Goal: Task Accomplishment & Management: Manage account settings

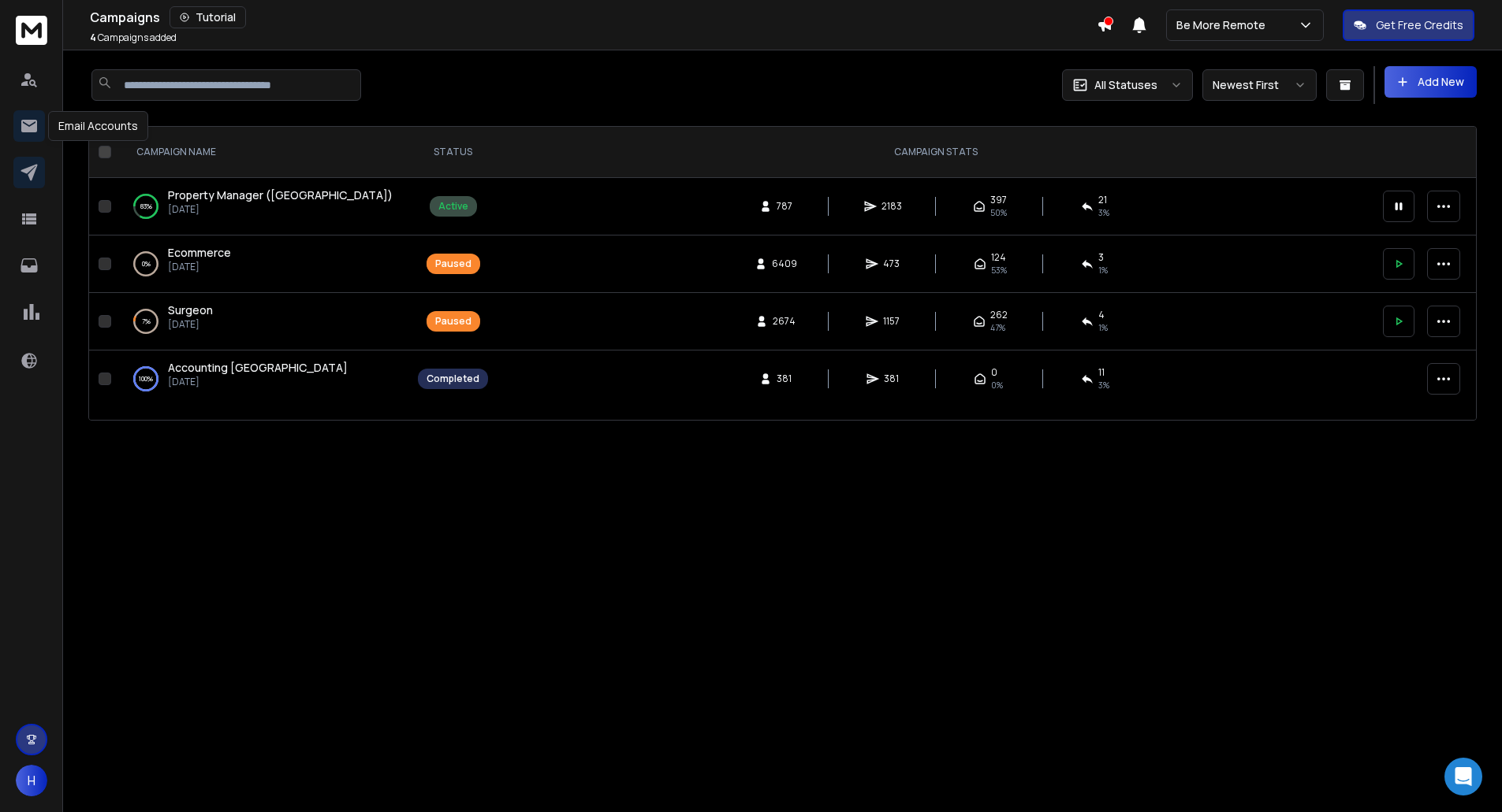
click at [34, 125] on icon at bounding box center [29, 125] width 16 height 12
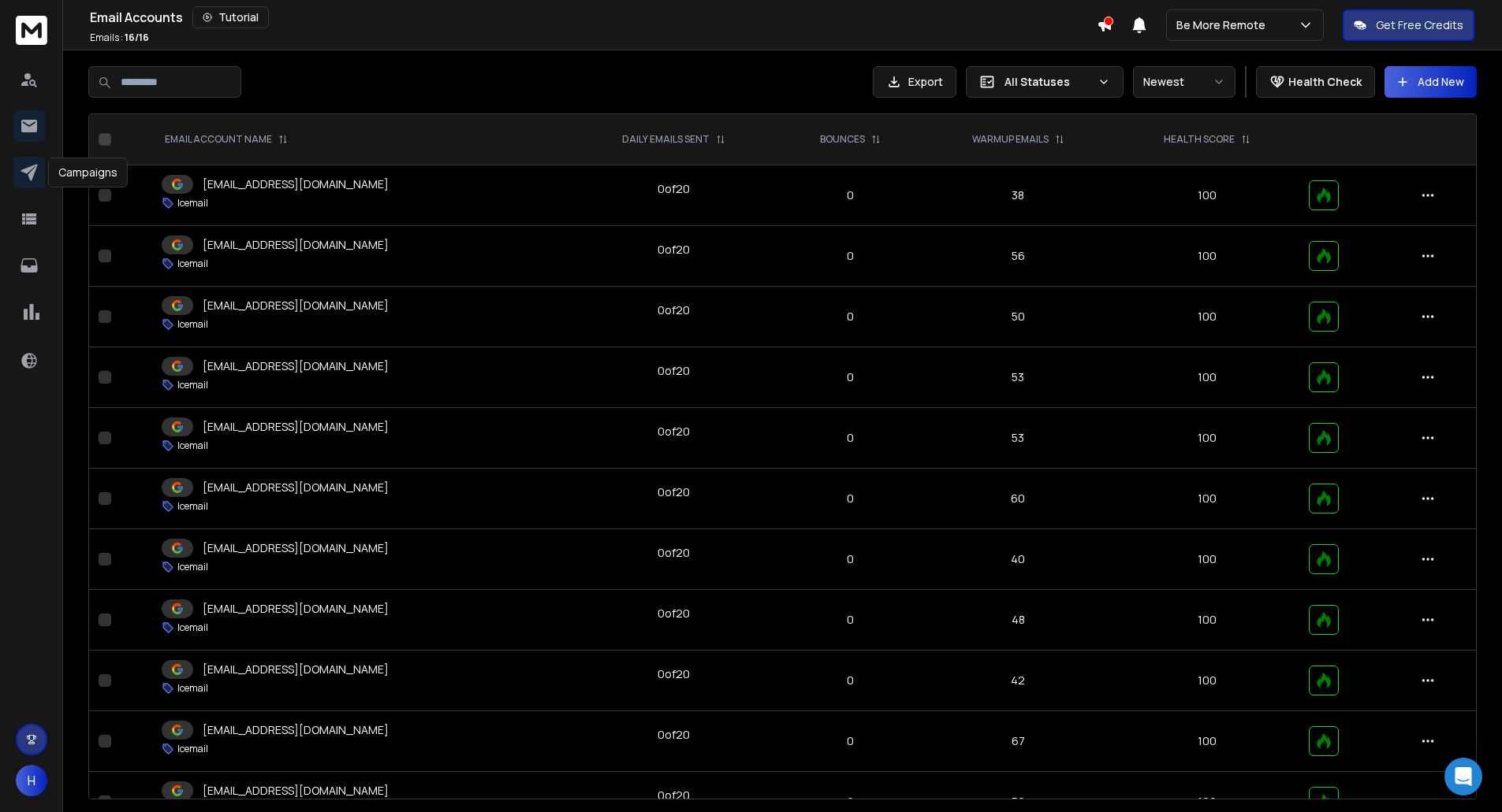
click at [32, 169] on icon at bounding box center [29, 172] width 19 height 19
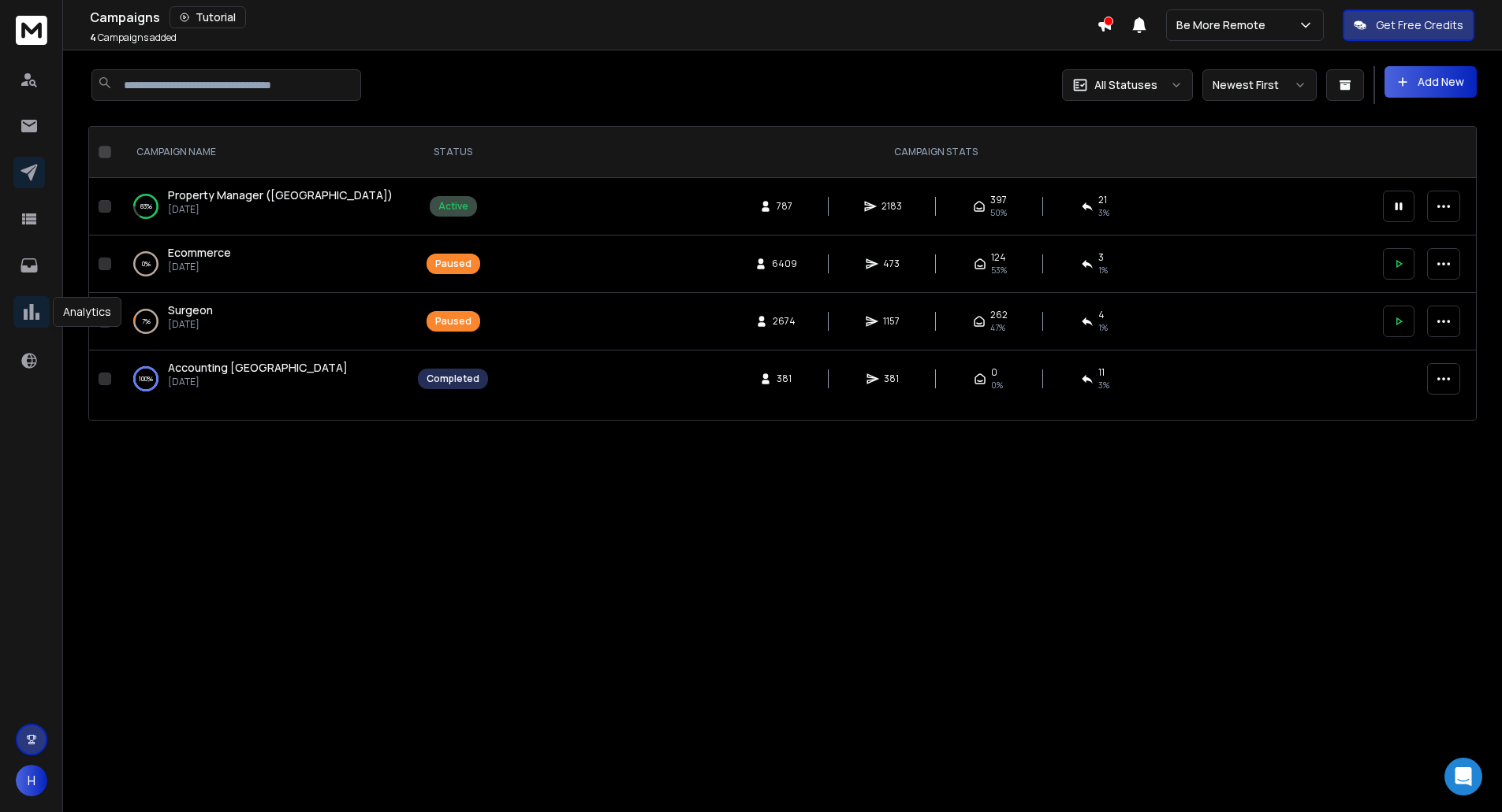
click at [24, 325] on link at bounding box center [32, 312] width 37 height 37
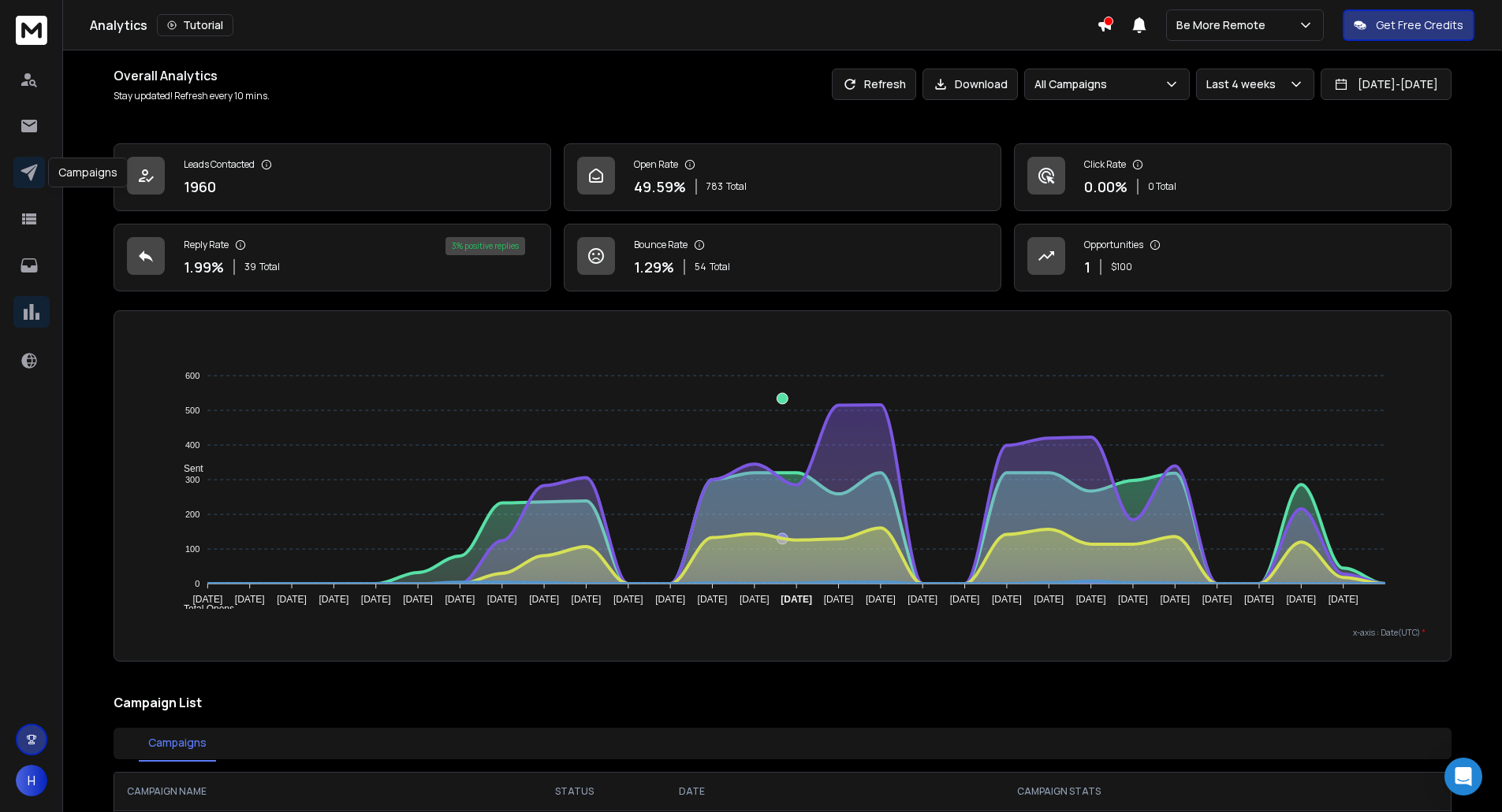
click at [32, 164] on icon at bounding box center [29, 172] width 19 height 19
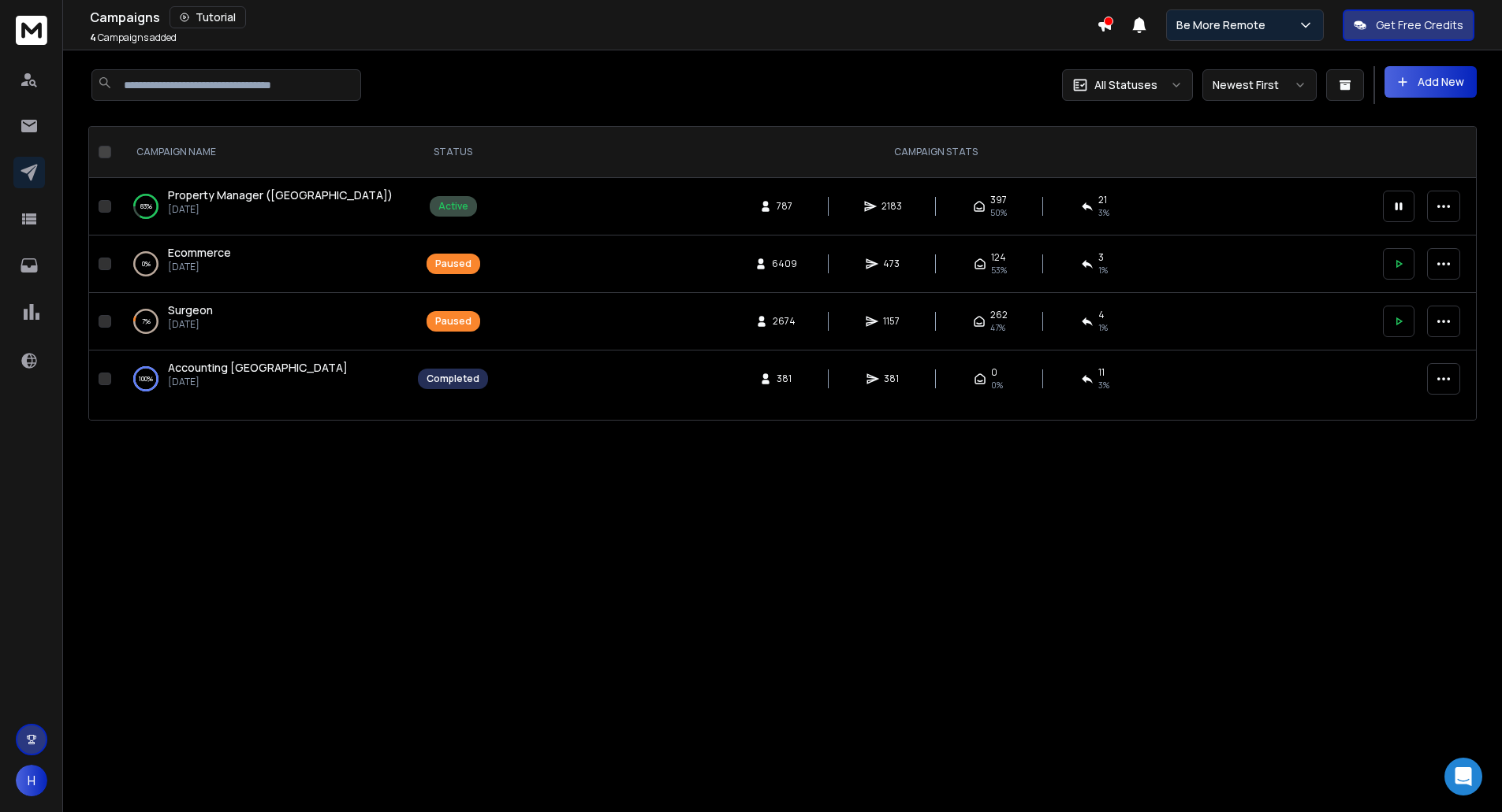
click at [1211, 21] on p "Be More Remote" at bounding box center [1224, 25] width 96 height 16
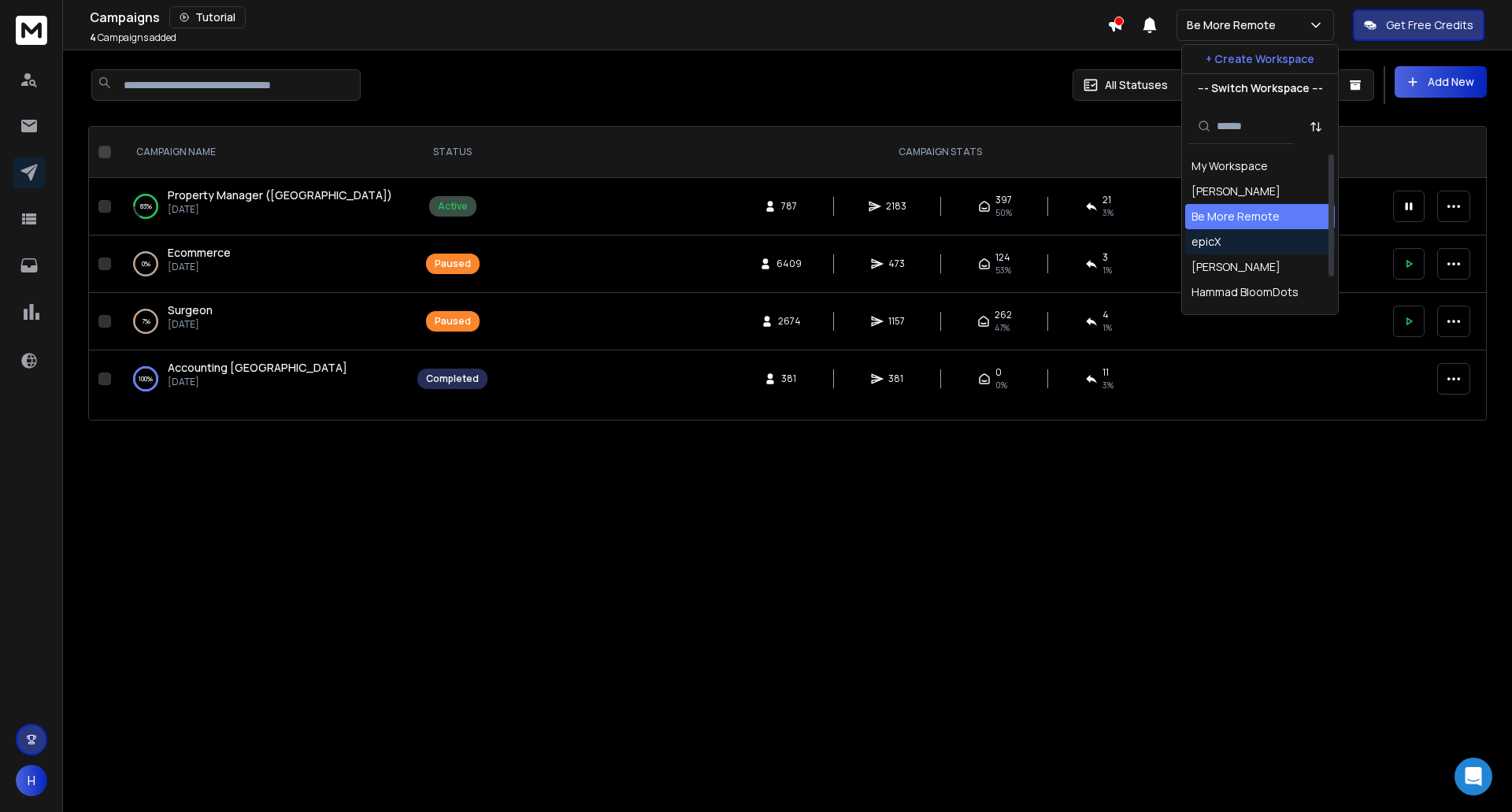
click at [1190, 232] on div "epicX" at bounding box center [1260, 242] width 149 height 25
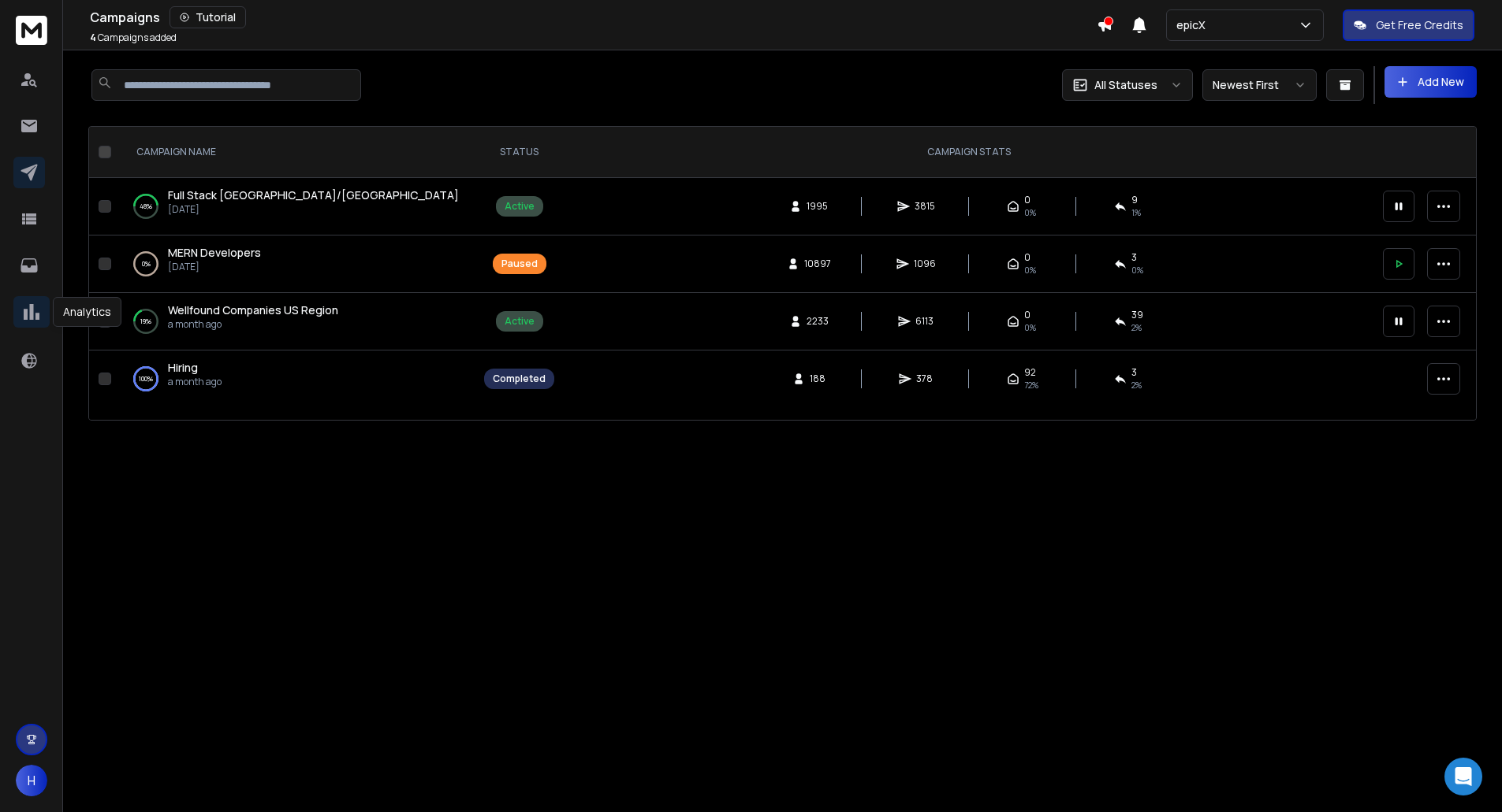
click at [29, 307] on icon at bounding box center [32, 312] width 23 height 23
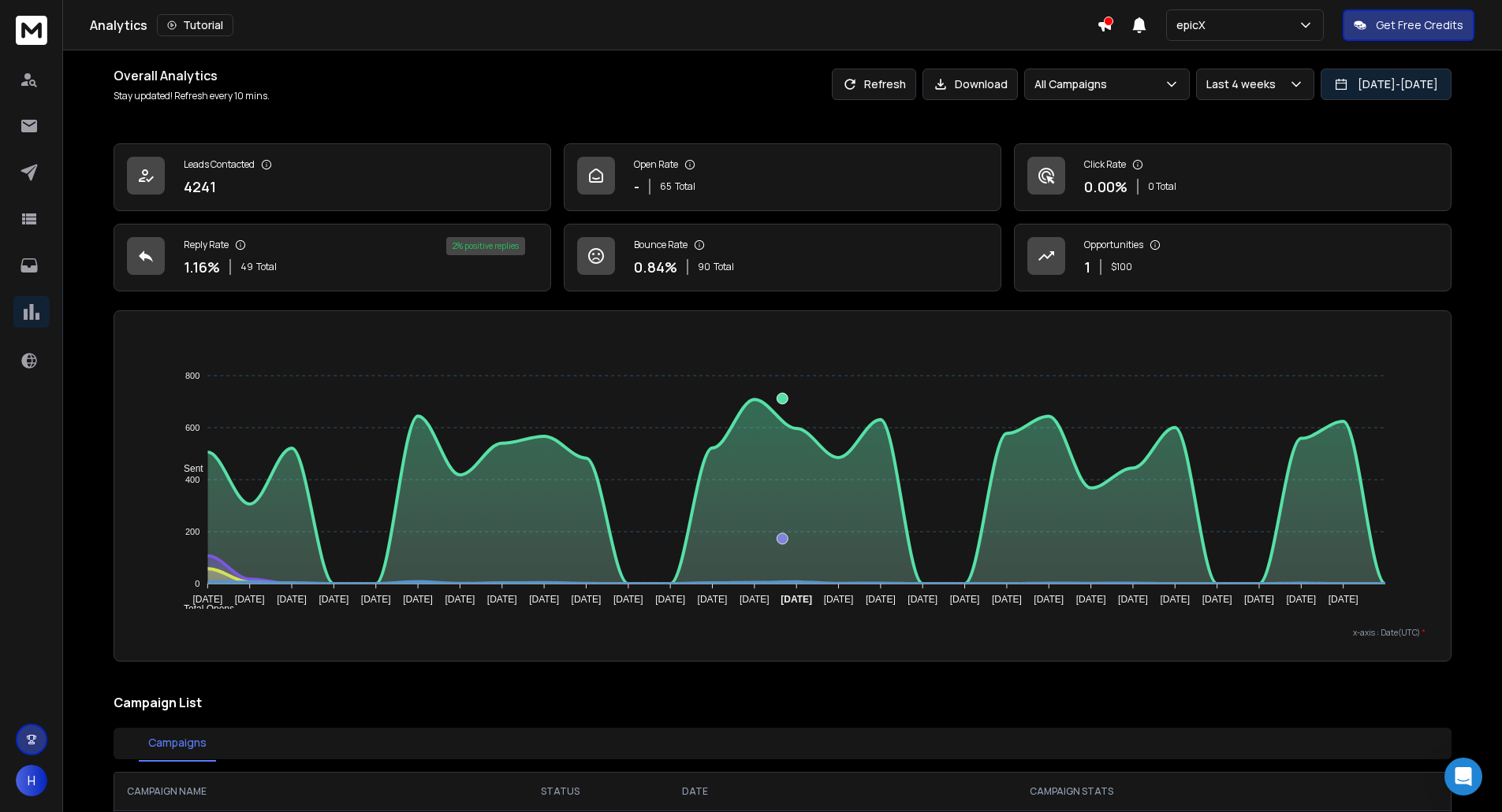
click at [1344, 81] on button "17 Sep 2025 - 15 Oct 2025" at bounding box center [1387, 85] width 131 height 32
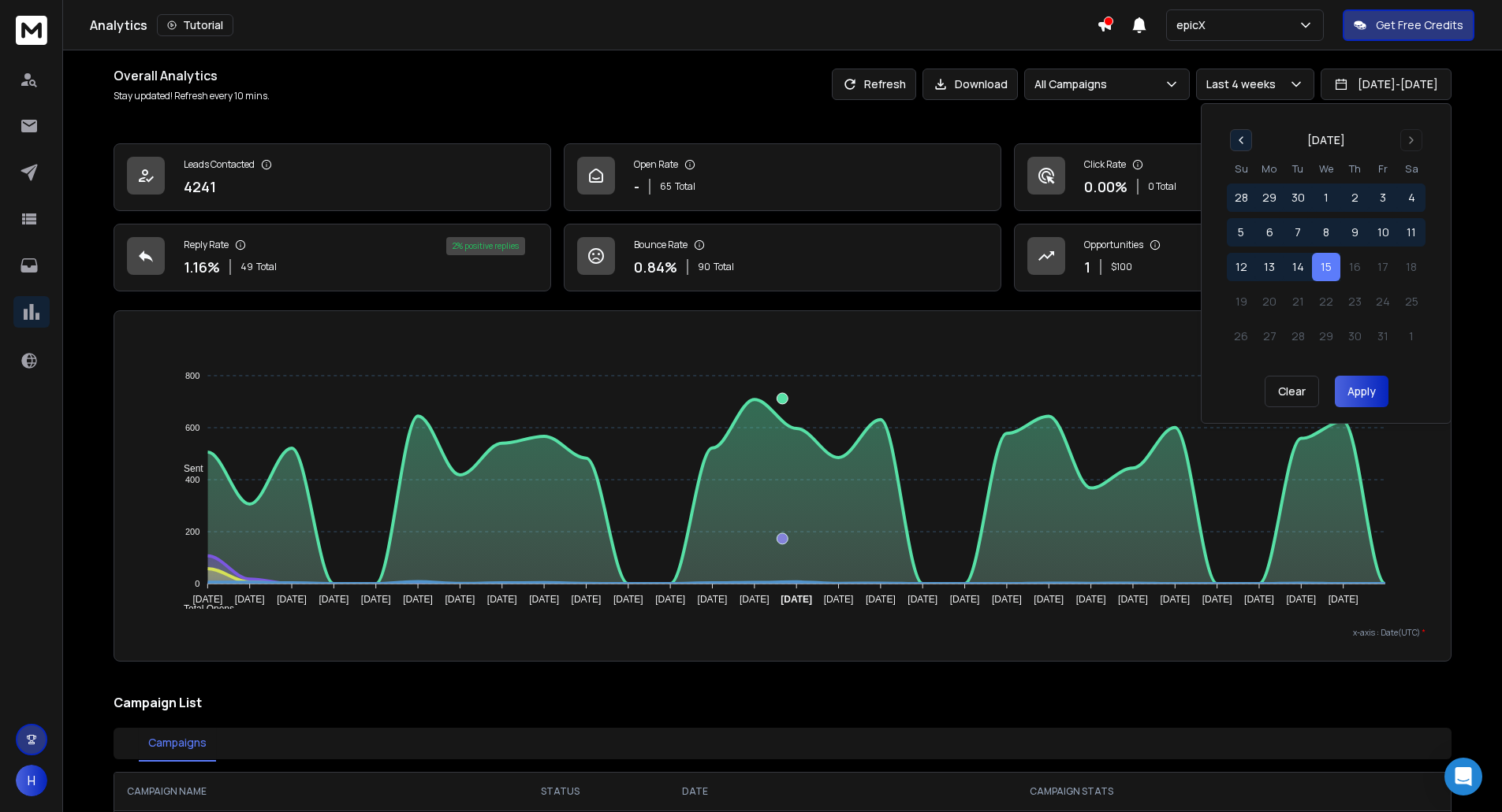
click at [1241, 140] on icon "Go to previous month" at bounding box center [1240, 139] width 12 height 12
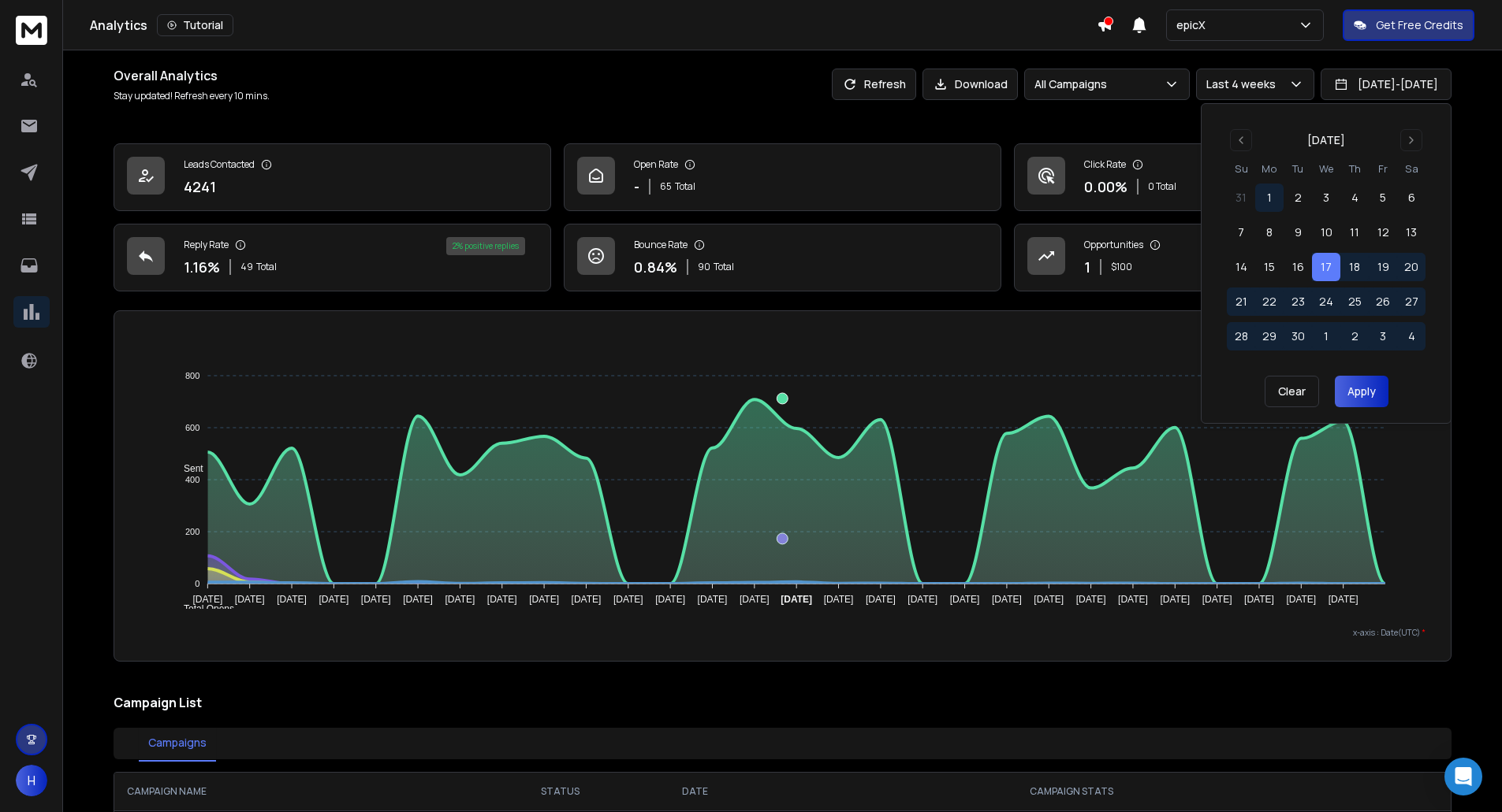
click at [1269, 206] on button "1" at bounding box center [1269, 198] width 28 height 28
click at [1357, 398] on button "Apply" at bounding box center [1362, 392] width 54 height 32
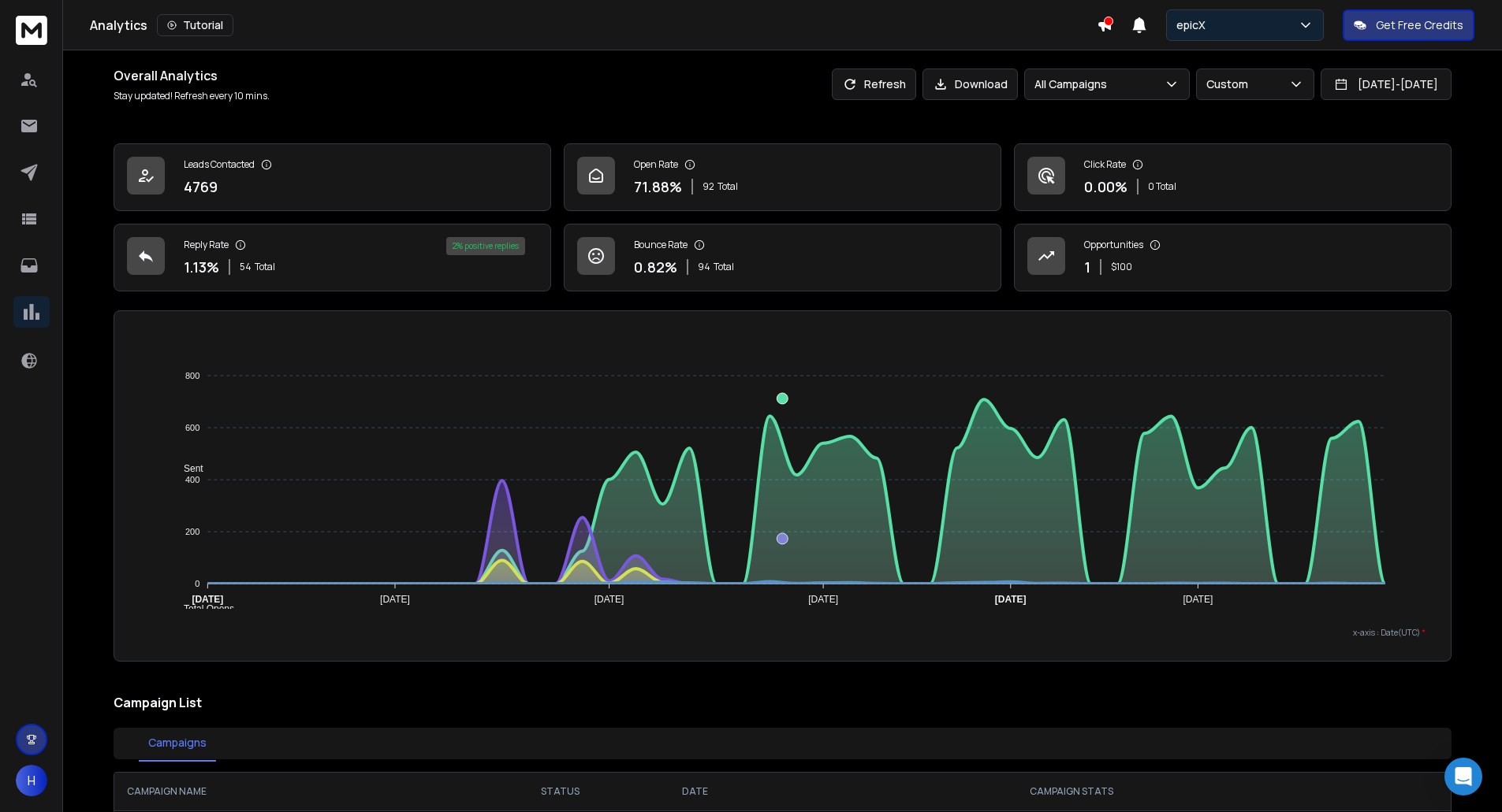
click at [1219, 34] on button "epicX" at bounding box center [1245, 25] width 158 height 32
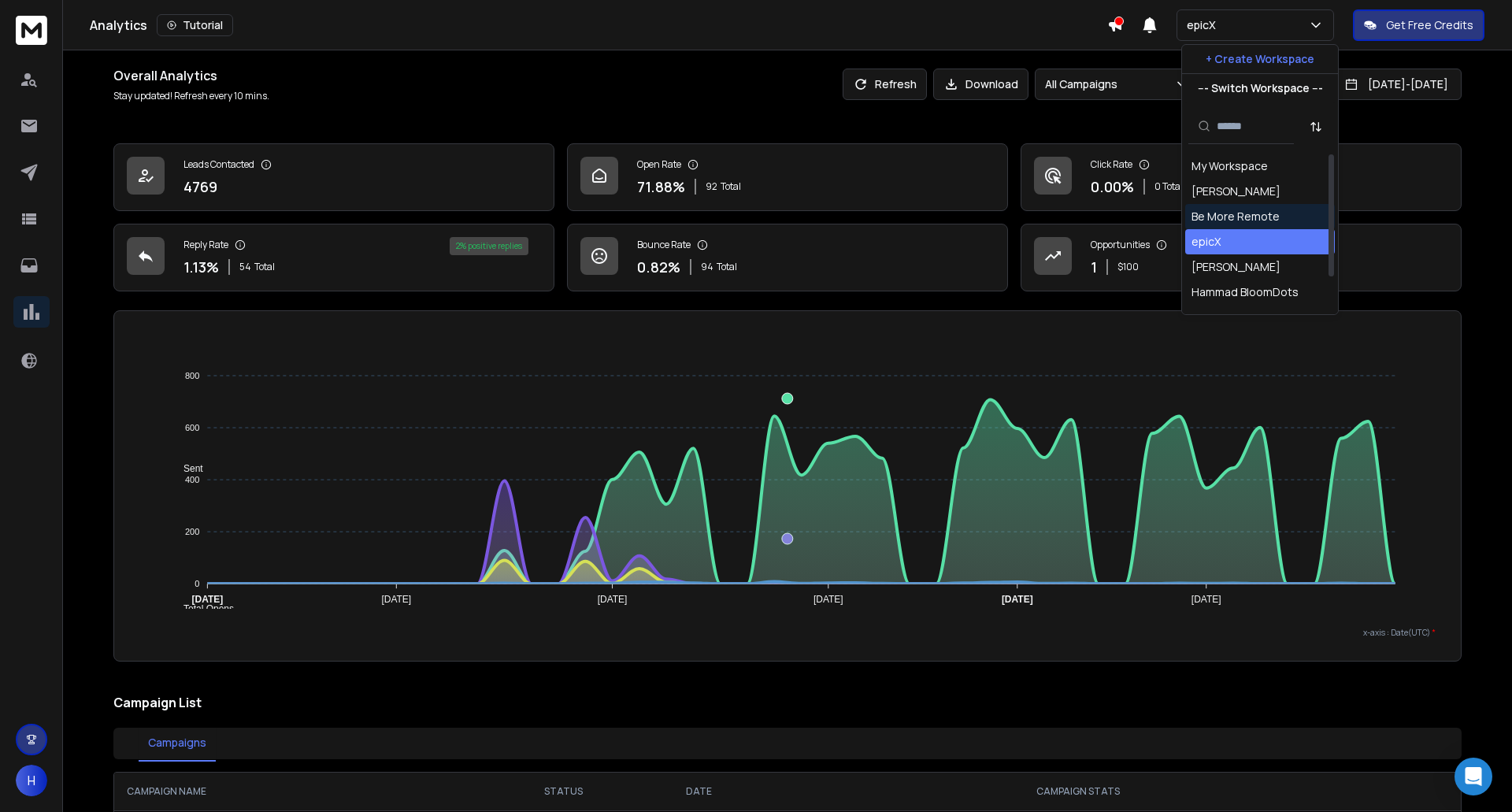
click at [1200, 219] on div "Be More Remote" at bounding box center [1236, 216] width 88 height 16
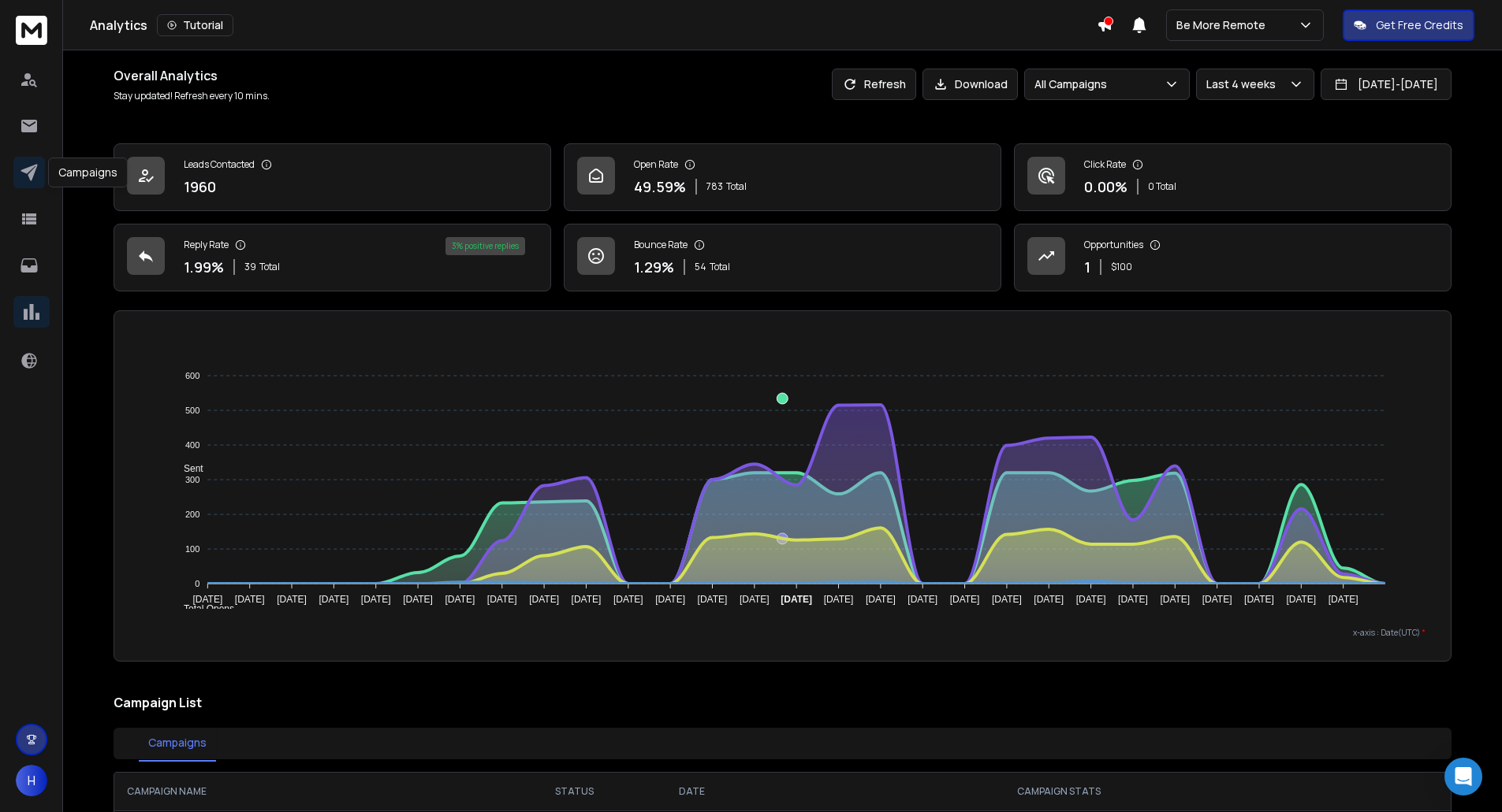
click at [37, 167] on icon at bounding box center [29, 173] width 17 height 17
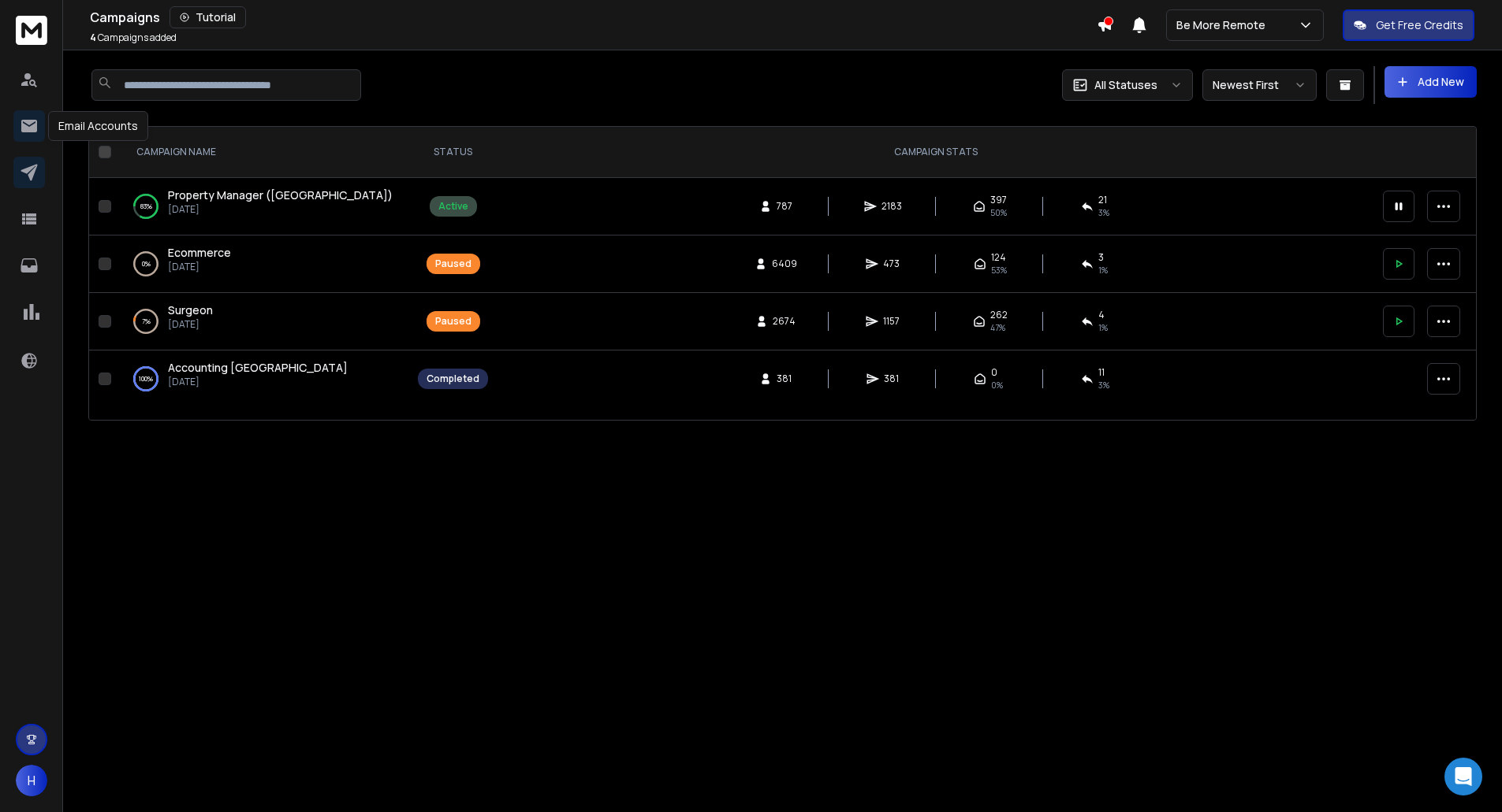
click at [21, 139] on link at bounding box center [29, 126] width 32 height 32
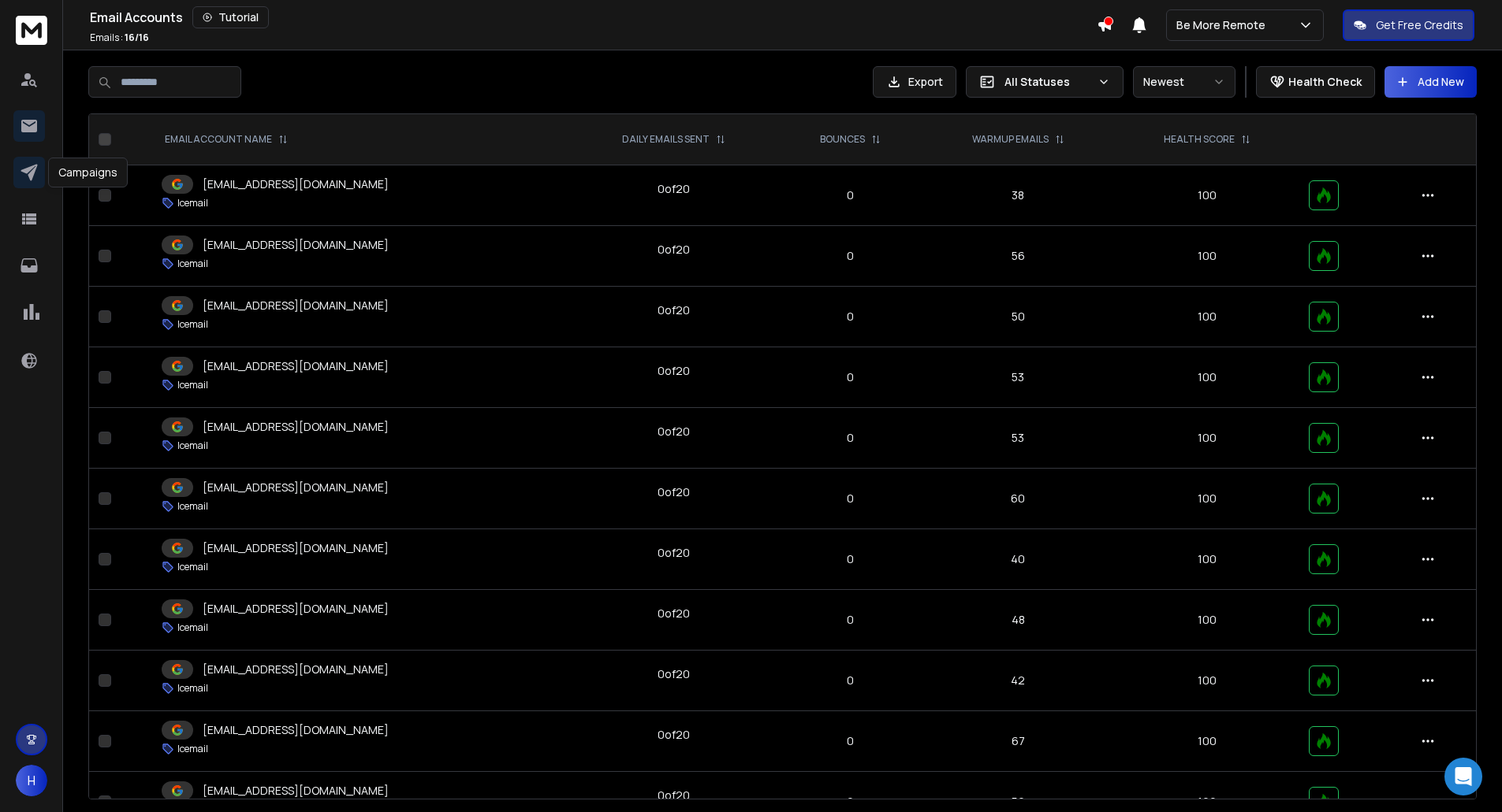
click at [39, 176] on link at bounding box center [29, 173] width 32 height 32
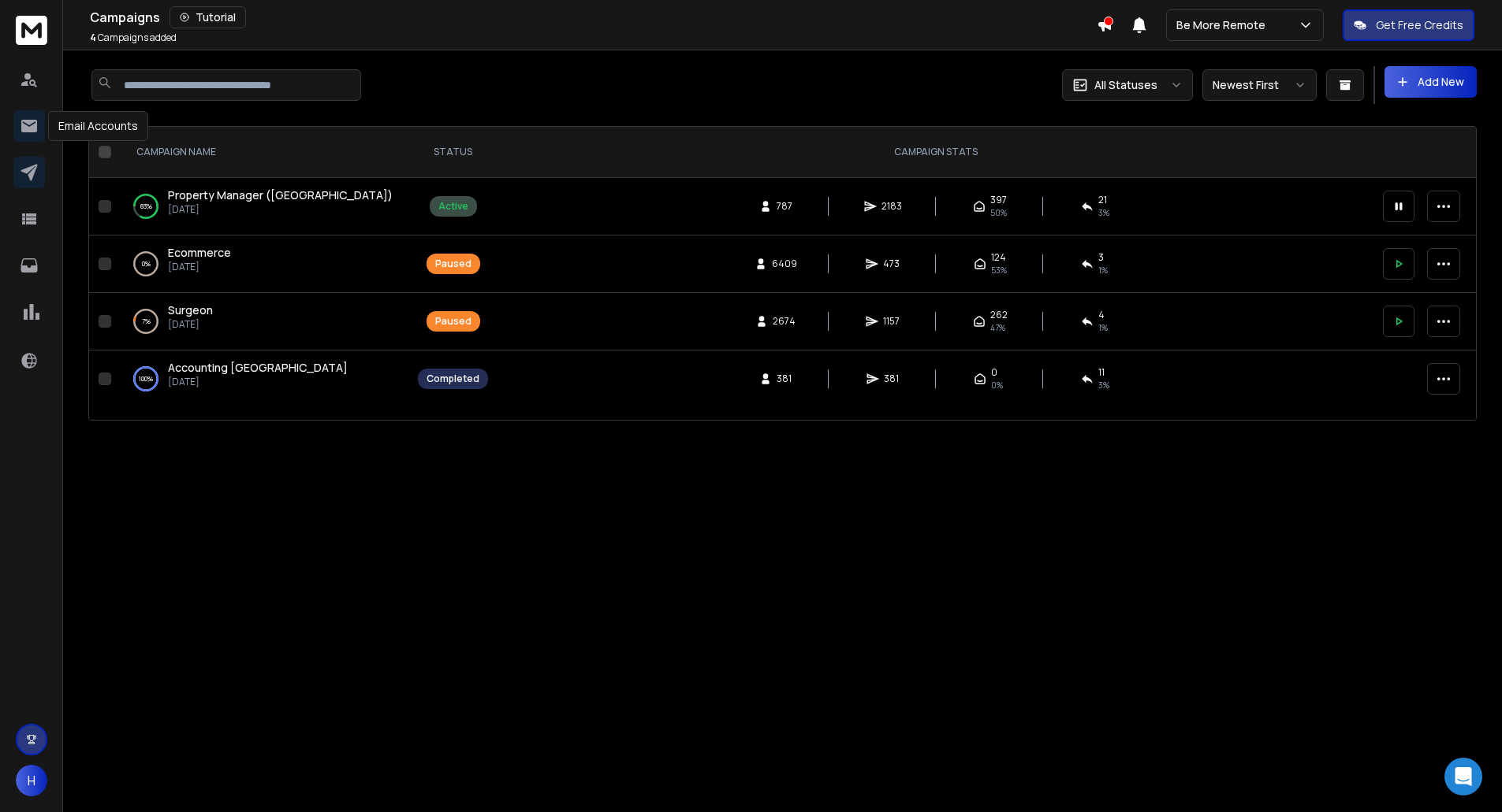
click at [20, 127] on icon at bounding box center [29, 125] width 19 height 19
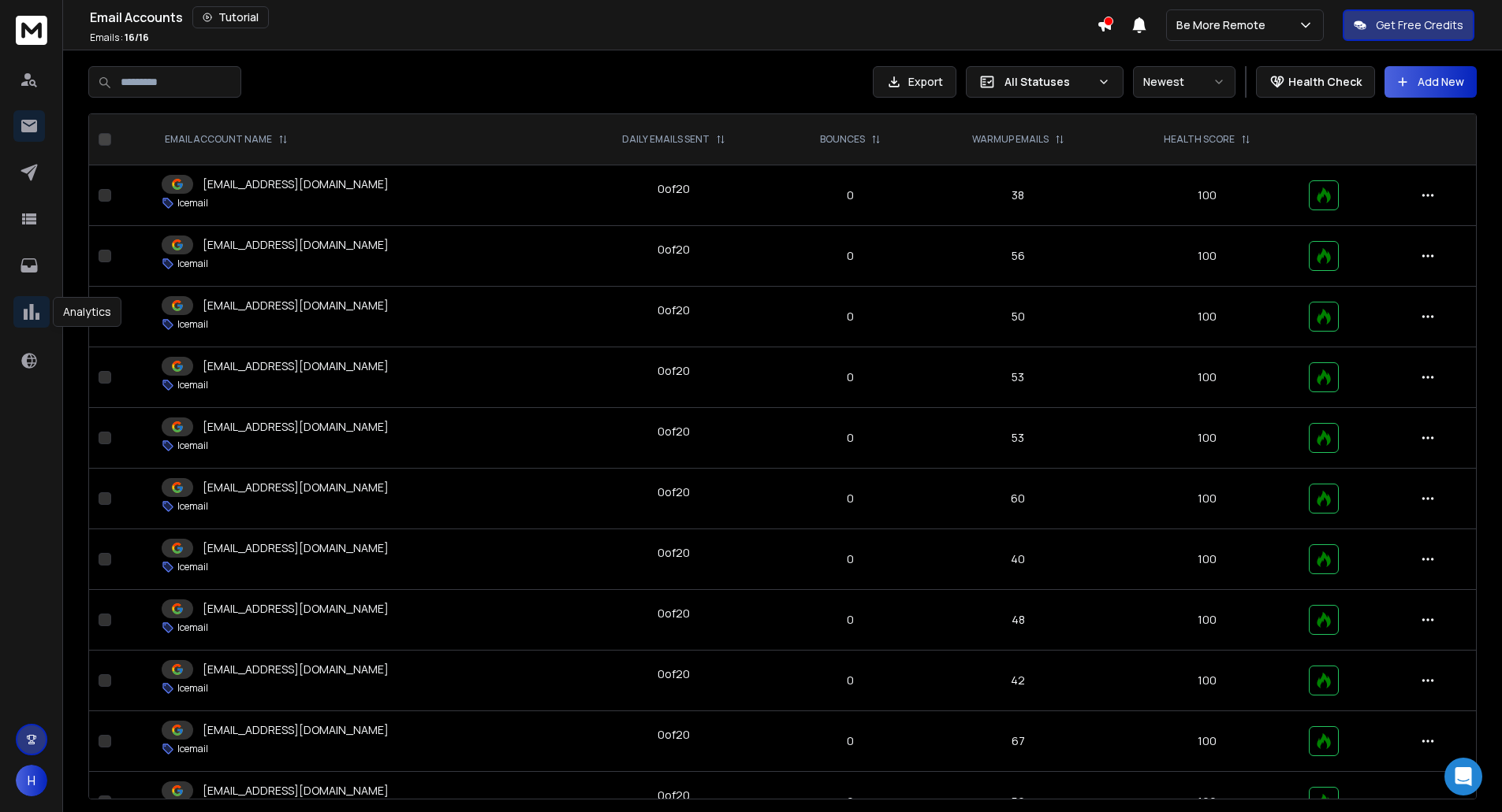
click at [25, 316] on icon at bounding box center [31, 311] width 16 height 16
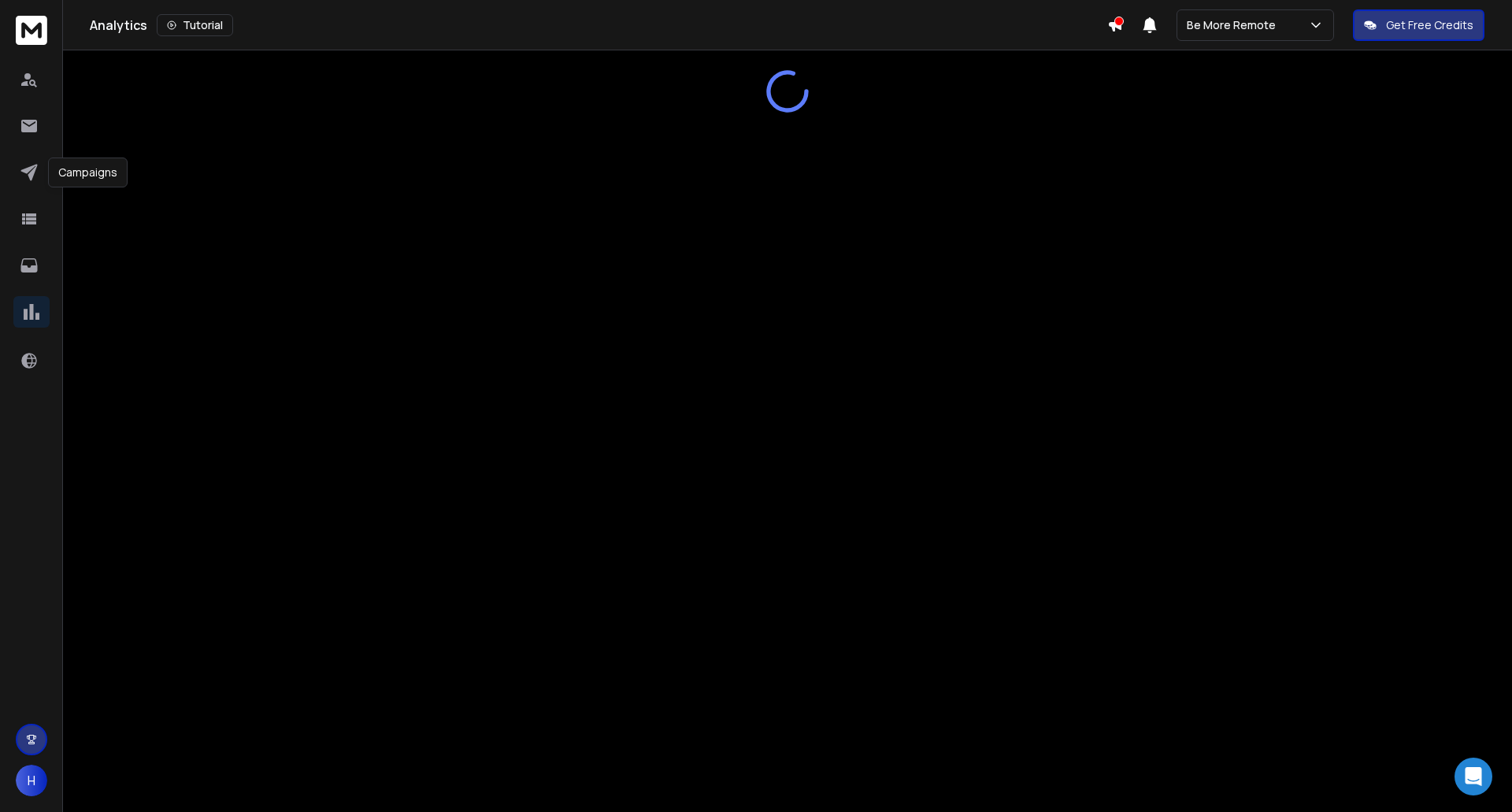
click at [27, 153] on div at bounding box center [32, 223] width 37 height 318
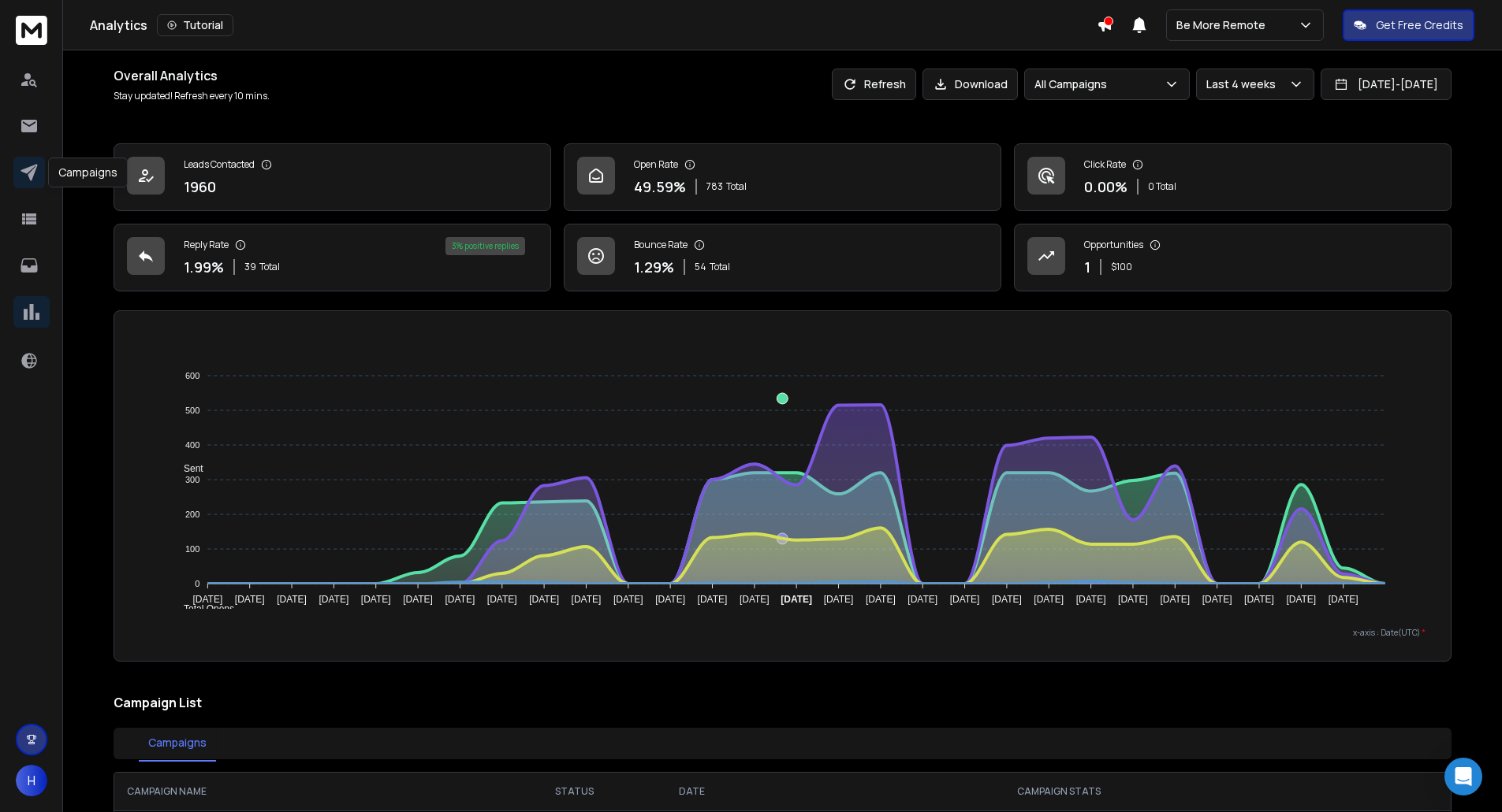
click at [30, 178] on icon at bounding box center [29, 173] width 17 height 17
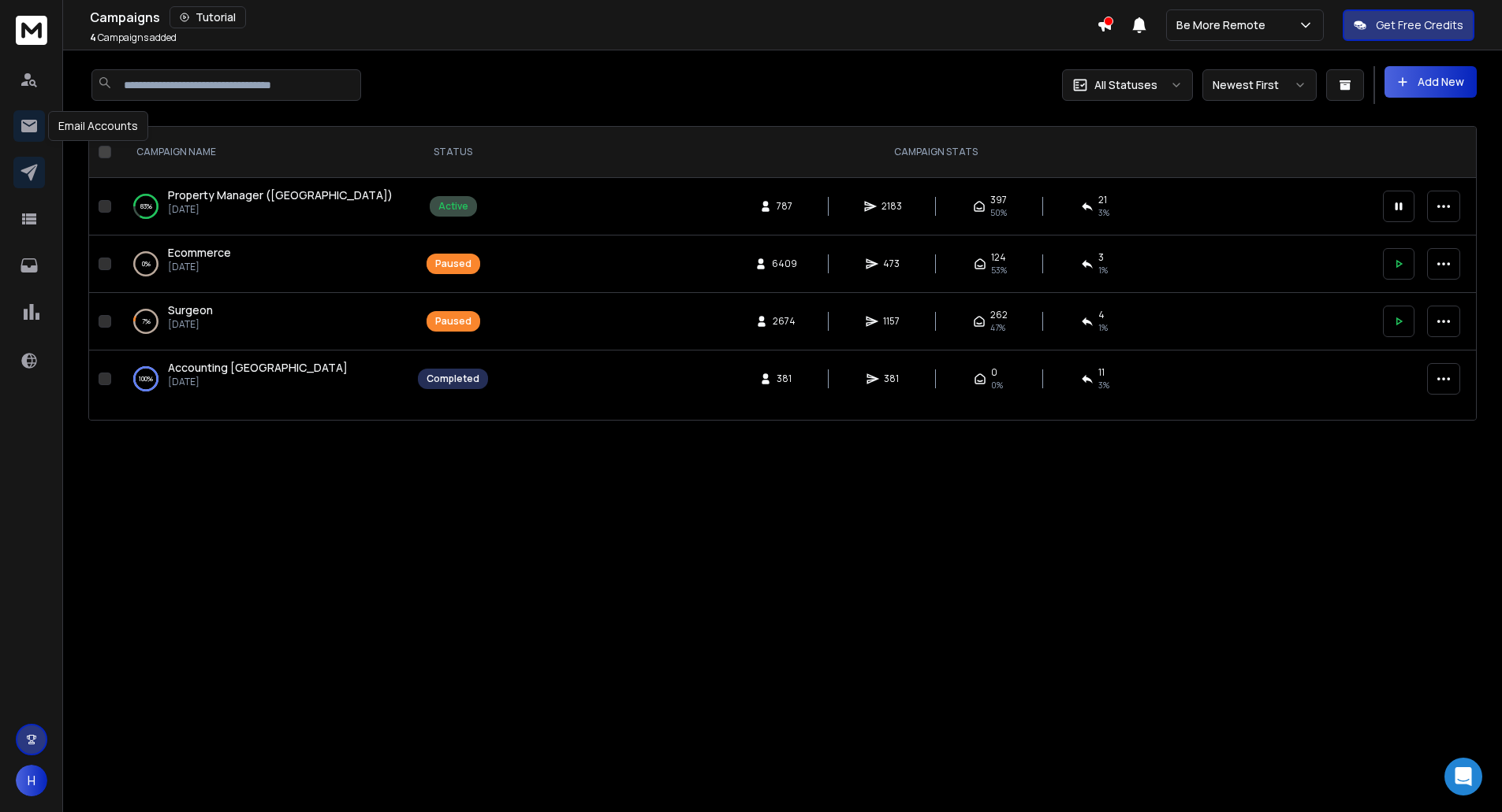
click at [23, 135] on link at bounding box center [29, 126] width 32 height 32
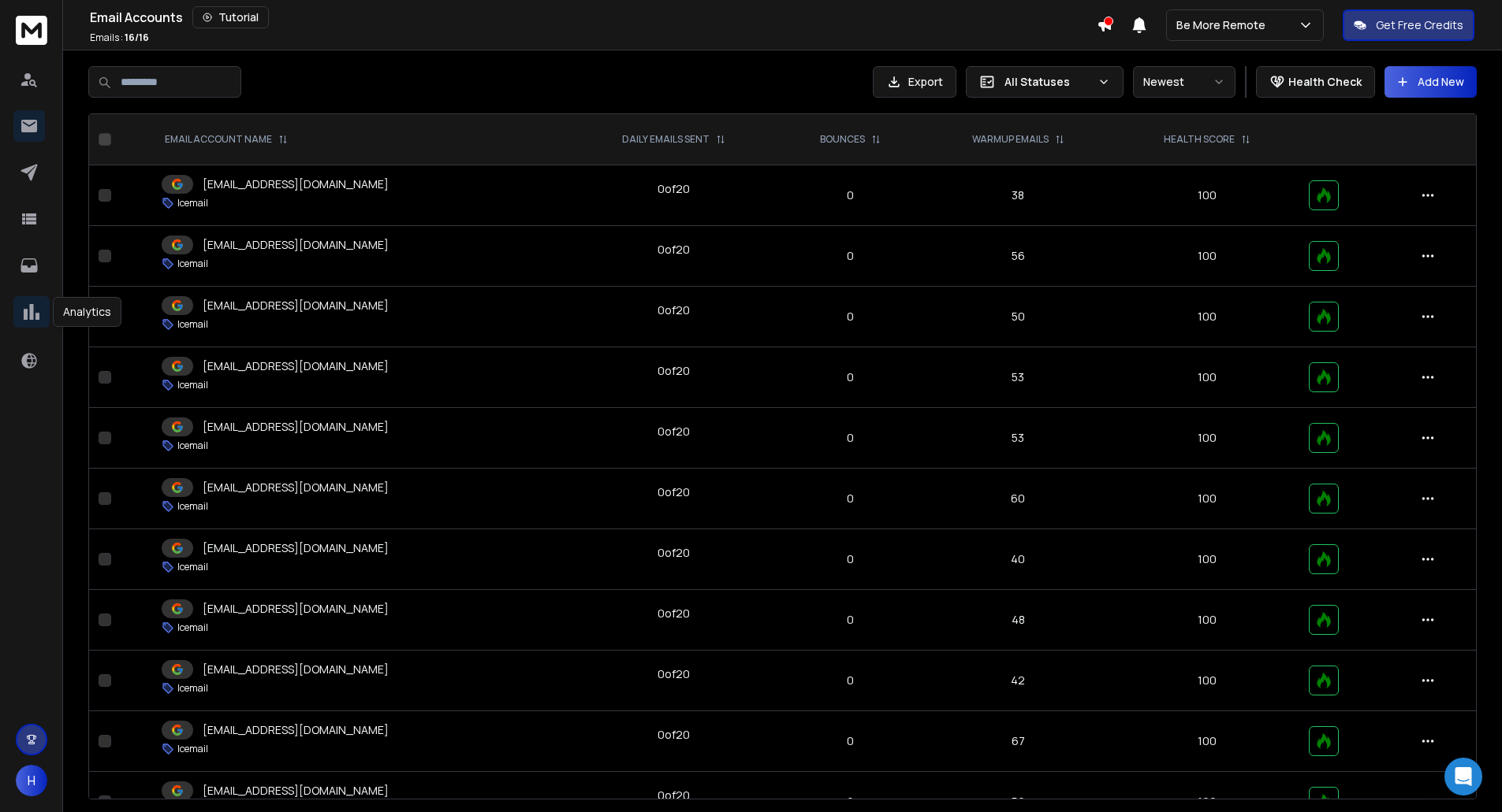
click at [38, 313] on icon at bounding box center [32, 312] width 23 height 23
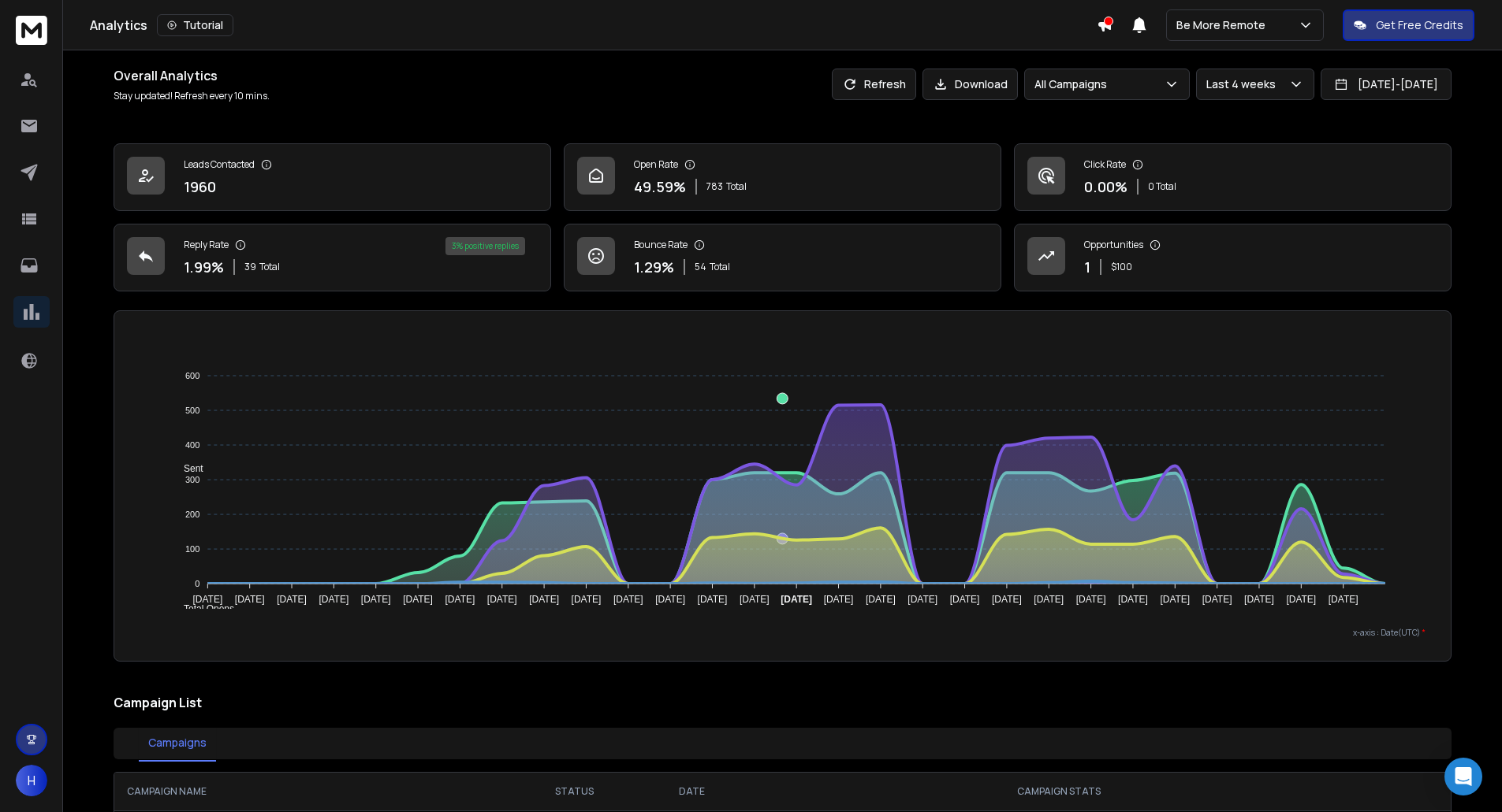
drag, startPoint x: 1368, startPoint y: 314, endPoint x: 1096, endPoint y: 337, distance: 273.0
click at [1096, 337] on div "Sent Total Opens Unique Opens Links Clicked Total Replies 600 600 500 500 400 4…" at bounding box center [783, 486] width 1338 height 351
click at [32, 167] on icon at bounding box center [29, 172] width 19 height 19
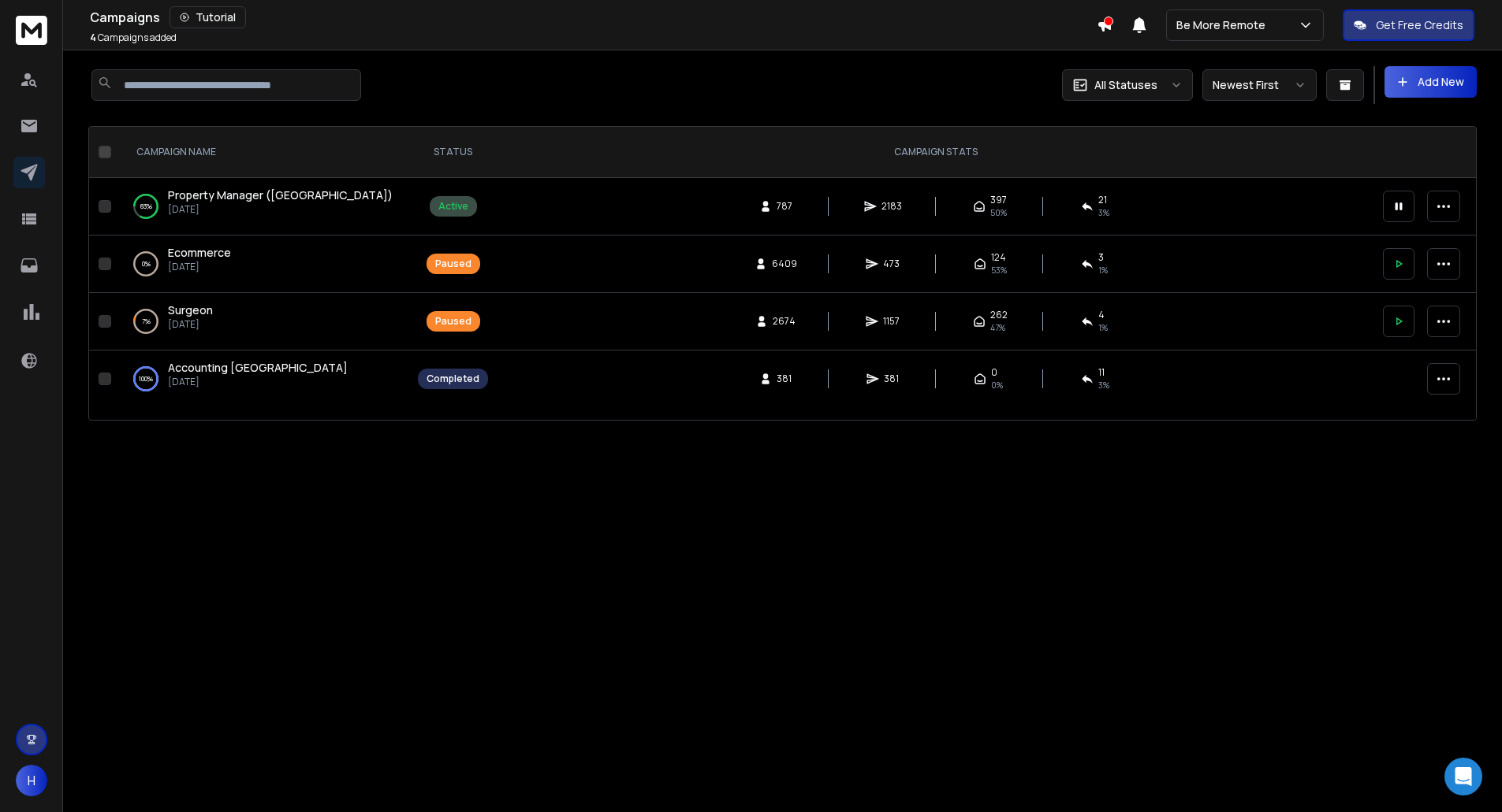
click at [27, 162] on link at bounding box center [29, 173] width 32 height 32
click at [263, 204] on p "[DATE]" at bounding box center [280, 209] width 224 height 12
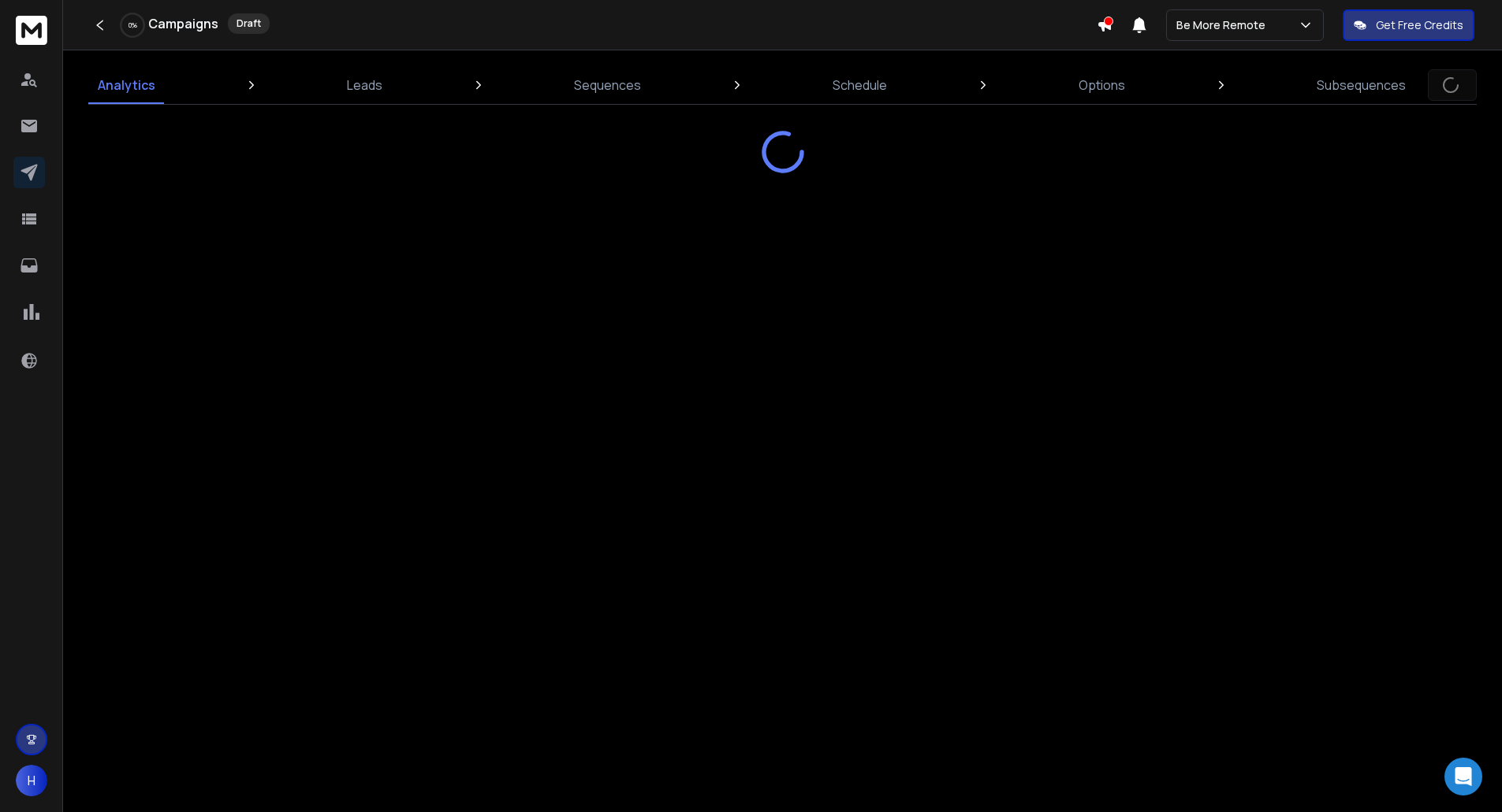
click at [263, 203] on div at bounding box center [783, 533] width 1376 height 812
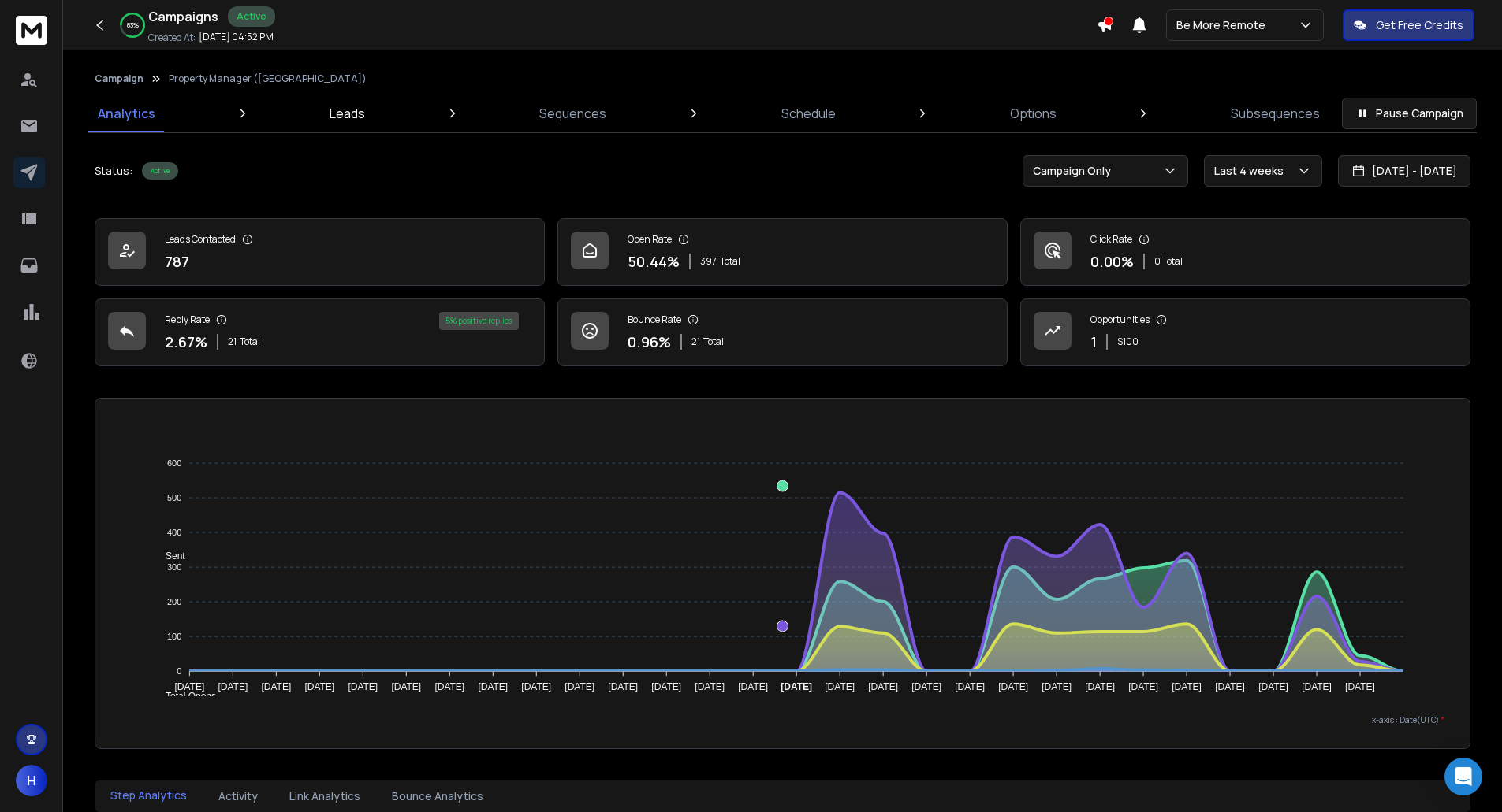
click at [339, 106] on p "Leads" at bounding box center [347, 113] width 36 height 19
click at [353, 109] on p "Leads" at bounding box center [347, 113] width 36 height 19
click at [364, 119] on p "Leads" at bounding box center [347, 113] width 36 height 19
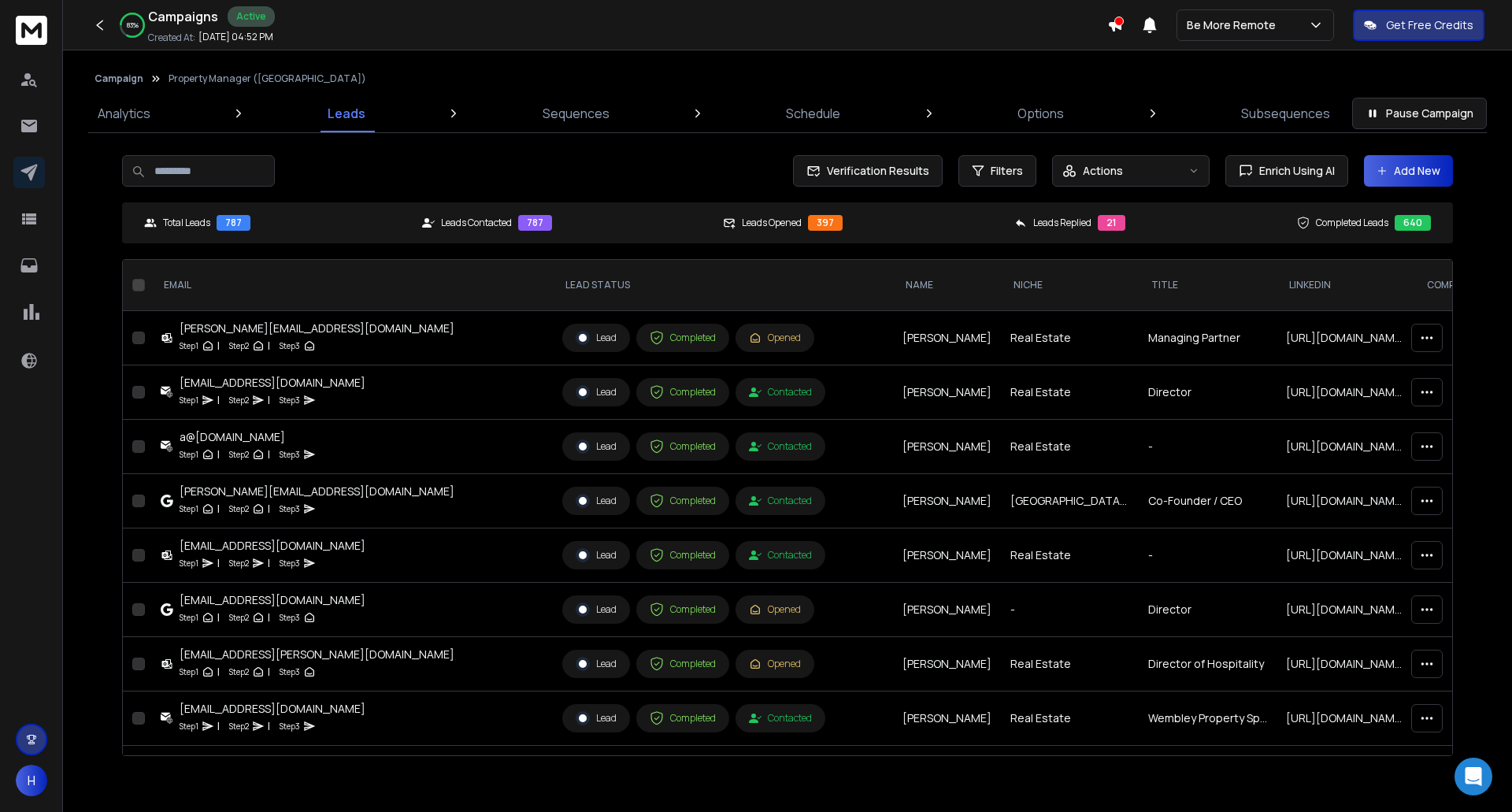
click at [530, 121] on div "Analytics Leads Sequences Schedule Options Subsequences" at bounding box center [714, 114] width 1251 height 38
click at [565, 108] on p "Sequences" at bounding box center [576, 113] width 67 height 19
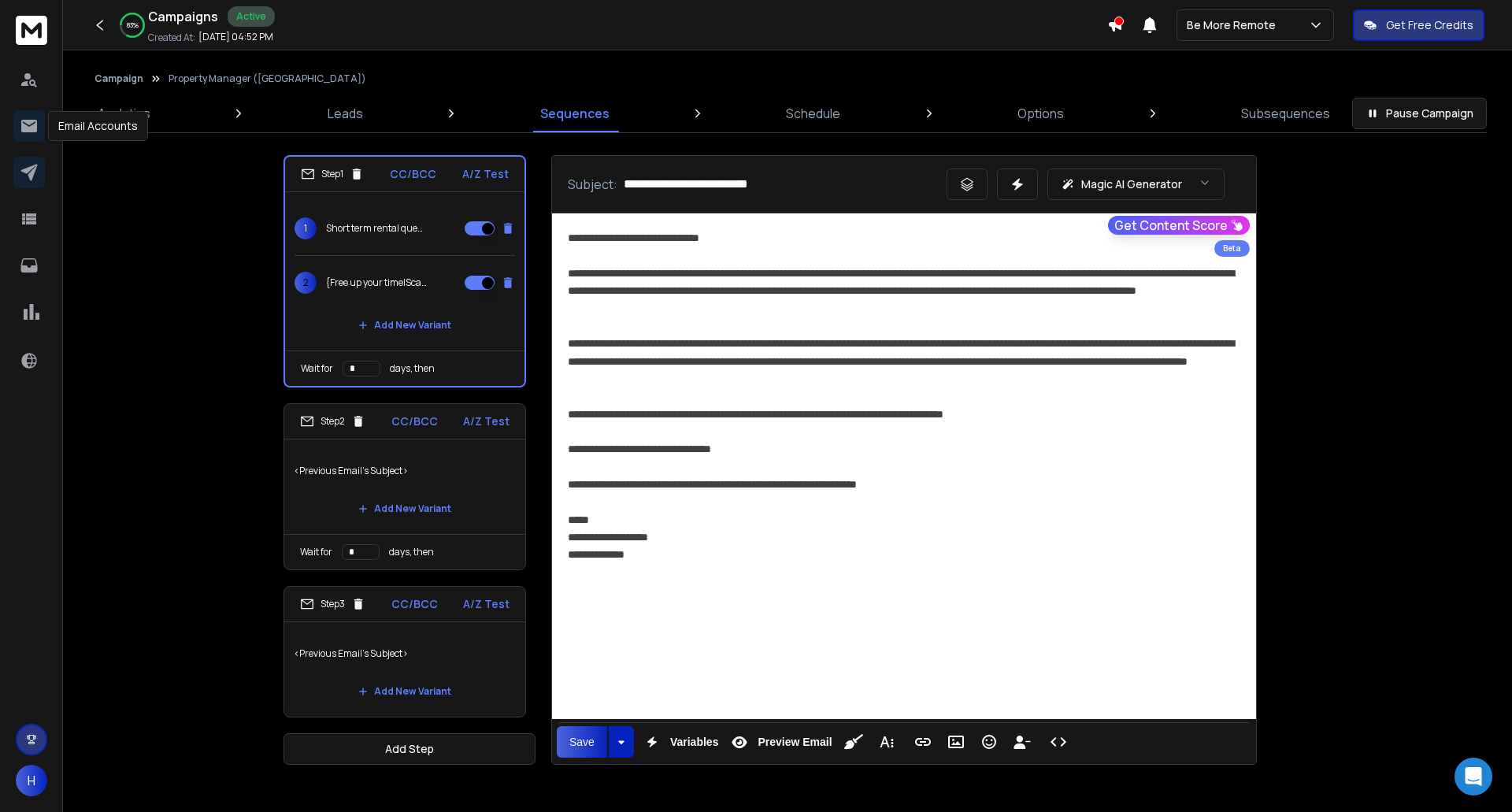
click at [20, 121] on link at bounding box center [29, 126] width 32 height 32
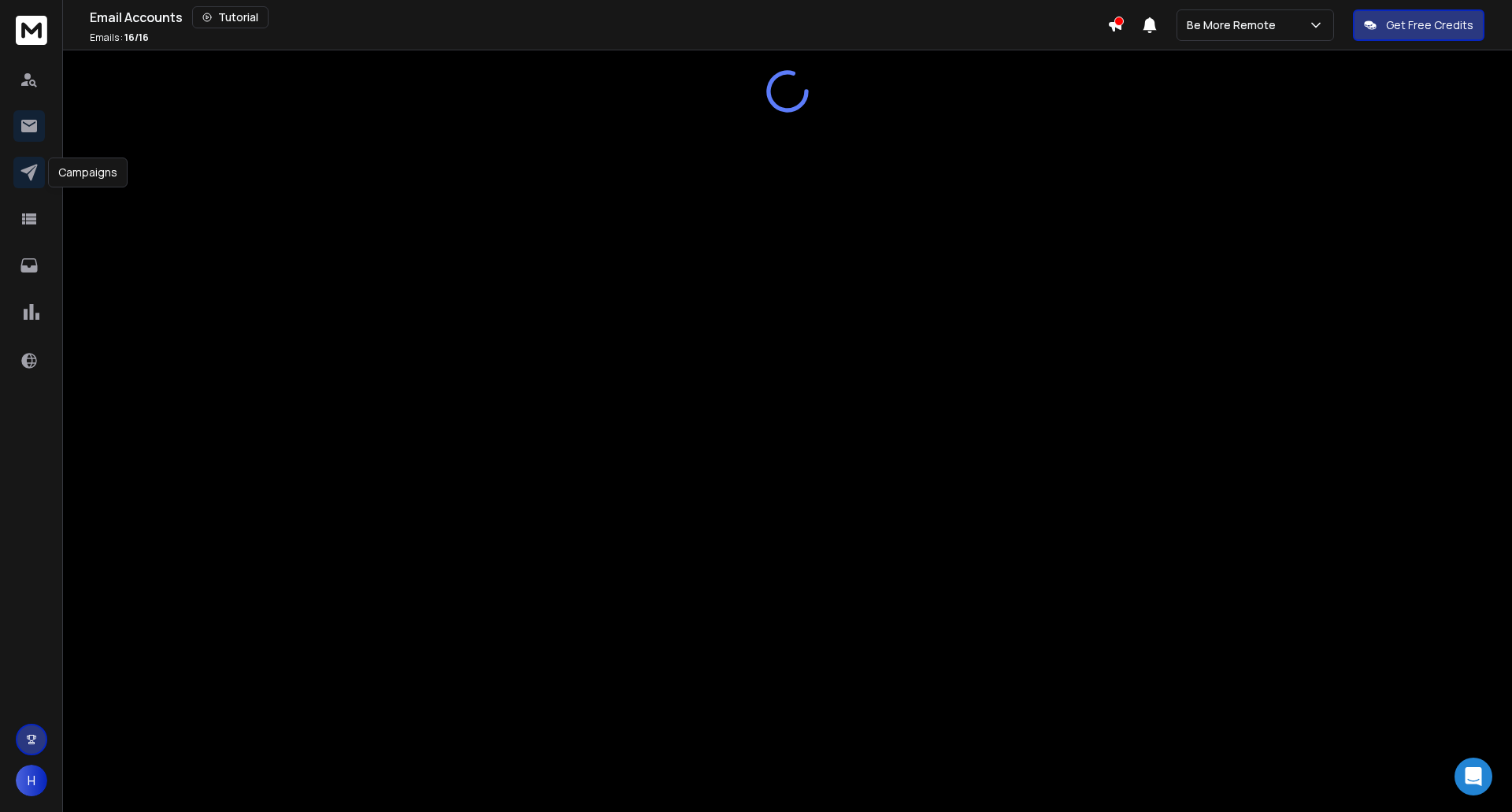
click at [22, 180] on icon at bounding box center [29, 172] width 19 height 19
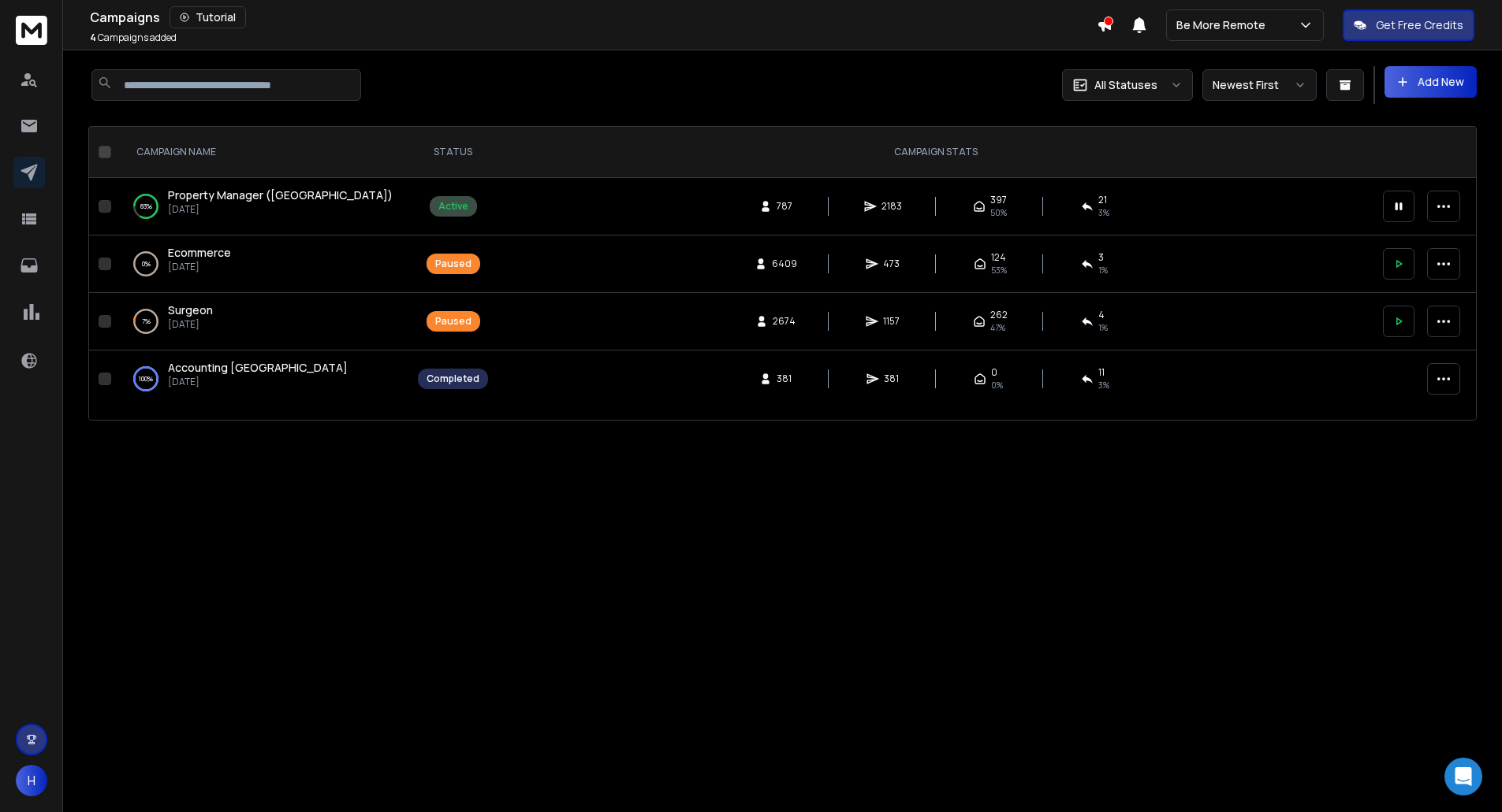
click at [310, 213] on p "[DATE]" at bounding box center [280, 209] width 224 height 12
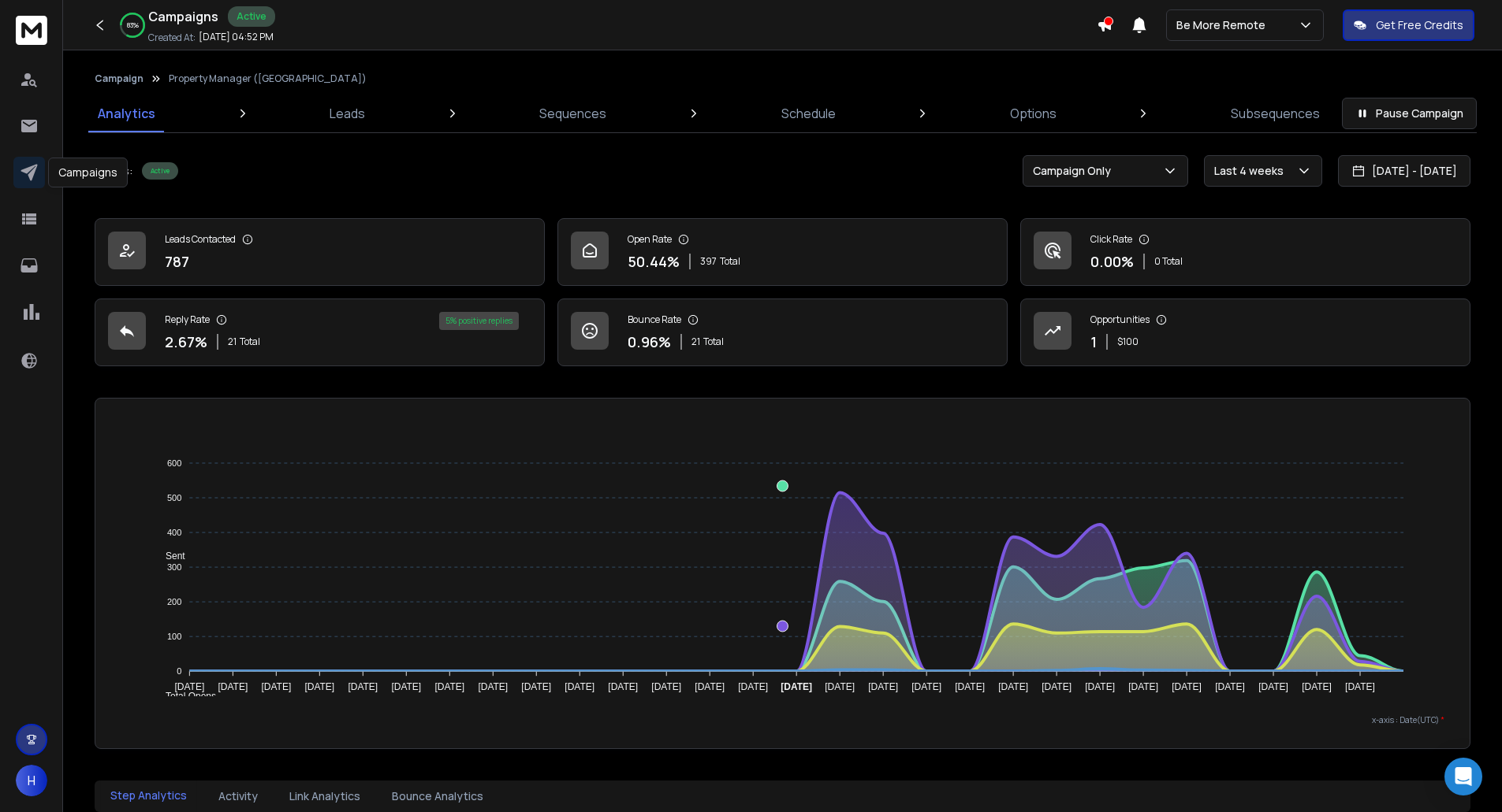
click at [29, 178] on icon at bounding box center [29, 172] width 19 height 19
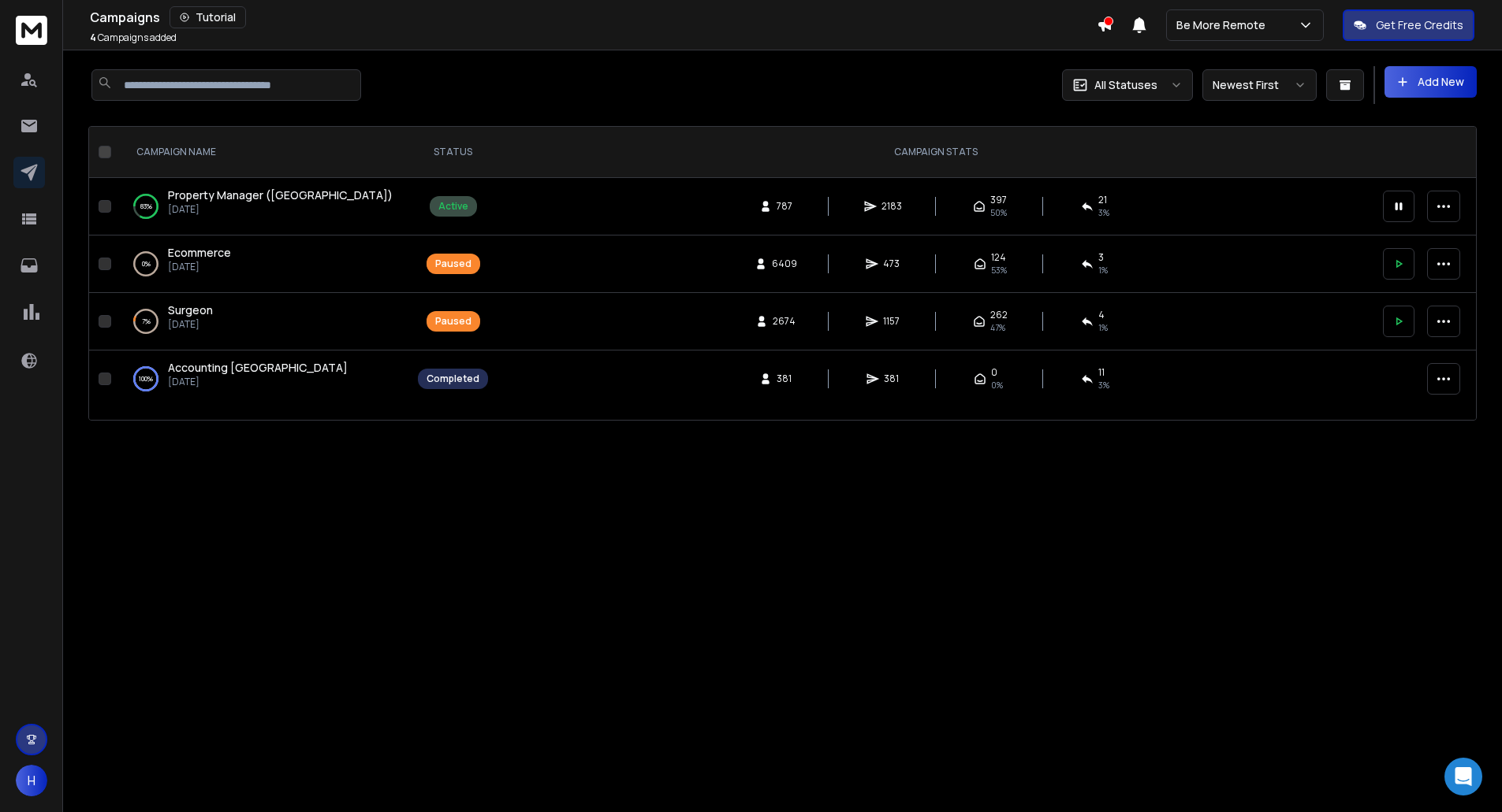
click at [242, 193] on span "Property Manager ([GEOGRAPHIC_DATA])" at bounding box center [280, 195] width 224 height 15
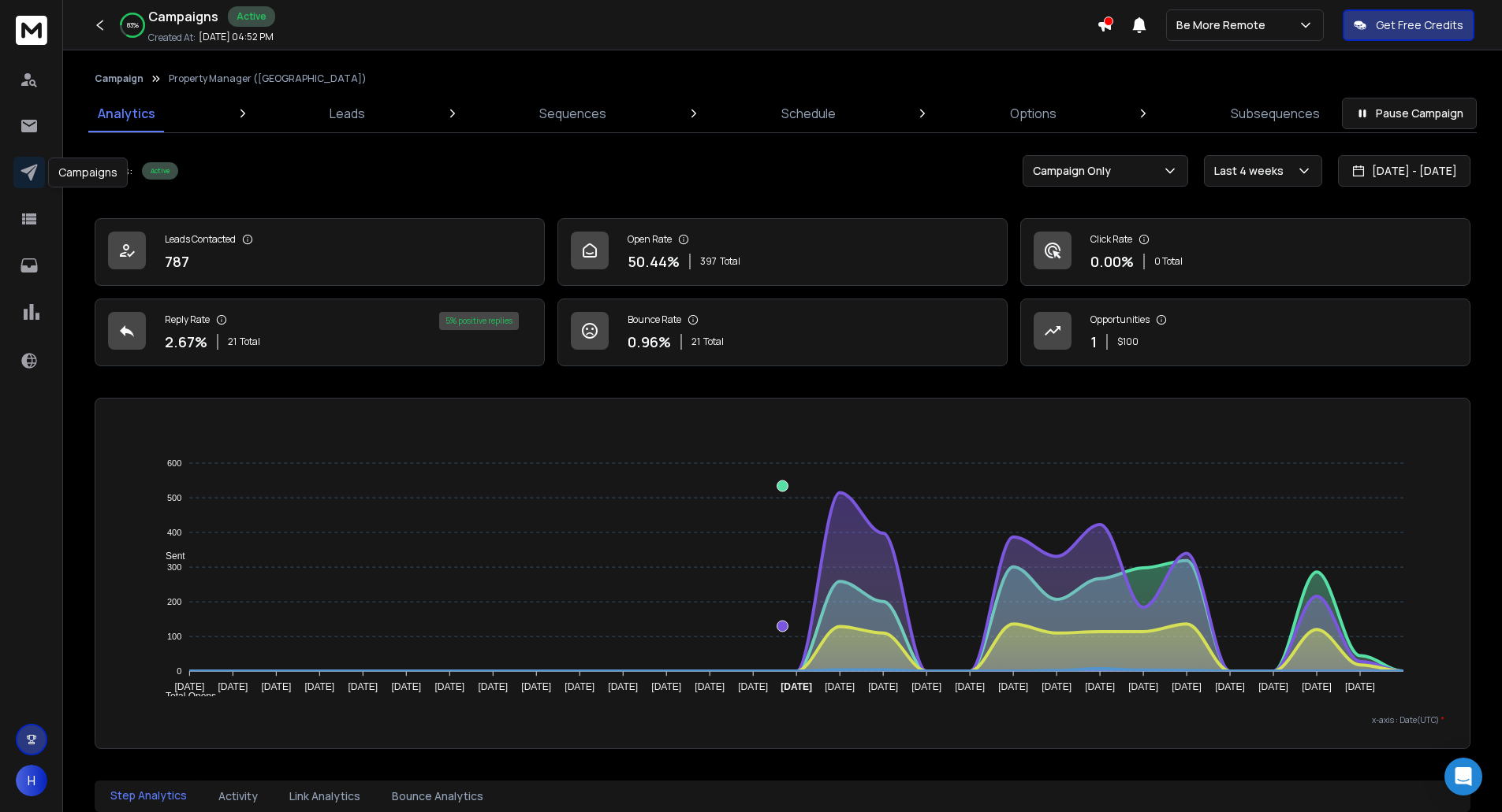
click at [31, 156] on div at bounding box center [32, 223] width 37 height 318
click at [41, 165] on link at bounding box center [29, 173] width 32 height 32
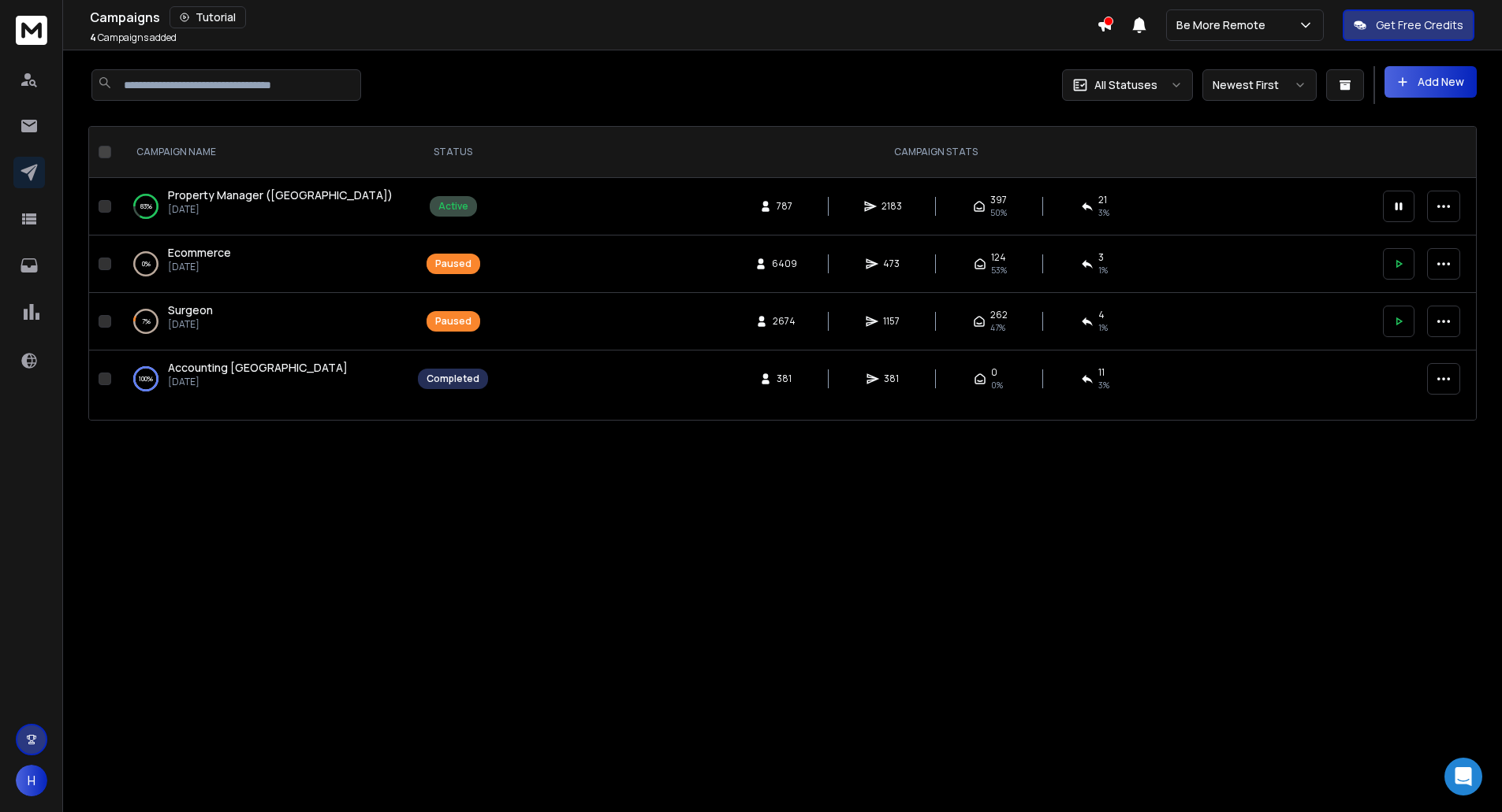
click at [245, 193] on span "Property Manager ([GEOGRAPHIC_DATA])" at bounding box center [280, 195] width 224 height 15
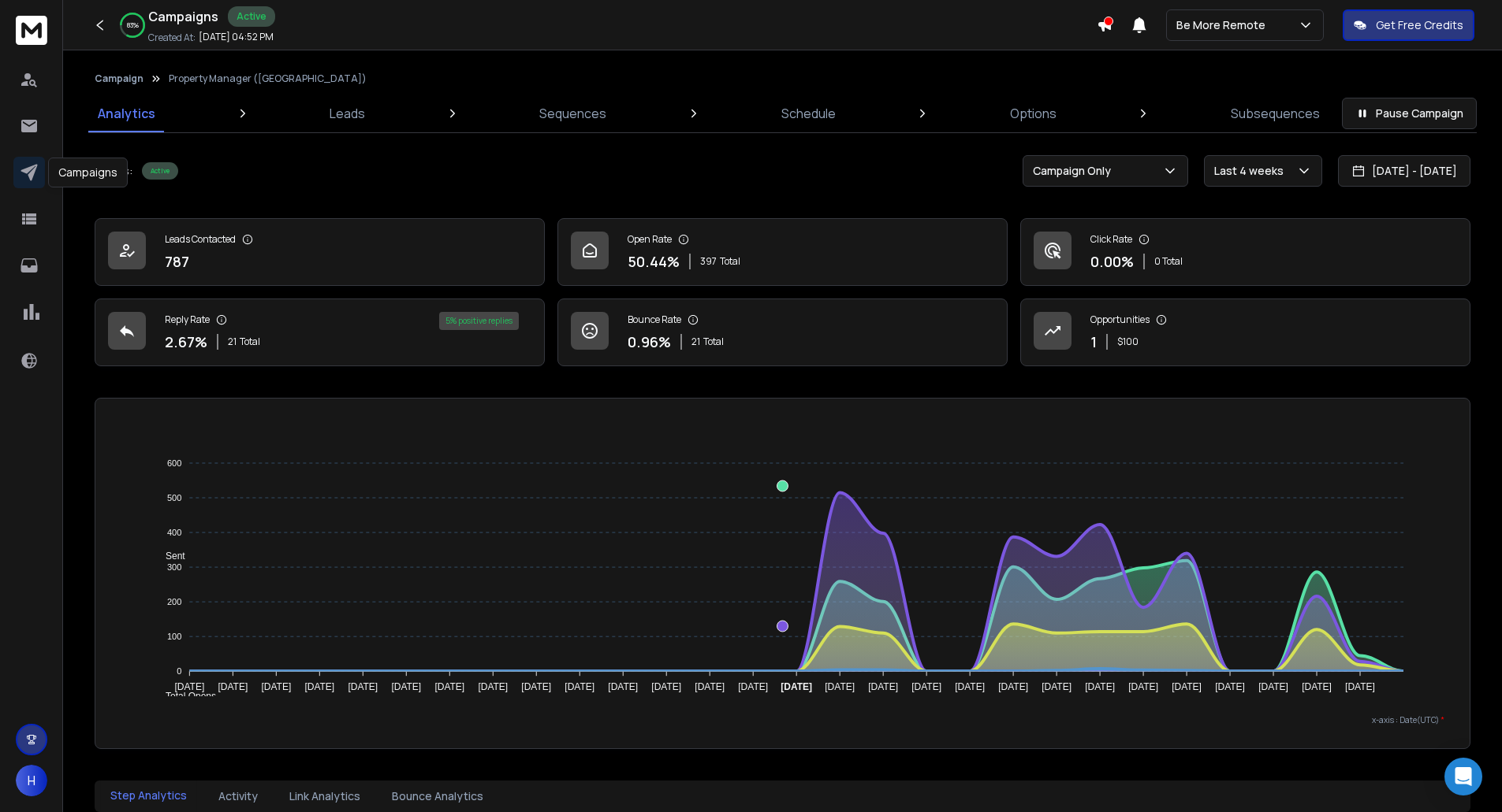
click at [41, 178] on link at bounding box center [29, 173] width 32 height 32
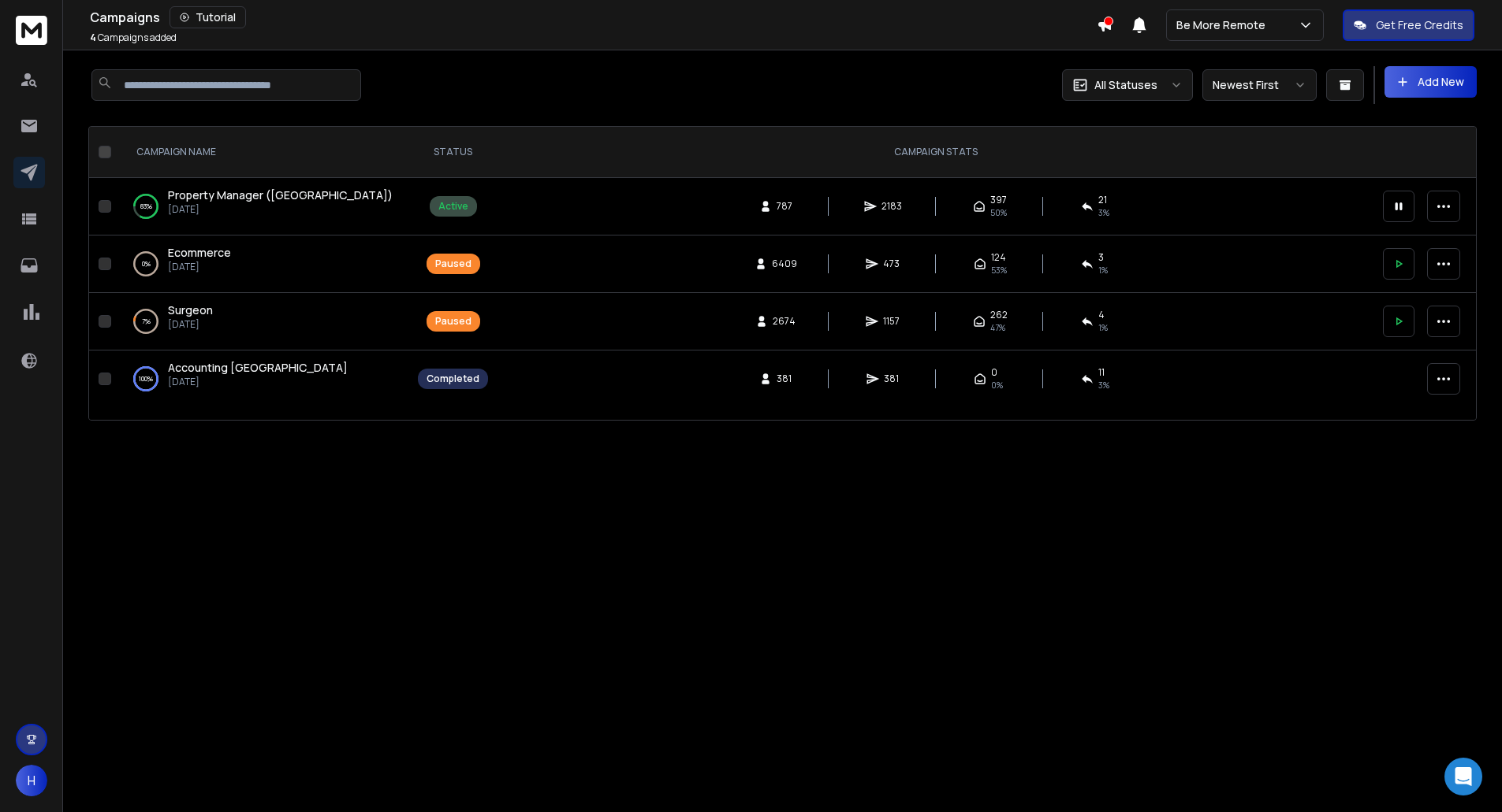
click at [264, 206] on p "[DATE]" at bounding box center [280, 209] width 224 height 12
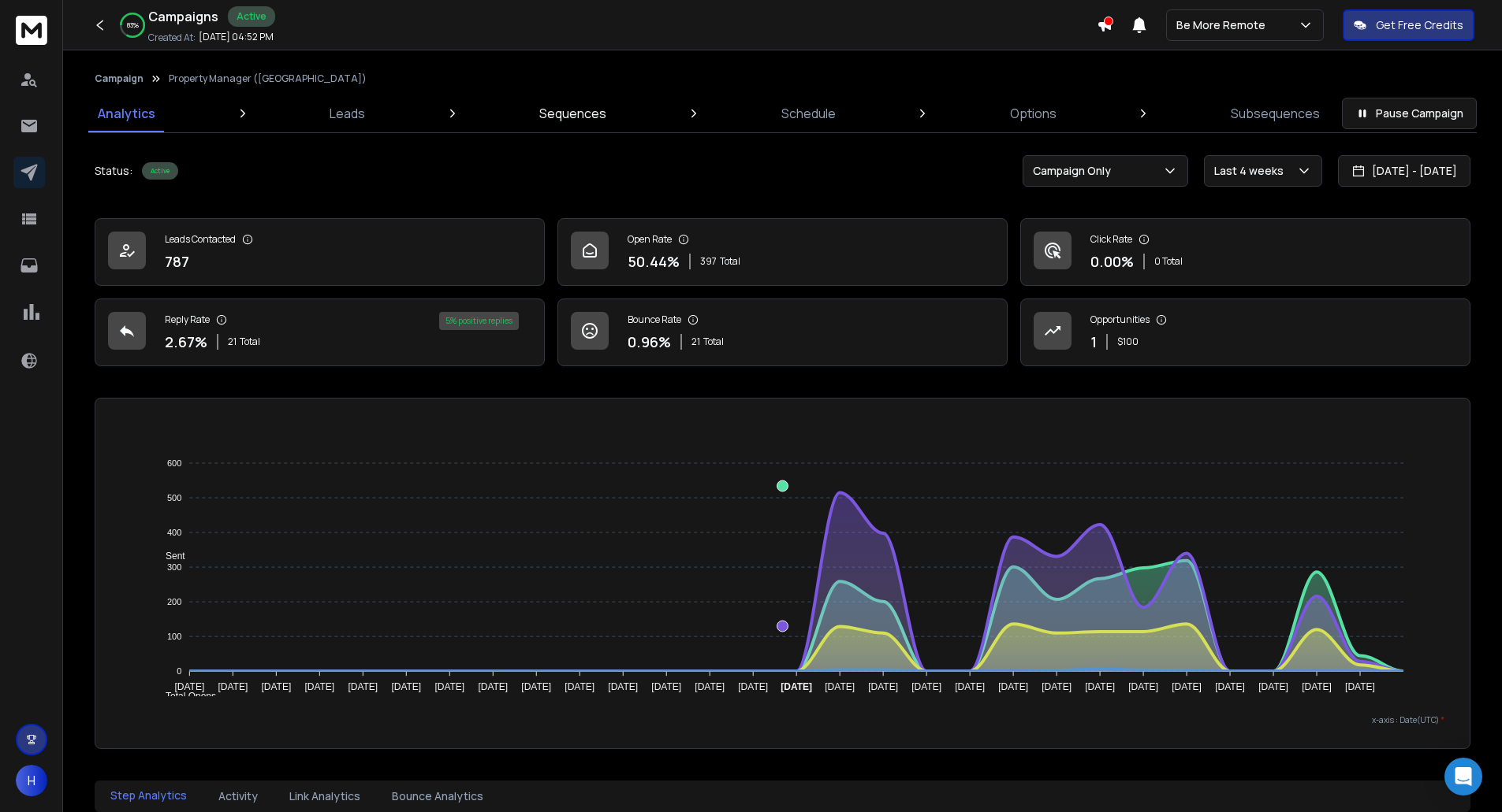
click at [532, 110] on link "Sequences" at bounding box center [572, 114] width 86 height 38
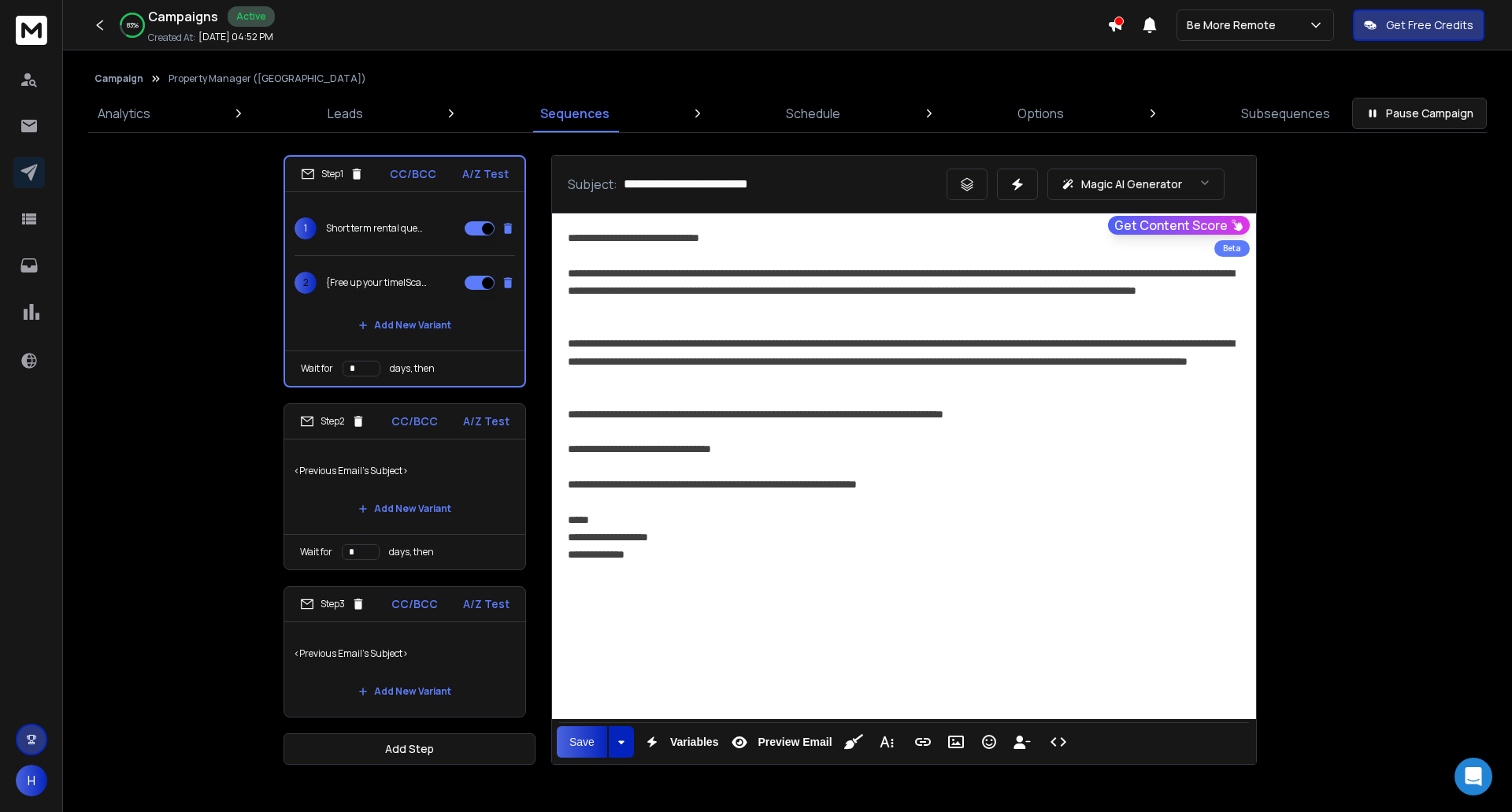
click at [377, 271] on div "2 {Free up your time|Scale without stress|STR operations chat}" at bounding box center [360, 282] width 132 height 22
click at [388, 221] on div "1 Short term rental question" at bounding box center [360, 228] width 132 height 22
click at [374, 273] on div "2 {Free up your time|Scale without stress|STR operations chat}" at bounding box center [360, 282] width 132 height 22
click at [363, 223] on p "Short term rental question" at bounding box center [376, 228] width 100 height 12
type input "**********"
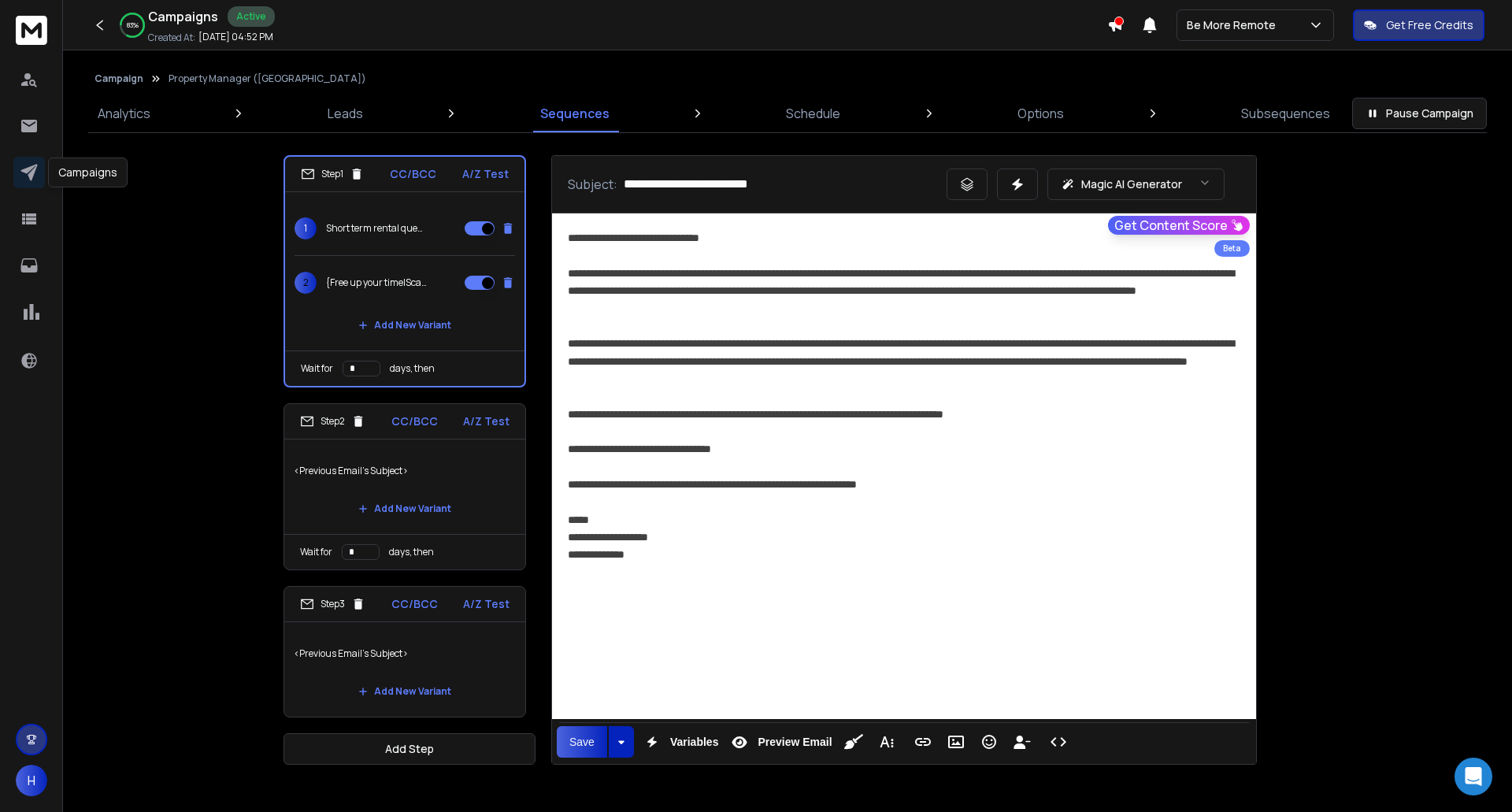
click at [27, 176] on icon at bounding box center [29, 172] width 19 height 19
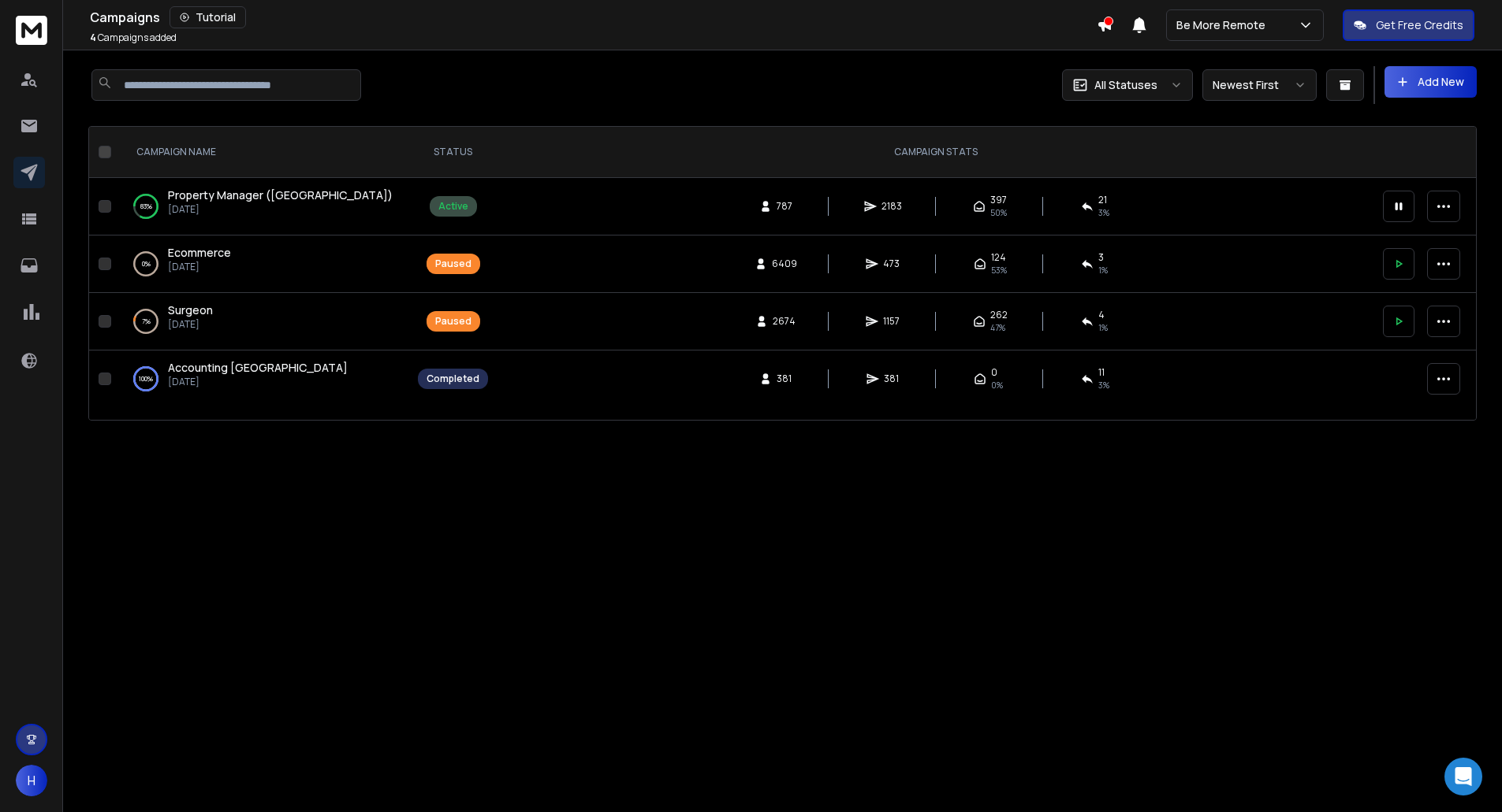
click at [1460, 199] on td at bounding box center [1424, 206] width 102 height 57
click at [1450, 206] on icon "button" at bounding box center [1443, 206] width 16 height 16
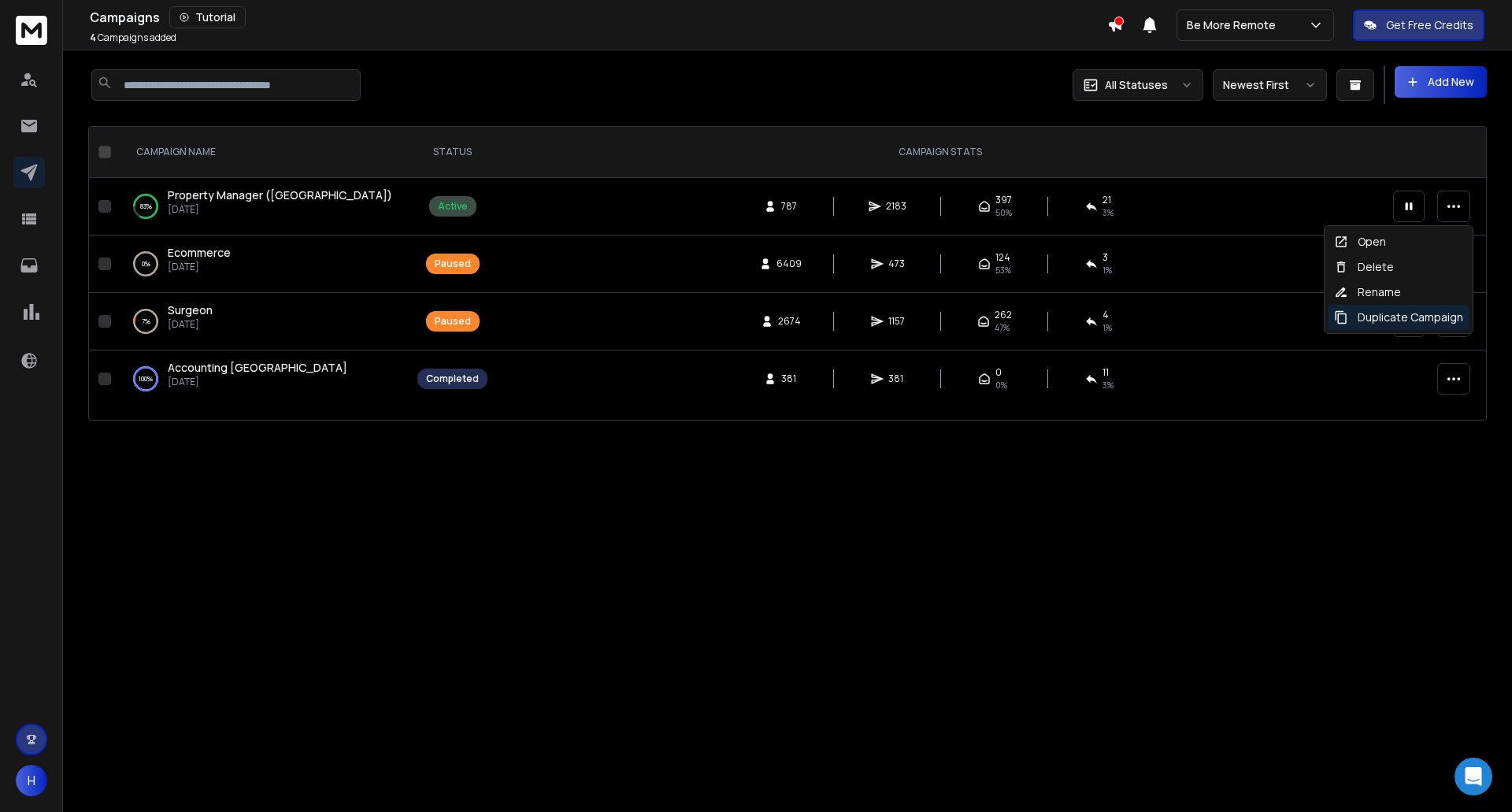
drag, startPoint x: 1448, startPoint y: 206, endPoint x: 1389, endPoint y: 333, distance: 140.0
click at [1389, 333] on body "ReferralStack Unlock AI-powered affiliate growth Lifetime Deals available! Clai…" at bounding box center [756, 406] width 1512 height 812
click at [1386, 310] on div "Duplicate Campaign" at bounding box center [1399, 317] width 129 height 16
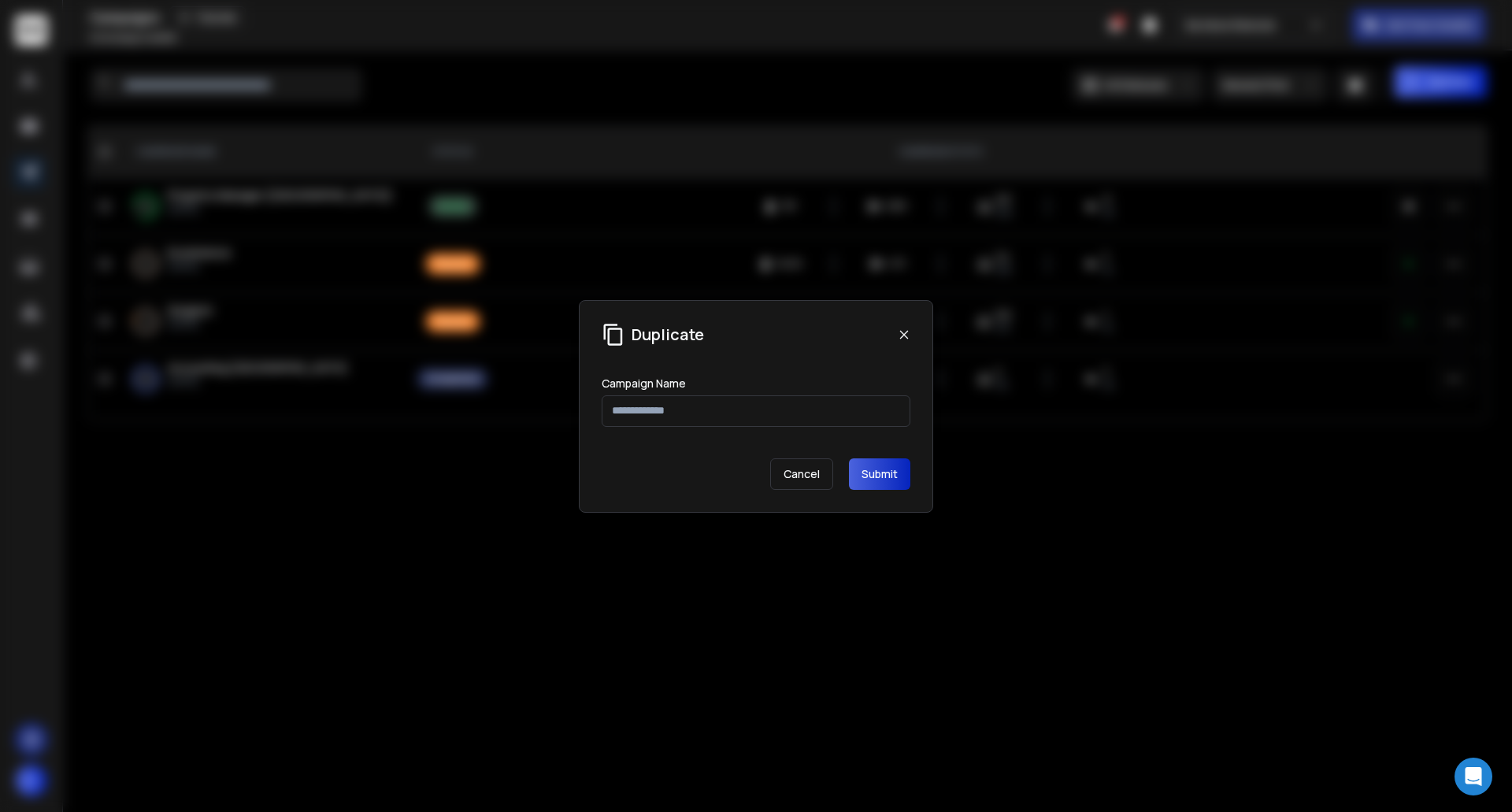
click at [825, 417] on input "text" at bounding box center [756, 411] width 309 height 32
type input "**********"
click at [872, 470] on button "Submit" at bounding box center [880, 474] width 61 height 32
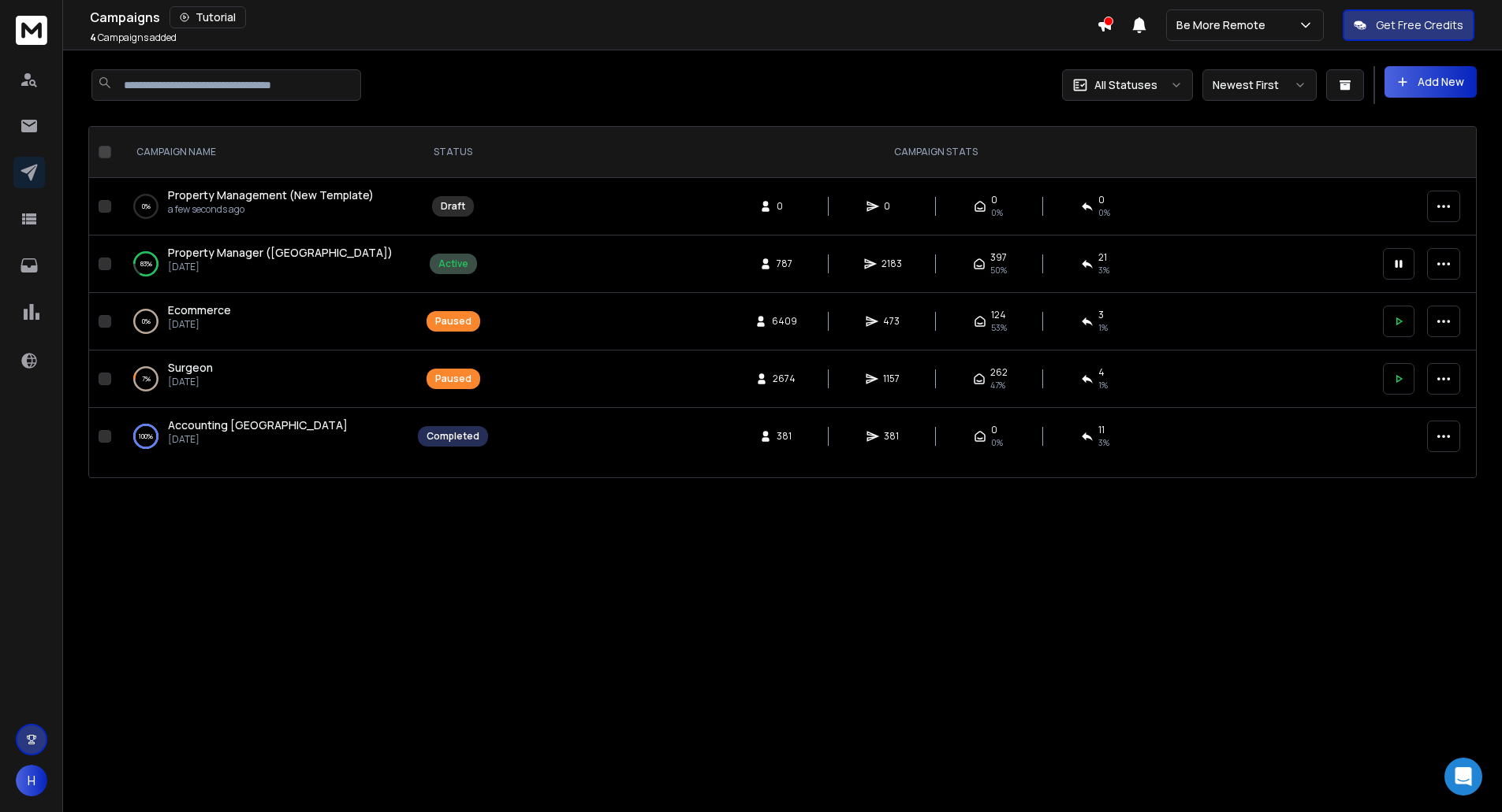
click at [1399, 271] on button at bounding box center [1399, 264] width 32 height 32
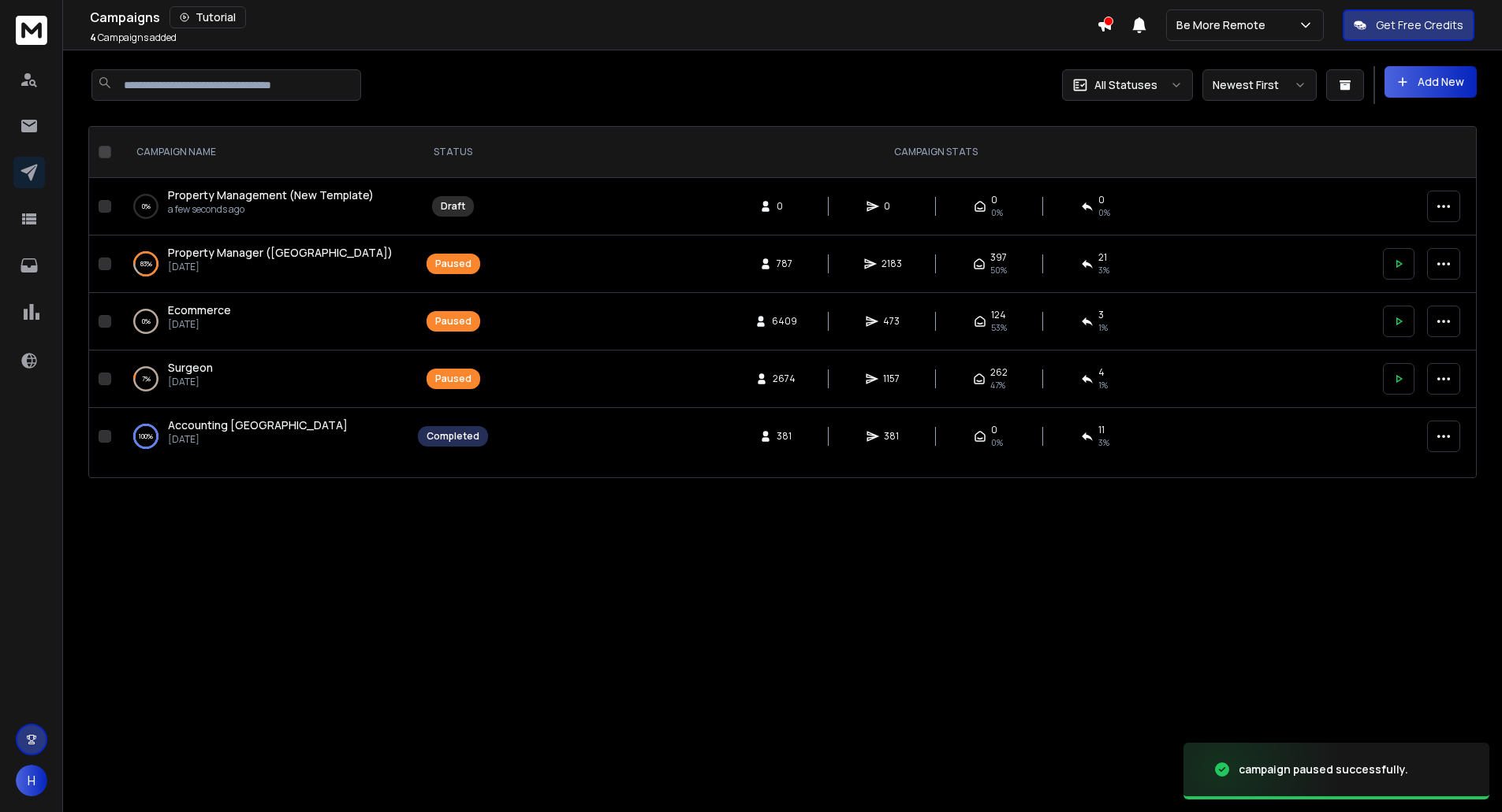
click at [306, 203] on div "Property Management (New Template) a few seconds ago" at bounding box center [271, 207] width 206 height 38
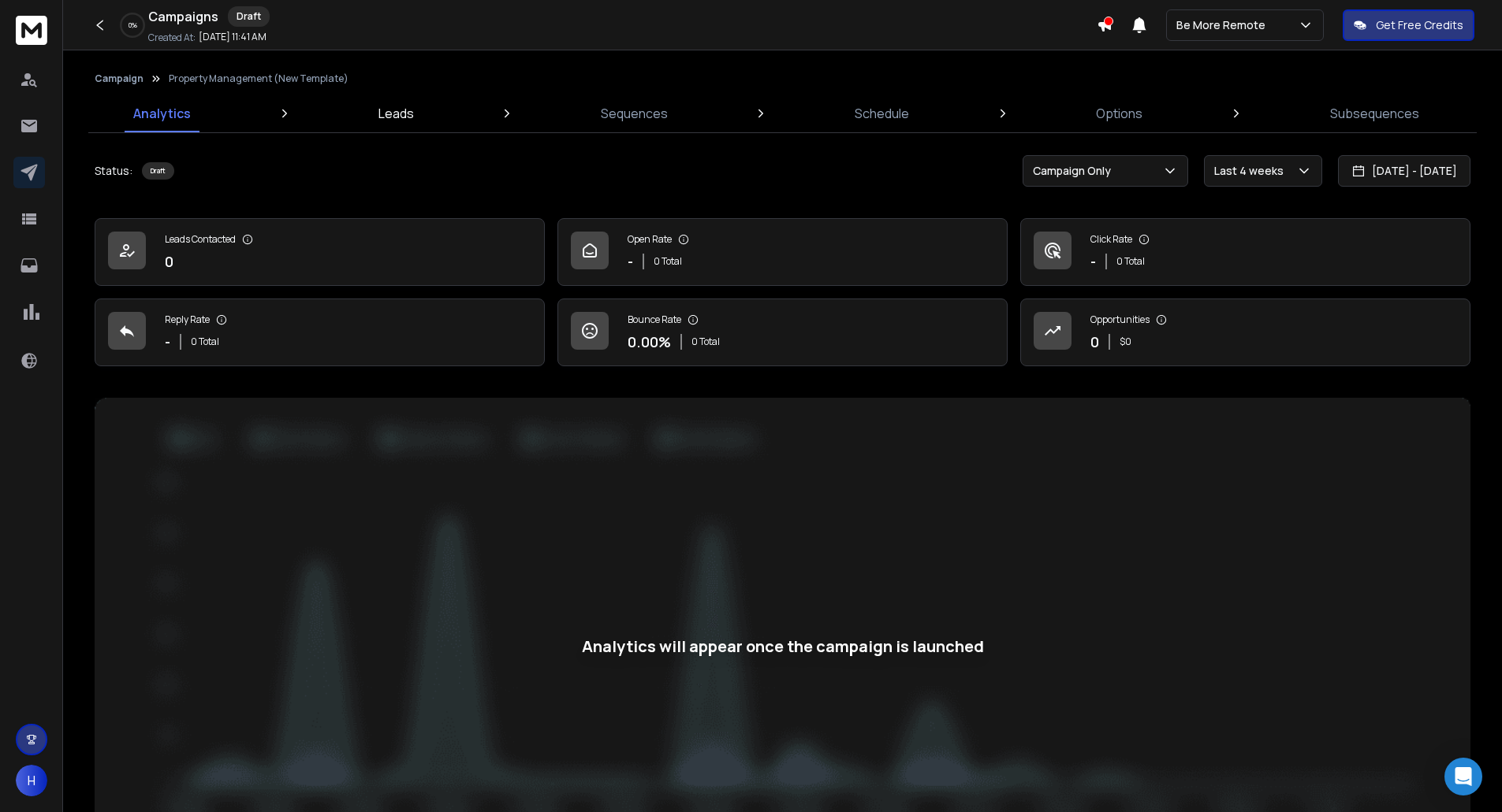
click at [398, 111] on p "Leads" at bounding box center [396, 113] width 36 height 19
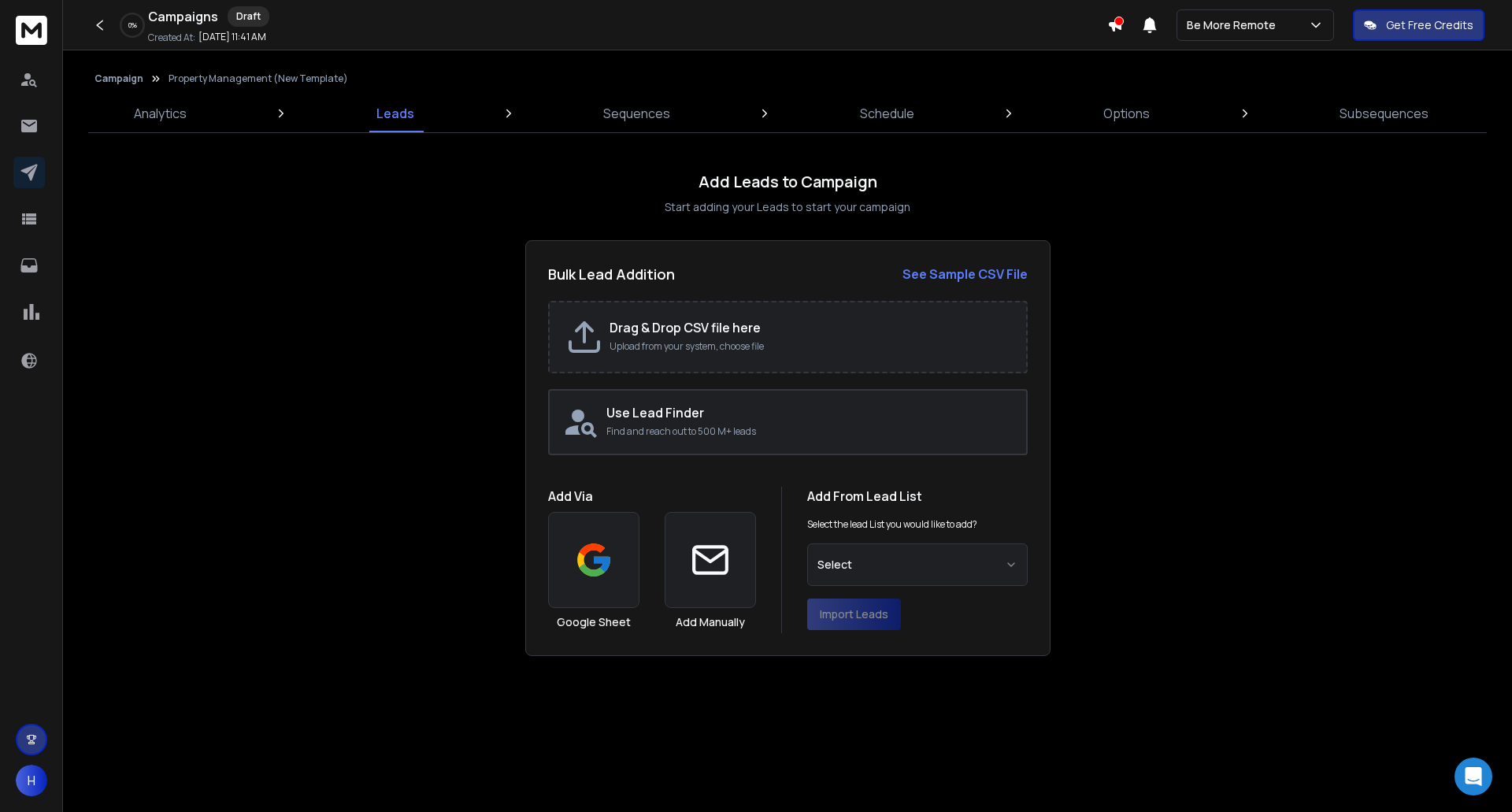
click at [696, 325] on h2 "Drag & Drop CSV file here" at bounding box center [810, 327] width 401 height 19
click at [635, 325] on h2 "Drag & Drop CSV file here" at bounding box center [810, 327] width 401 height 19
type input "**********"
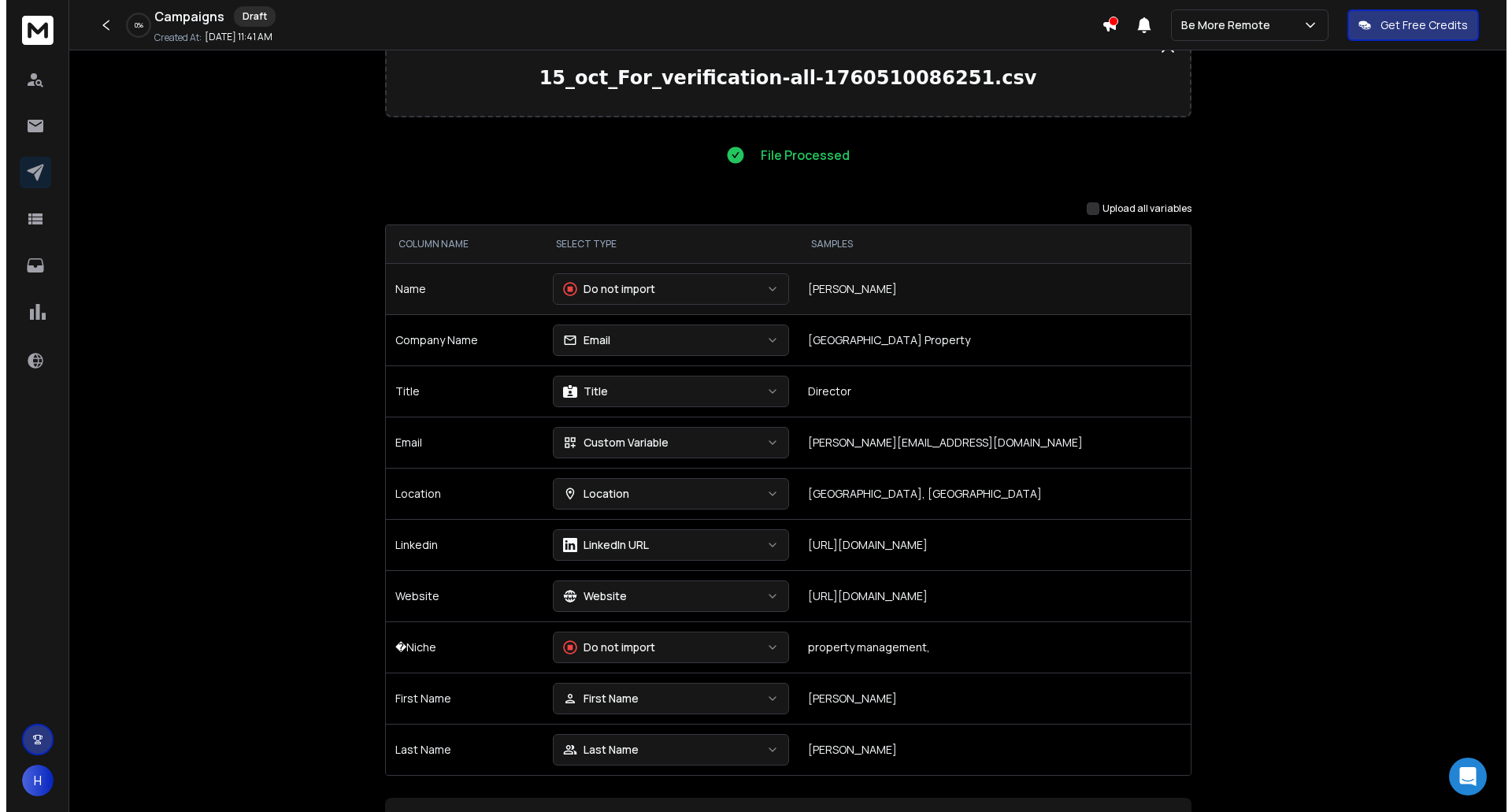
scroll to position [76, 0]
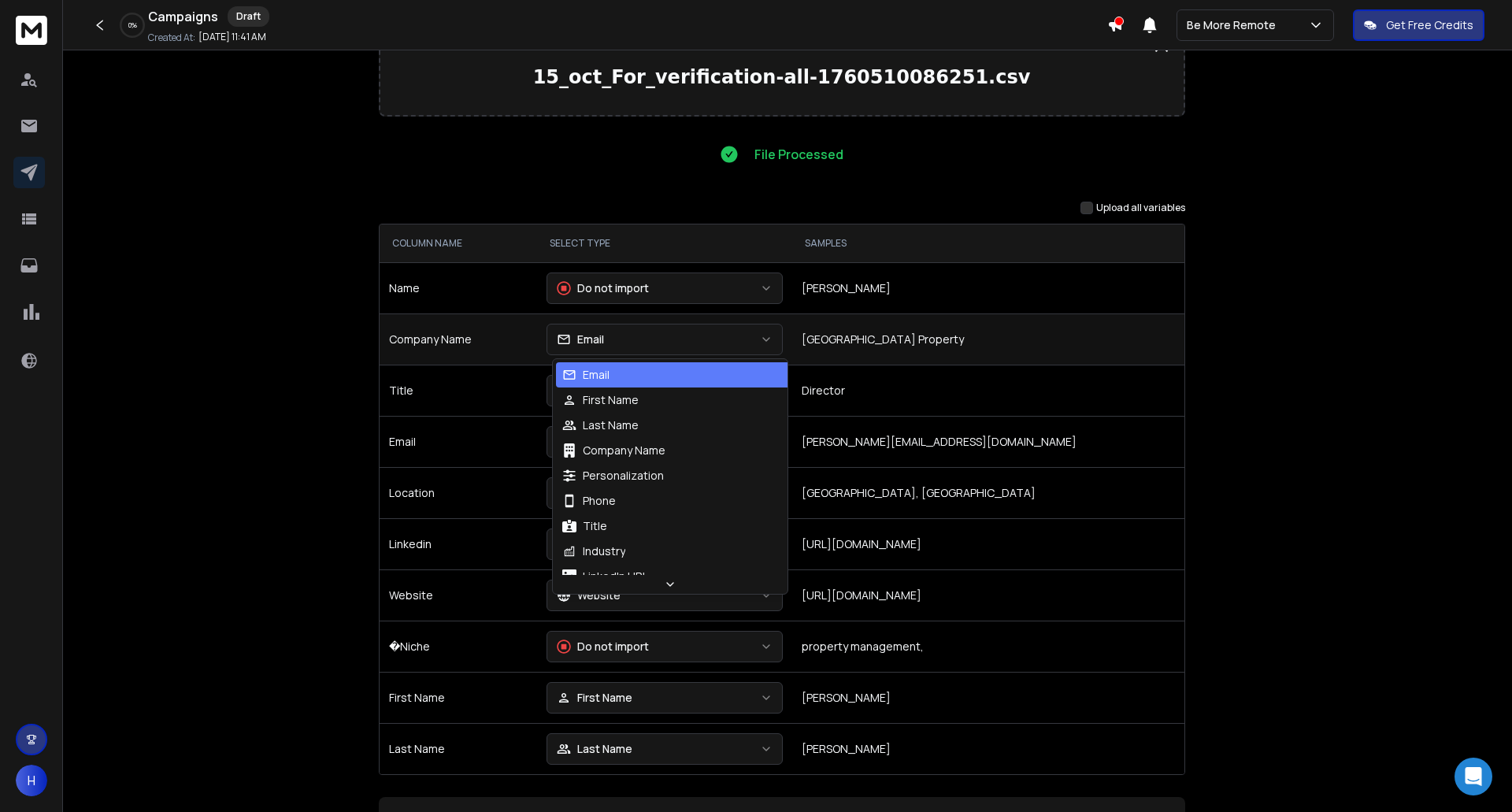
click at [661, 328] on button "Email" at bounding box center [665, 340] width 237 height 32
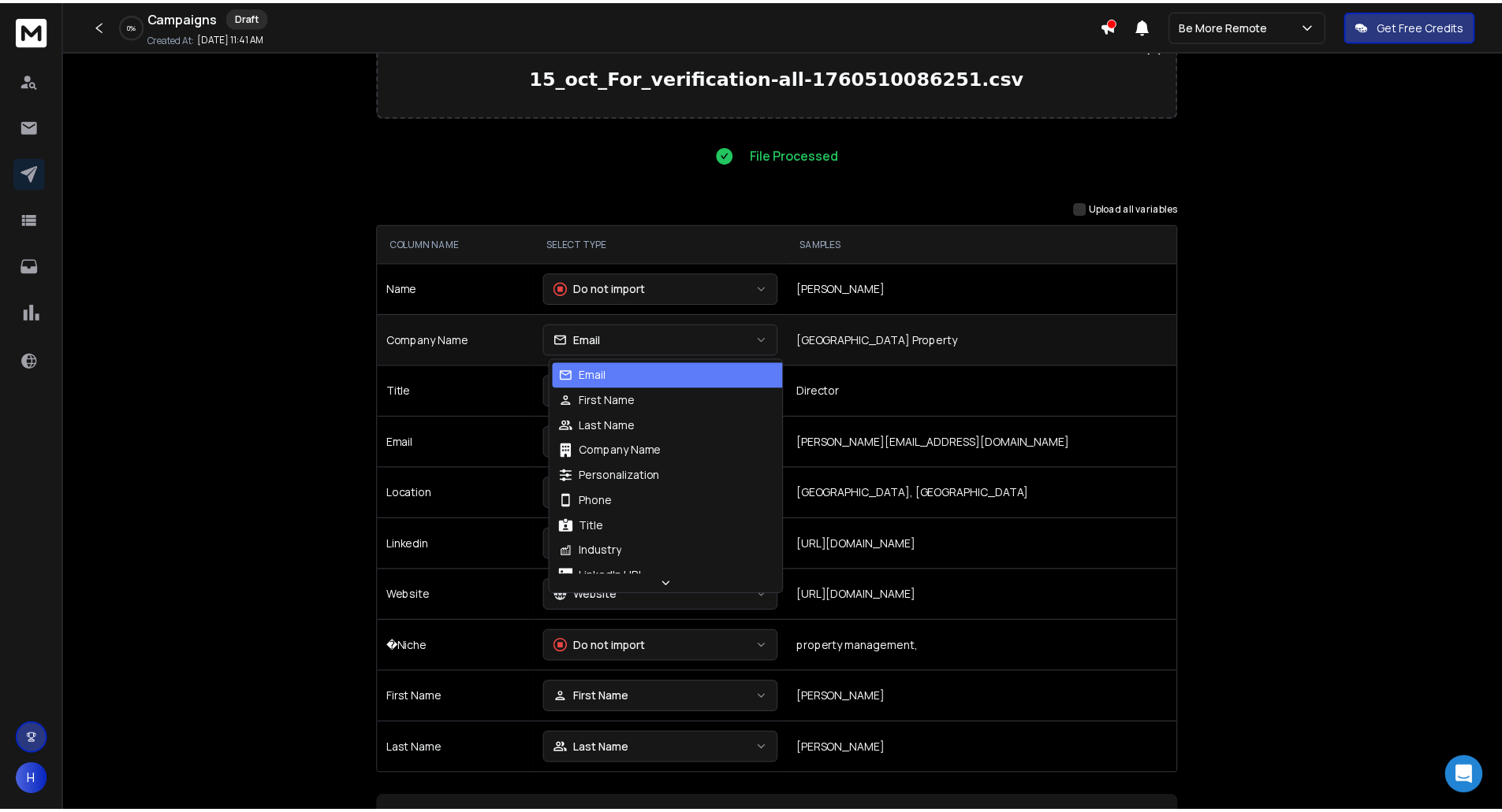
scroll to position [0, 3]
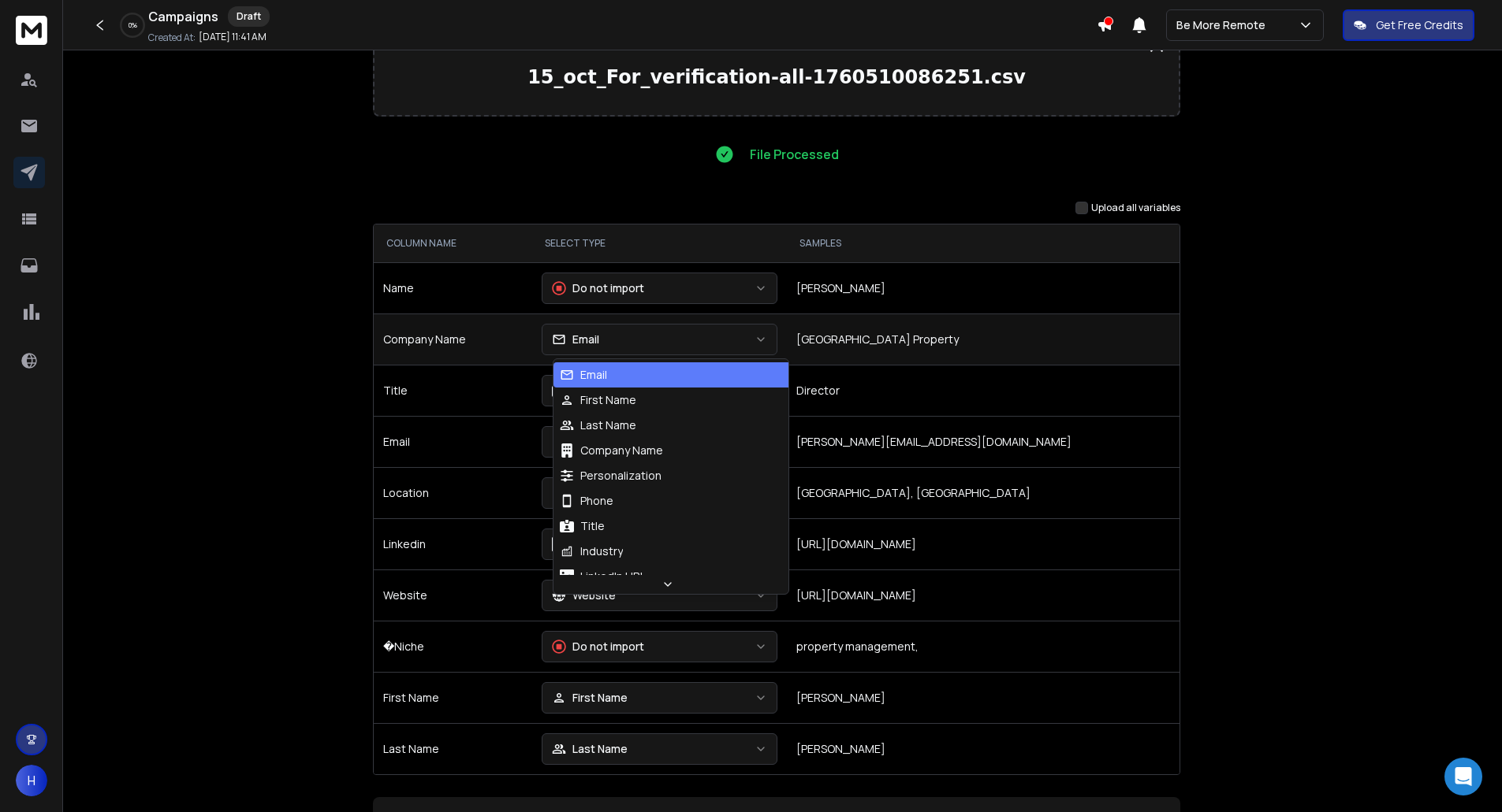
click at [661, 328] on button "Email" at bounding box center [660, 340] width 237 height 32
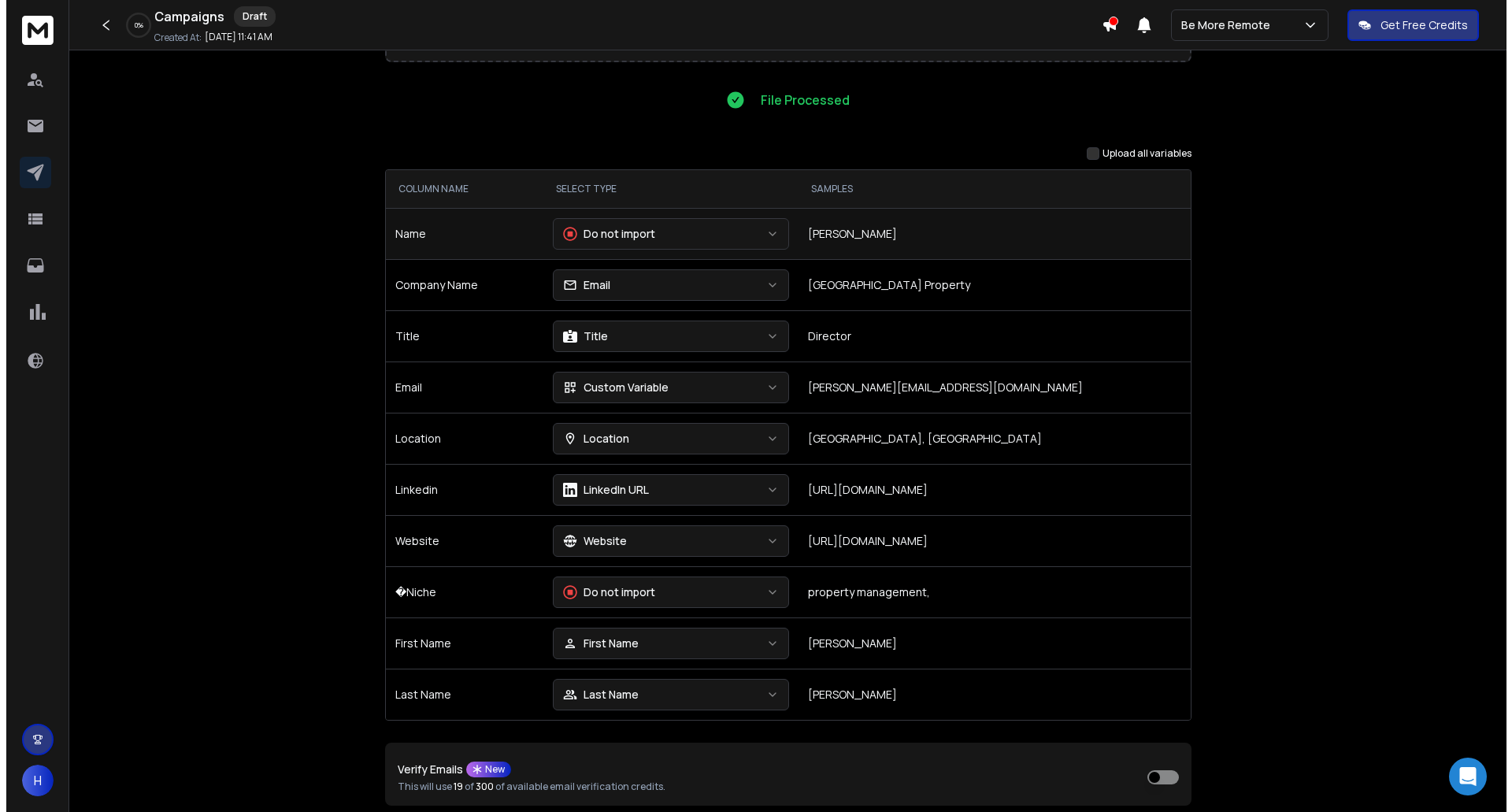
scroll to position [131, 0]
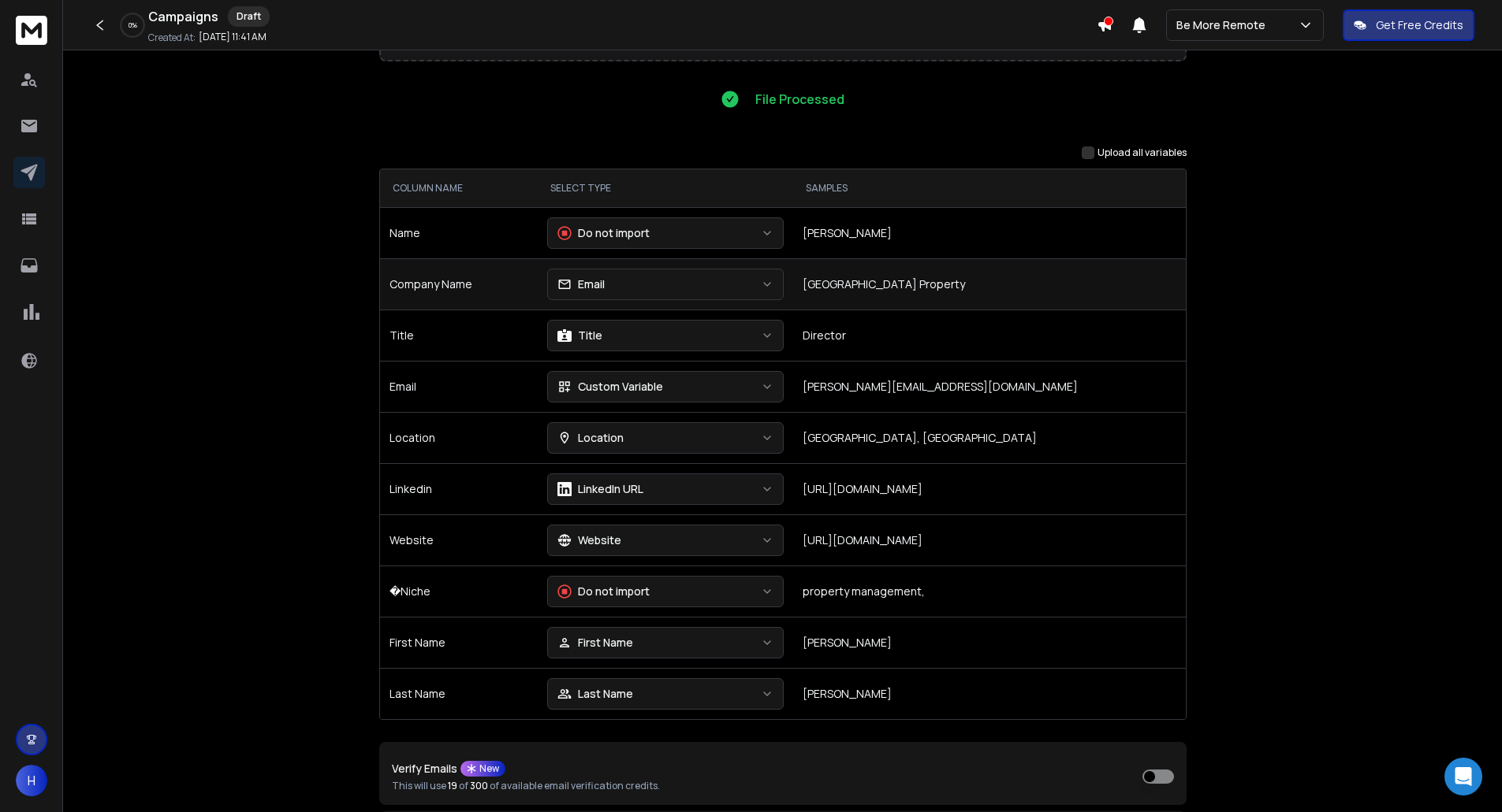
click at [626, 289] on button "Email" at bounding box center [665, 285] width 237 height 32
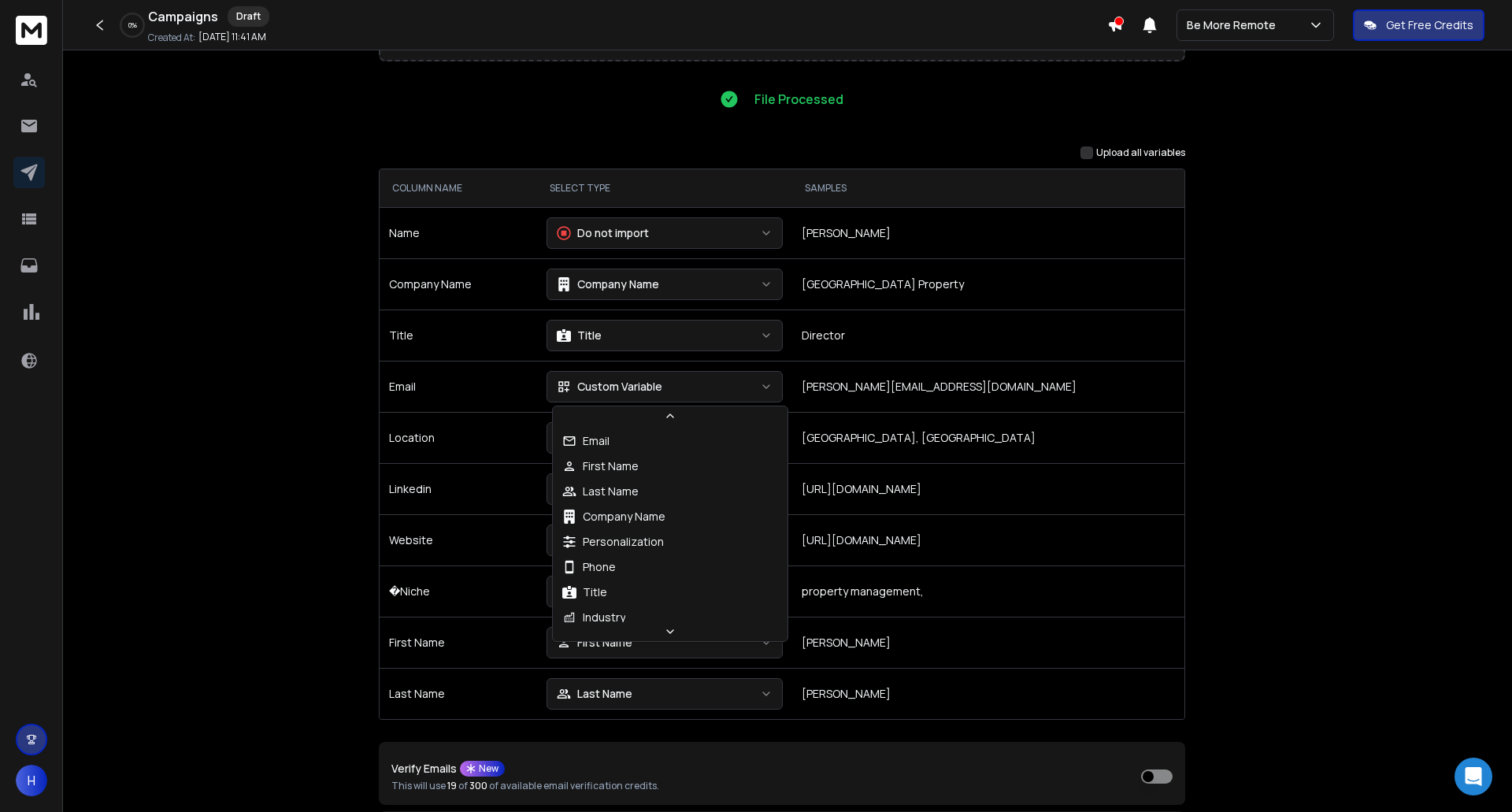
scroll to position [134, 0]
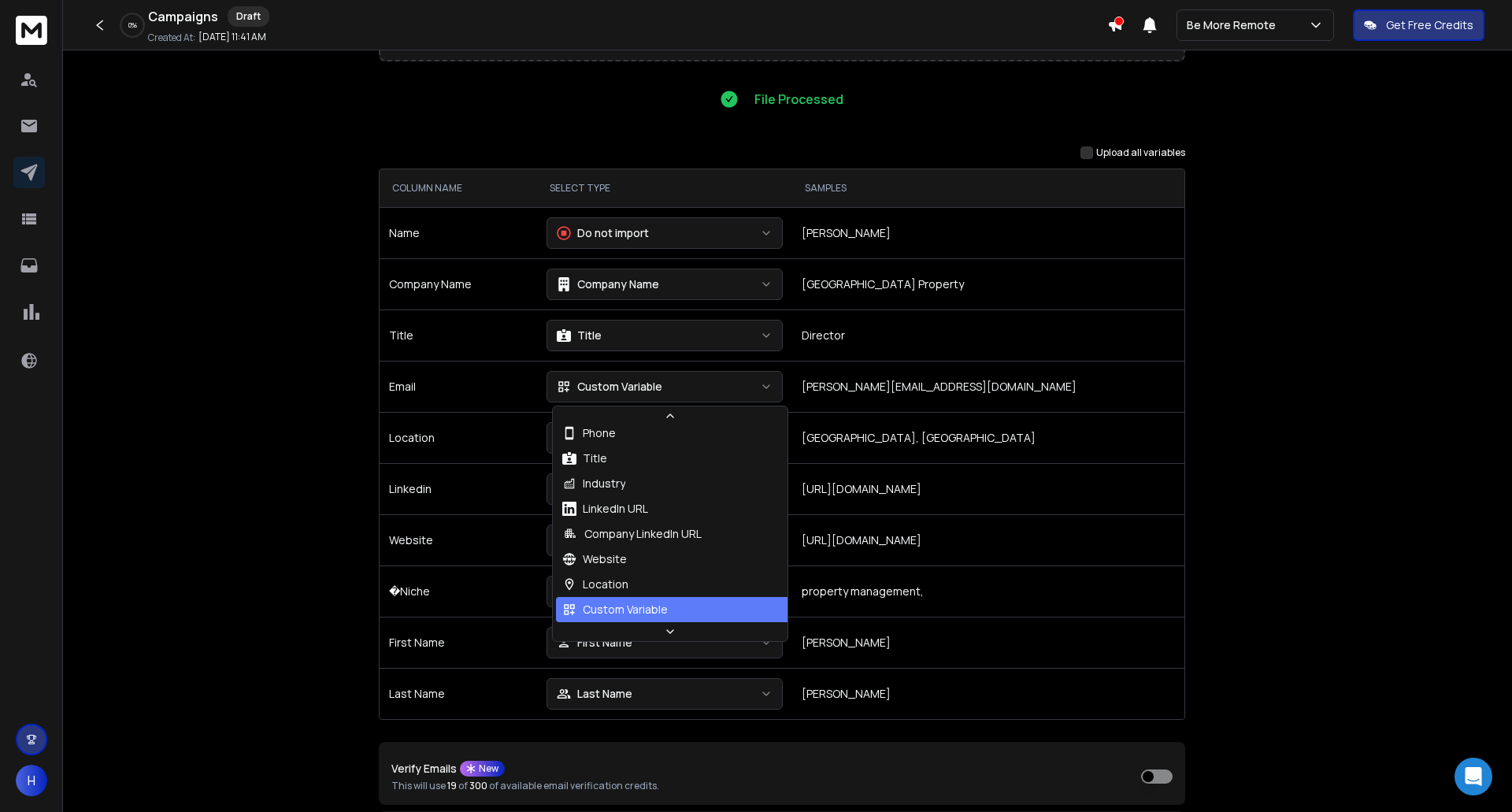
click at [616, 399] on button "Custom Variable" at bounding box center [665, 387] width 237 height 32
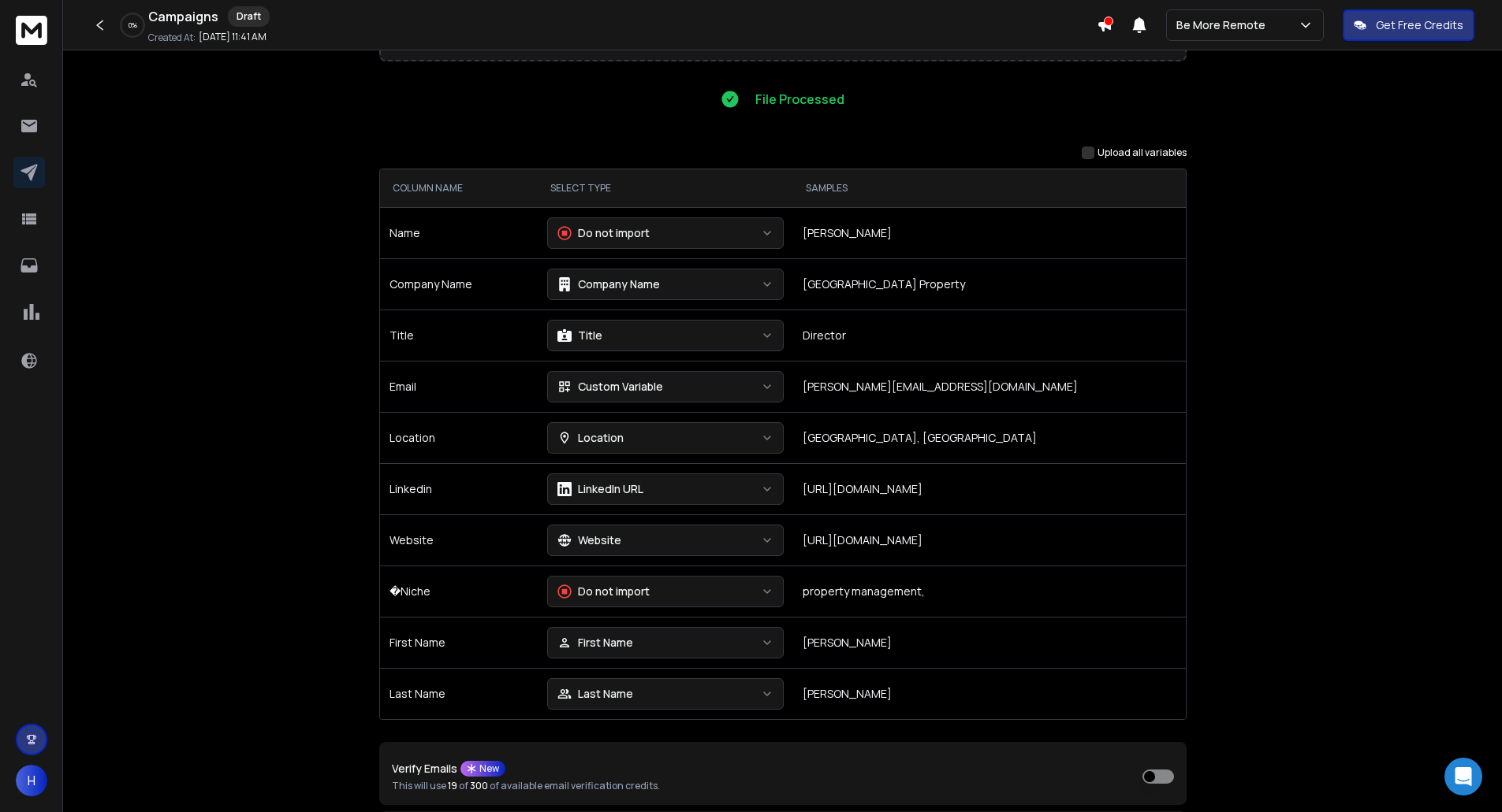
click at [326, 329] on div "15_oct_For_verification-all-1760510086251.csv File Processed Upload all variabl…" at bounding box center [751, 413] width 1502 height 1089
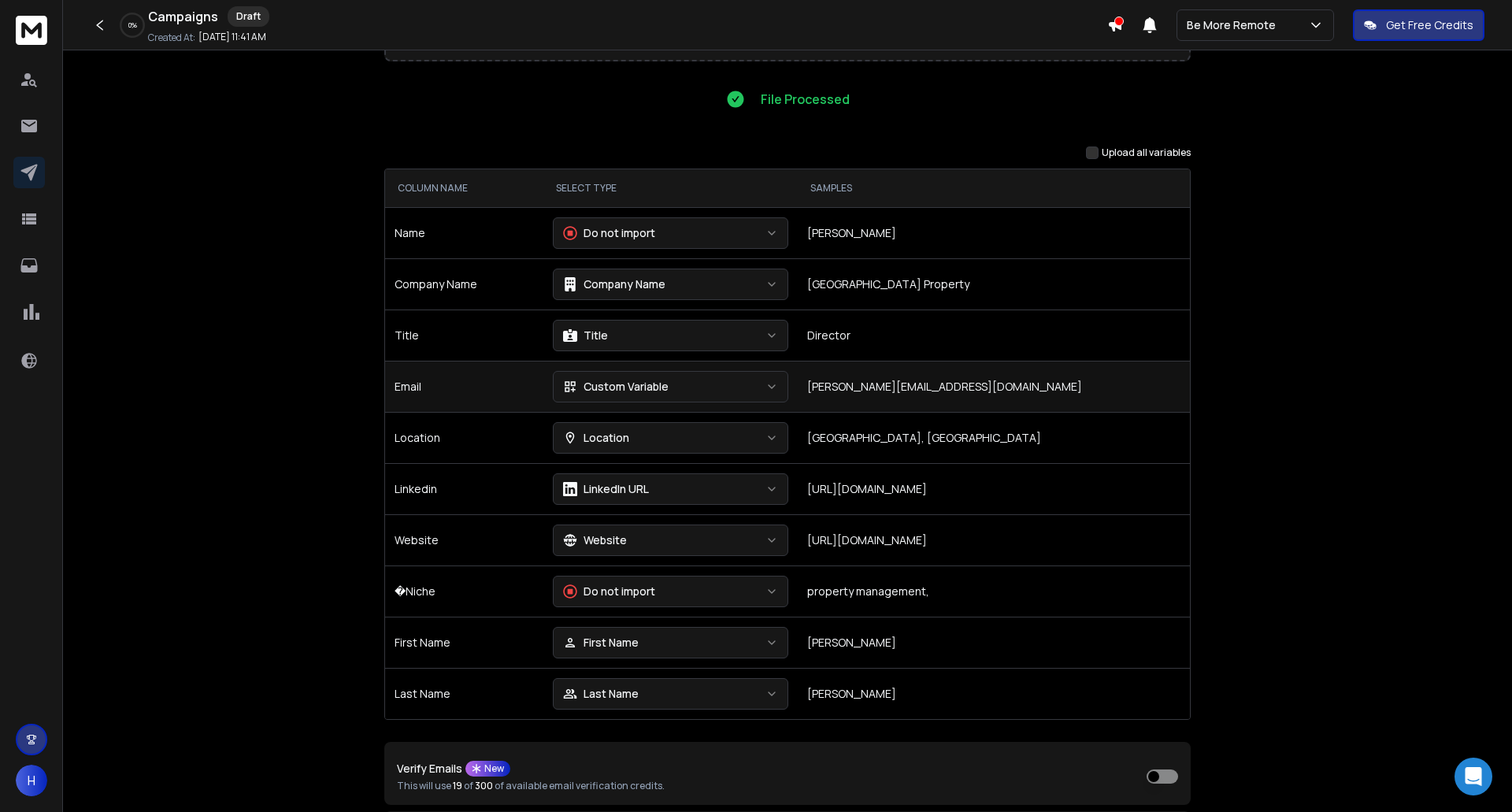
click at [621, 394] on div "Custom Variable" at bounding box center [616, 386] width 105 height 16
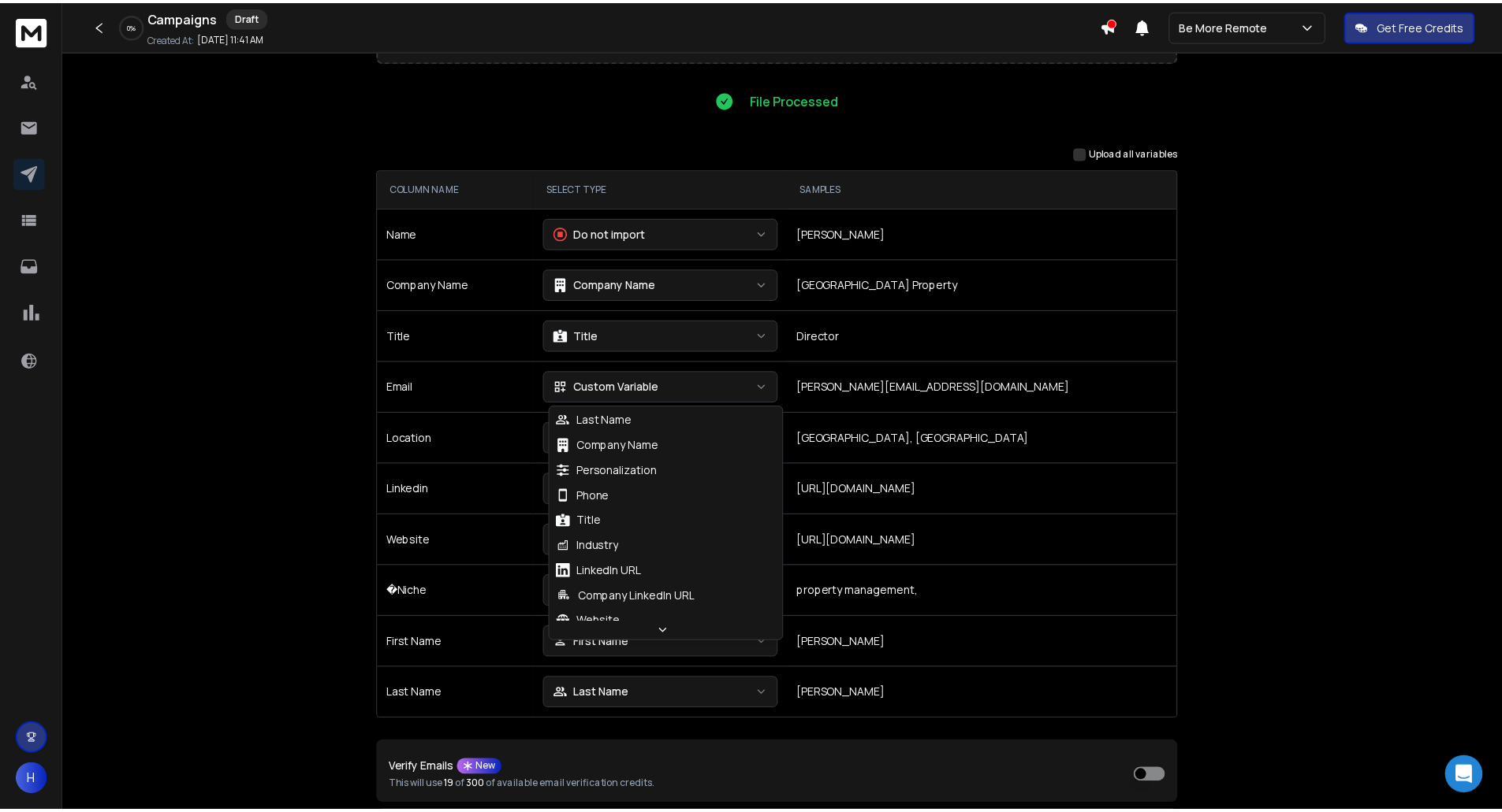
scroll to position [0, 0]
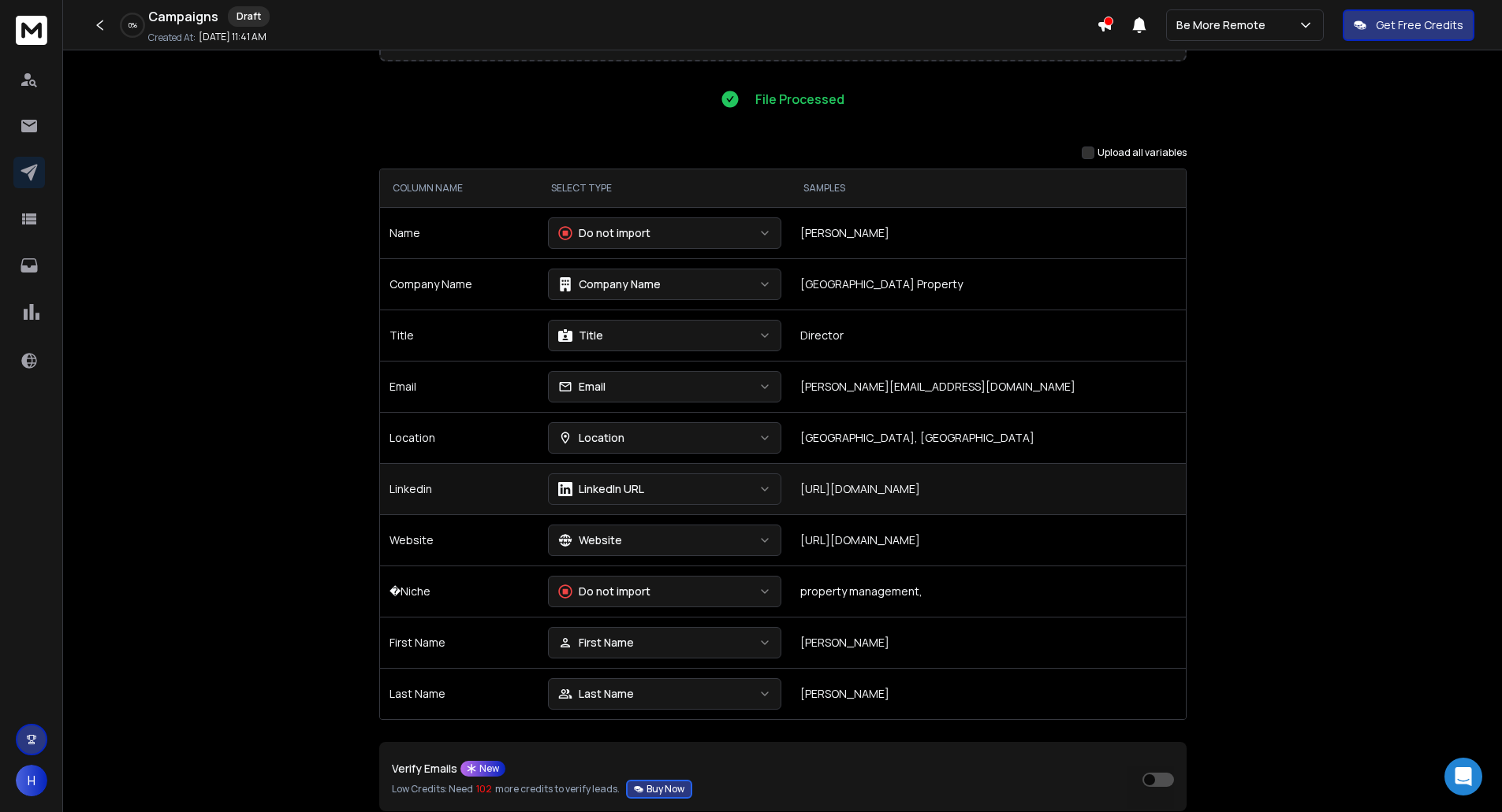
drag, startPoint x: 821, startPoint y: 488, endPoint x: 1039, endPoint y: 482, distance: 218.1
click at [1039, 482] on td "[URL][DOMAIN_NAME]" at bounding box center [988, 489] width 395 height 51
click at [996, 492] on td "[URL][DOMAIN_NAME]" at bounding box center [988, 489] width 395 height 51
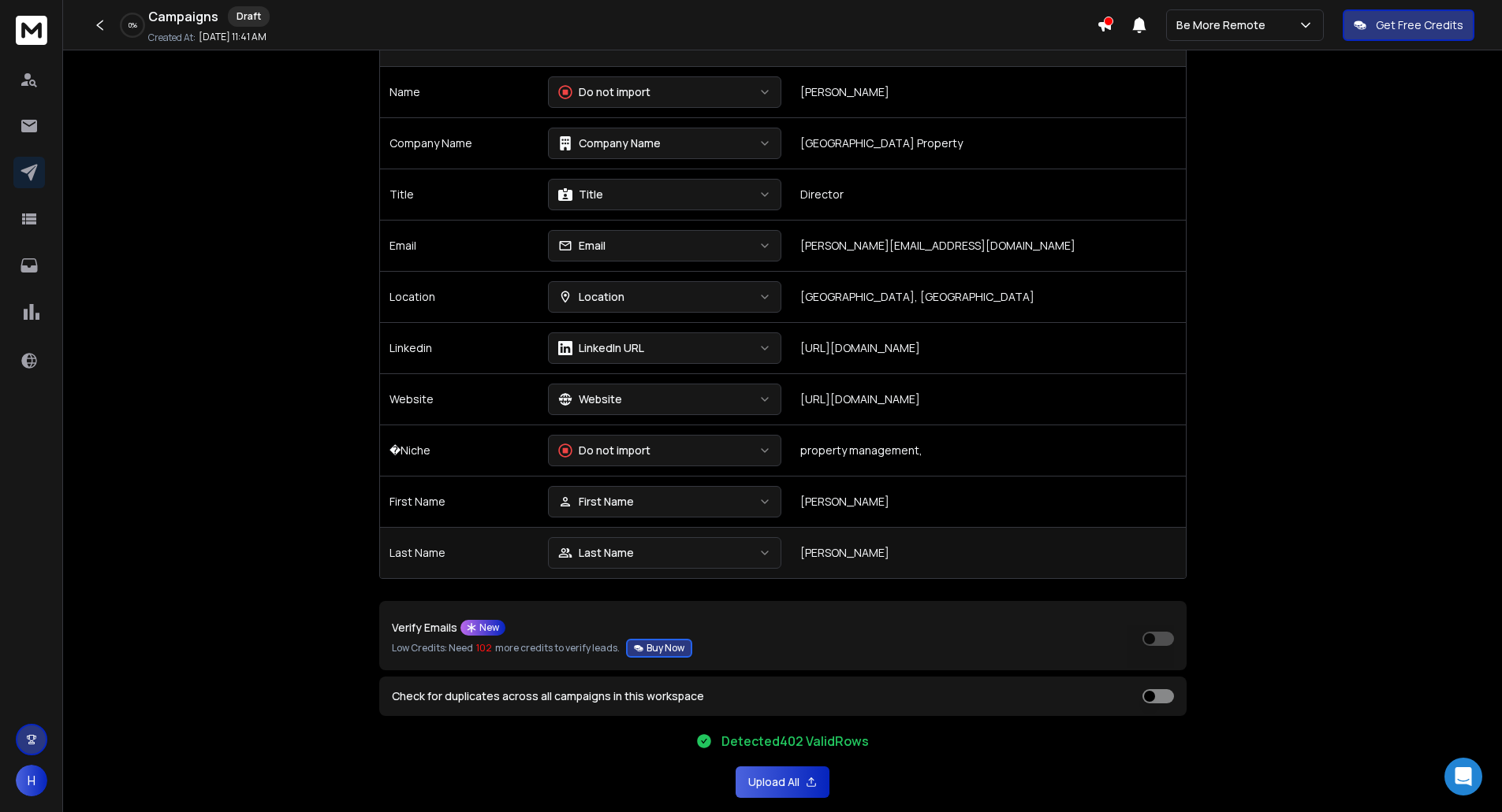
scroll to position [283, 0]
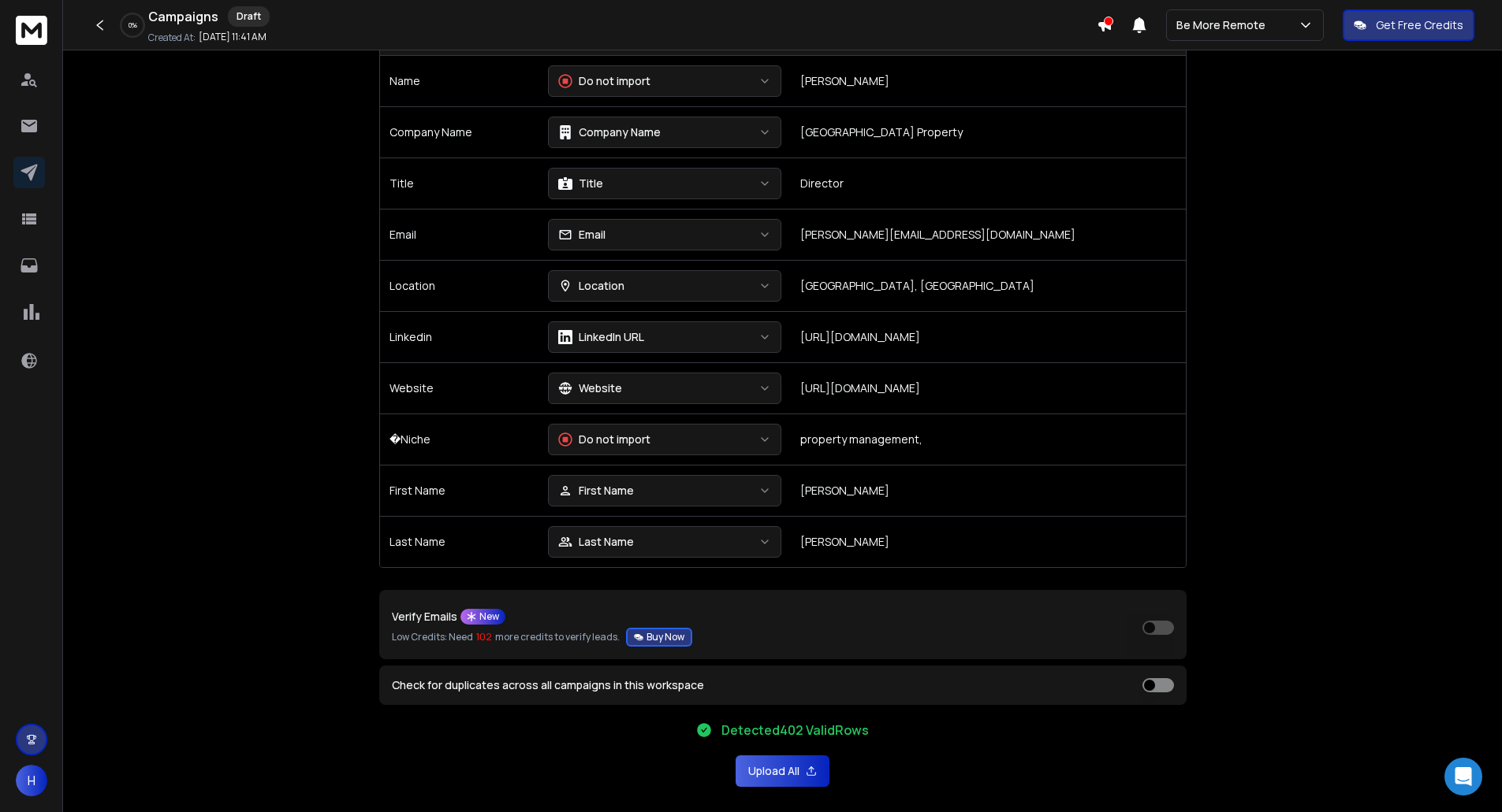
click at [776, 771] on button "Upload All" at bounding box center [782, 771] width 94 height 32
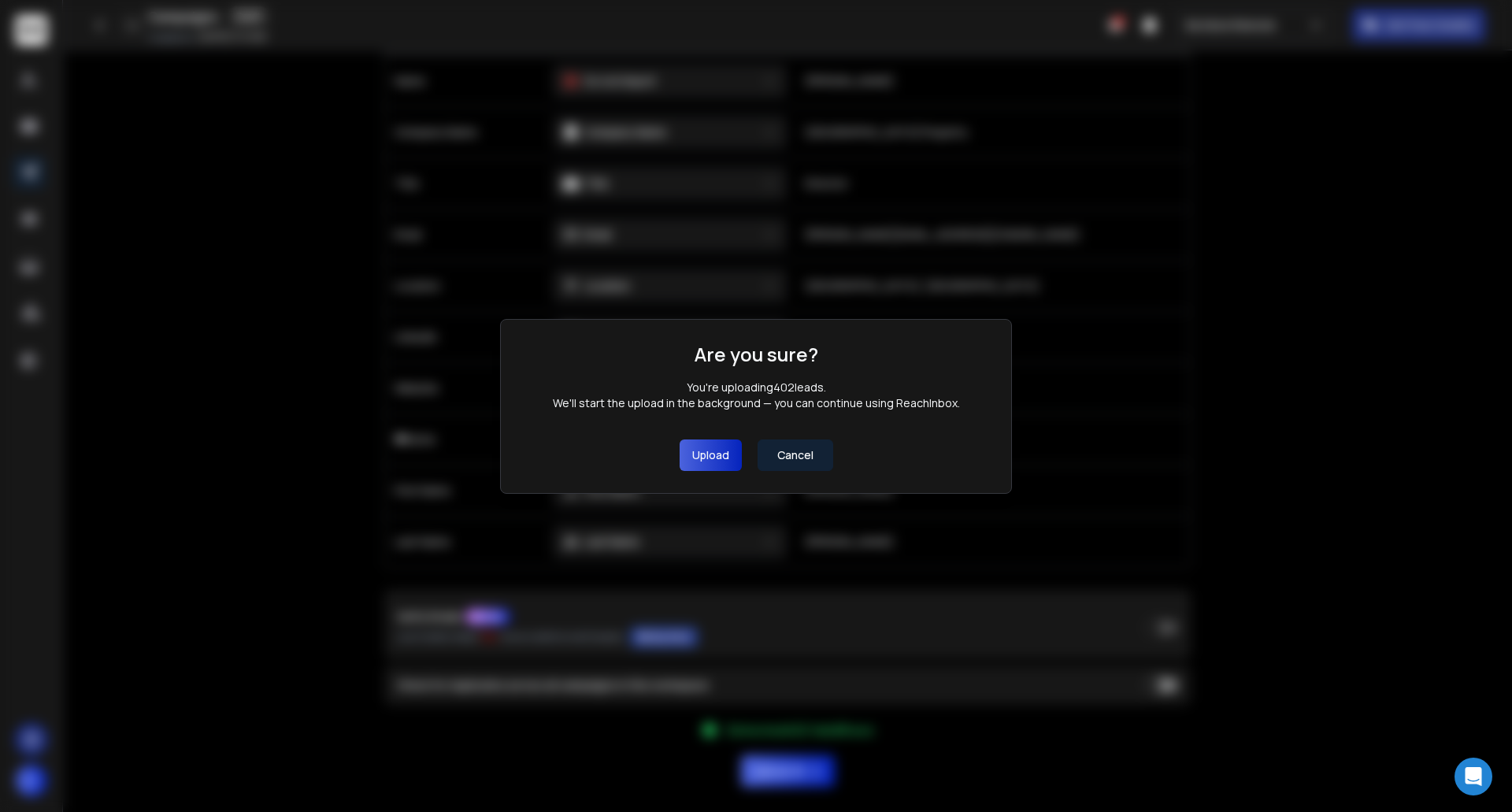
click at [713, 444] on button "Upload" at bounding box center [710, 456] width 62 height 32
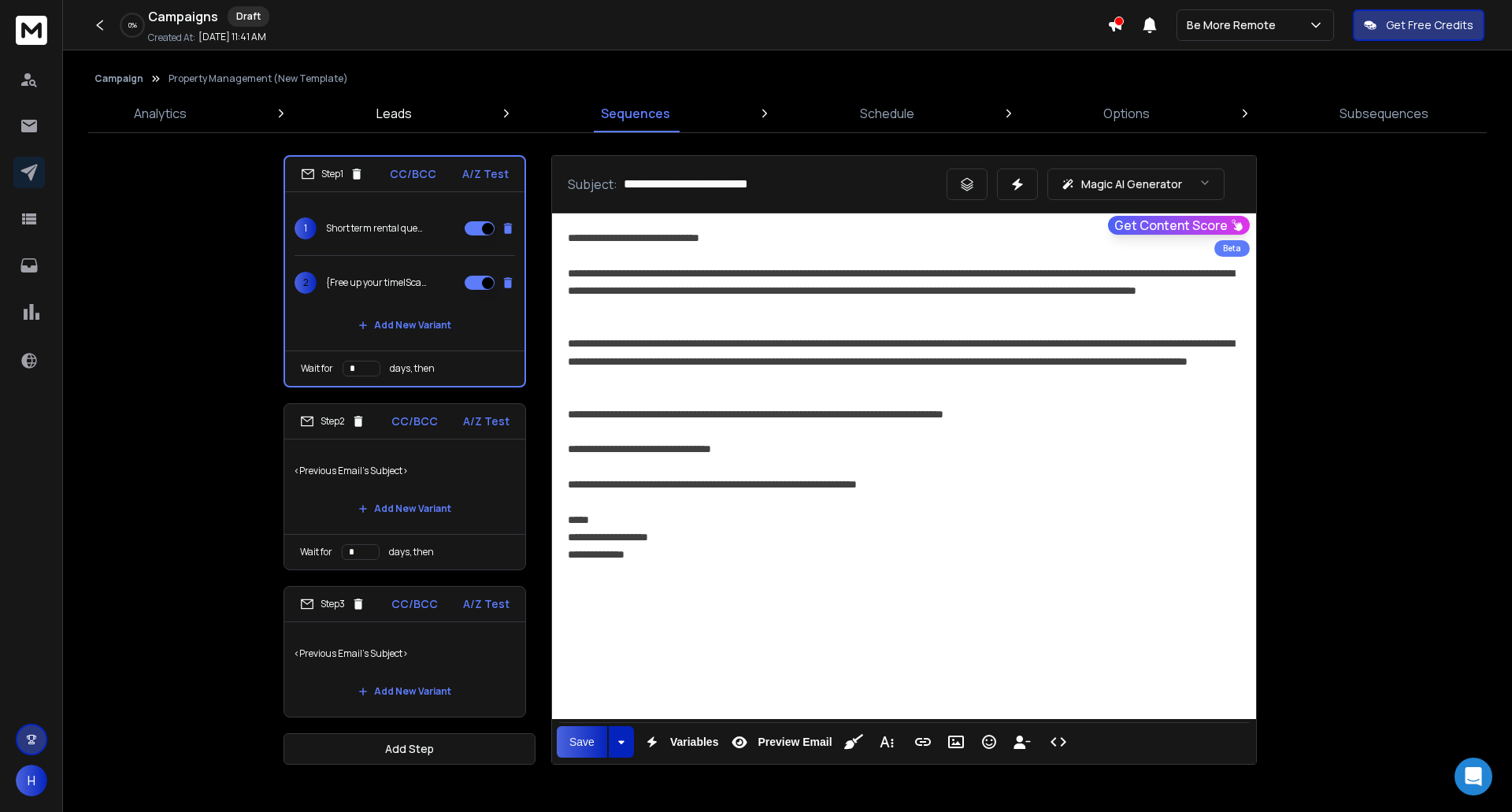
click at [398, 118] on p "Leads" at bounding box center [394, 113] width 36 height 19
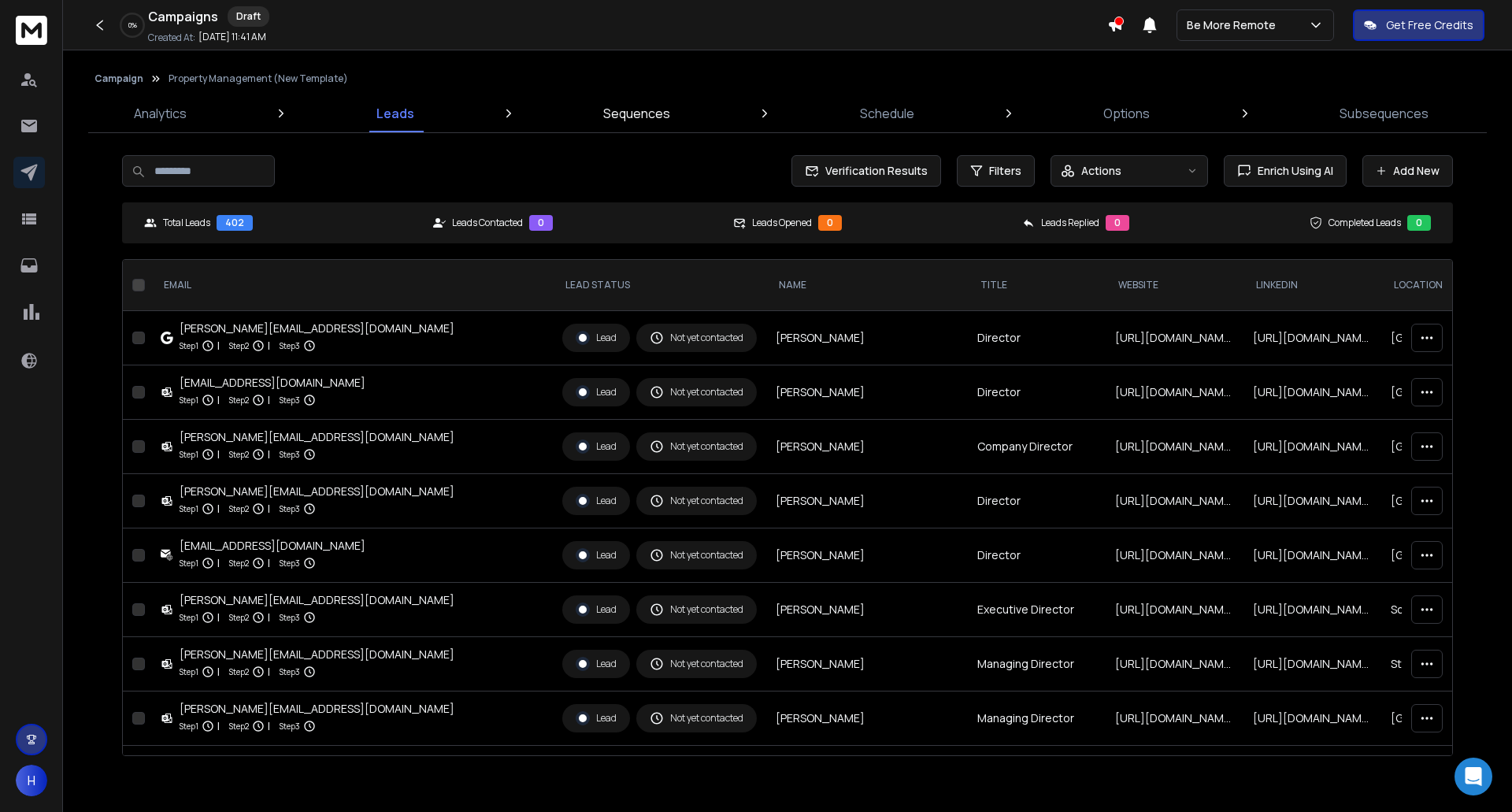
click at [614, 106] on p "Sequences" at bounding box center [637, 113] width 67 height 19
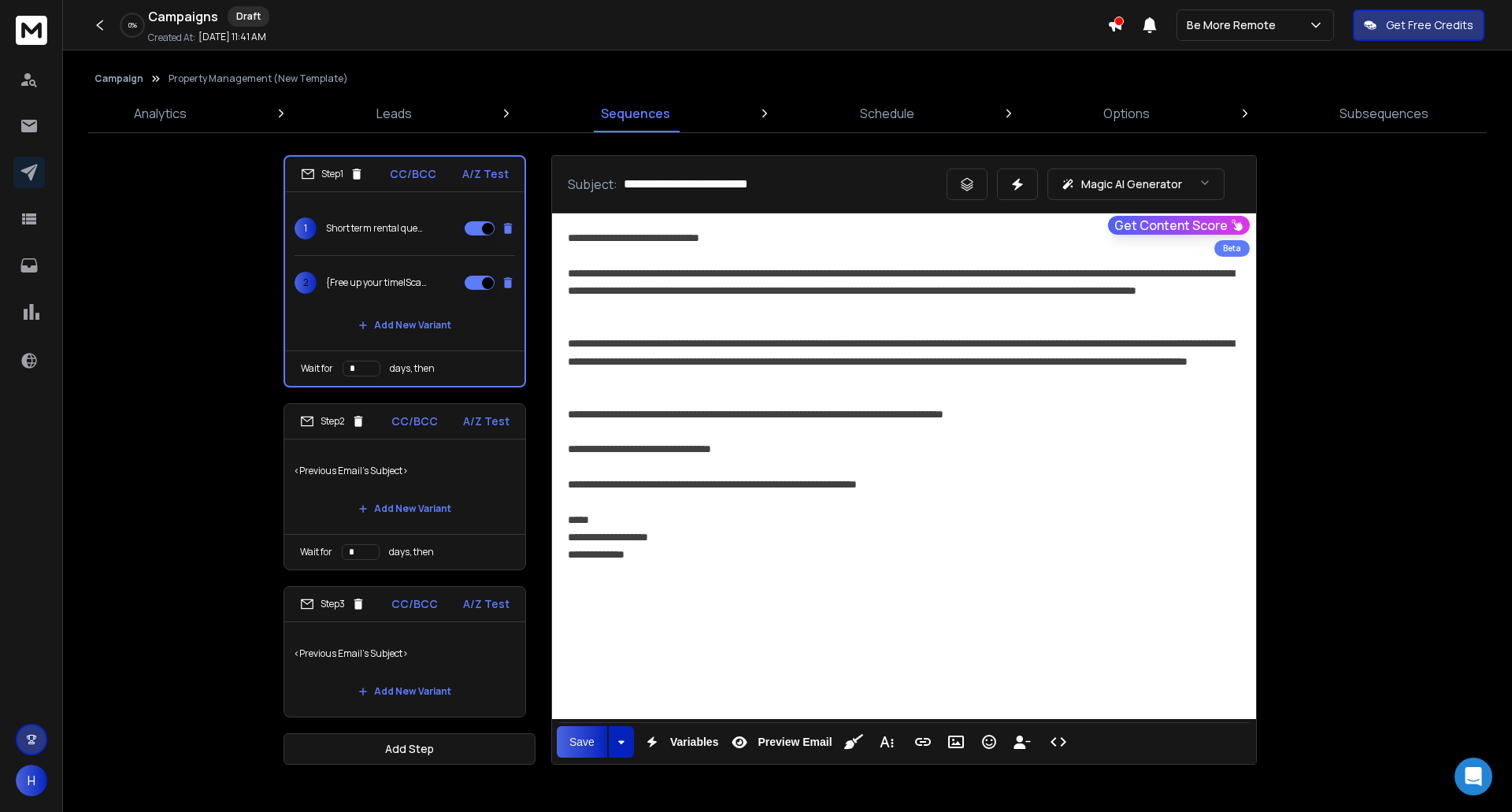
click at [360, 424] on icon at bounding box center [358, 421] width 8 height 11
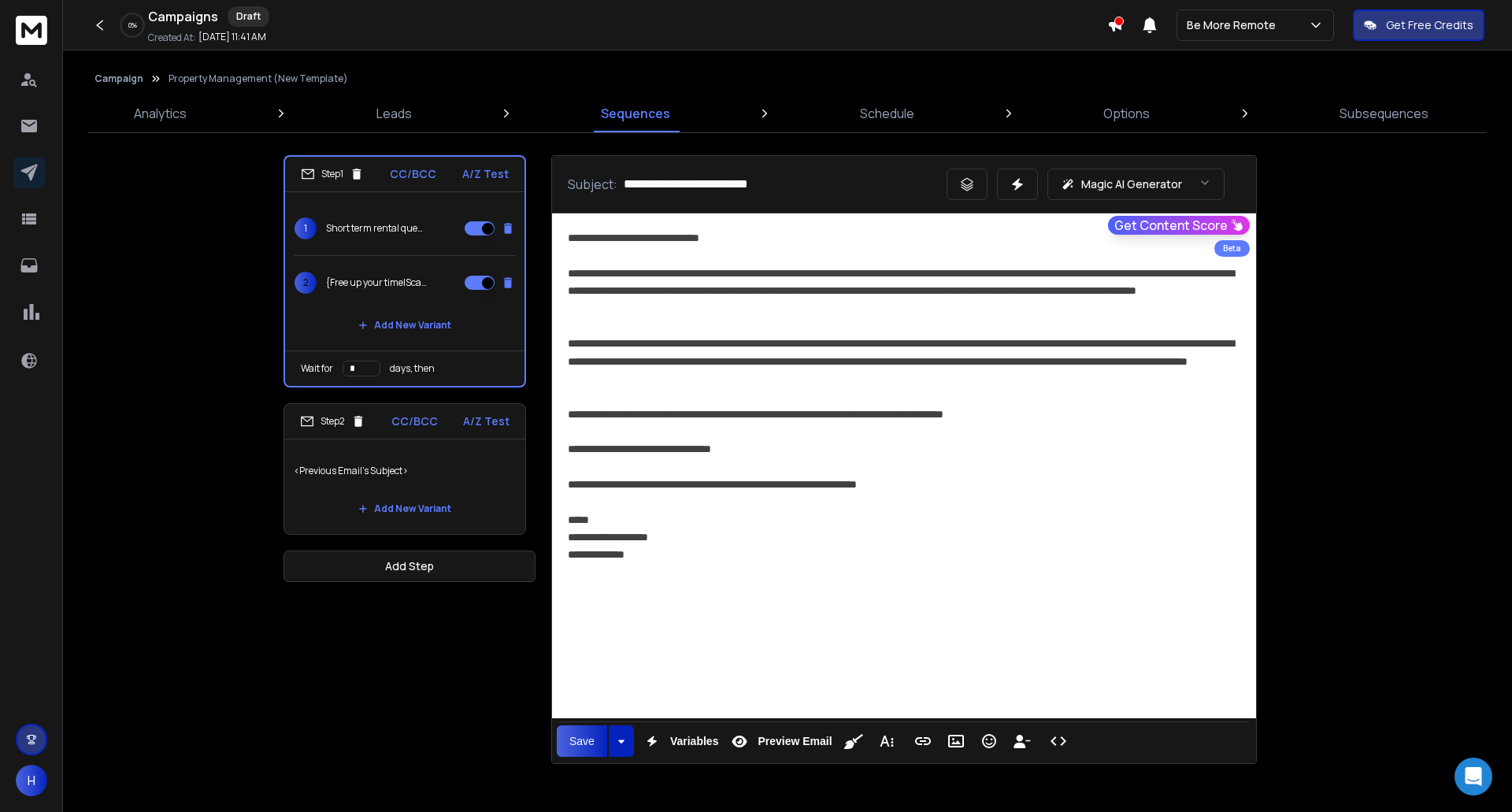
click at [362, 433] on div "Step 2 CC/BCC A/Z Test" at bounding box center [405, 422] width 241 height 36
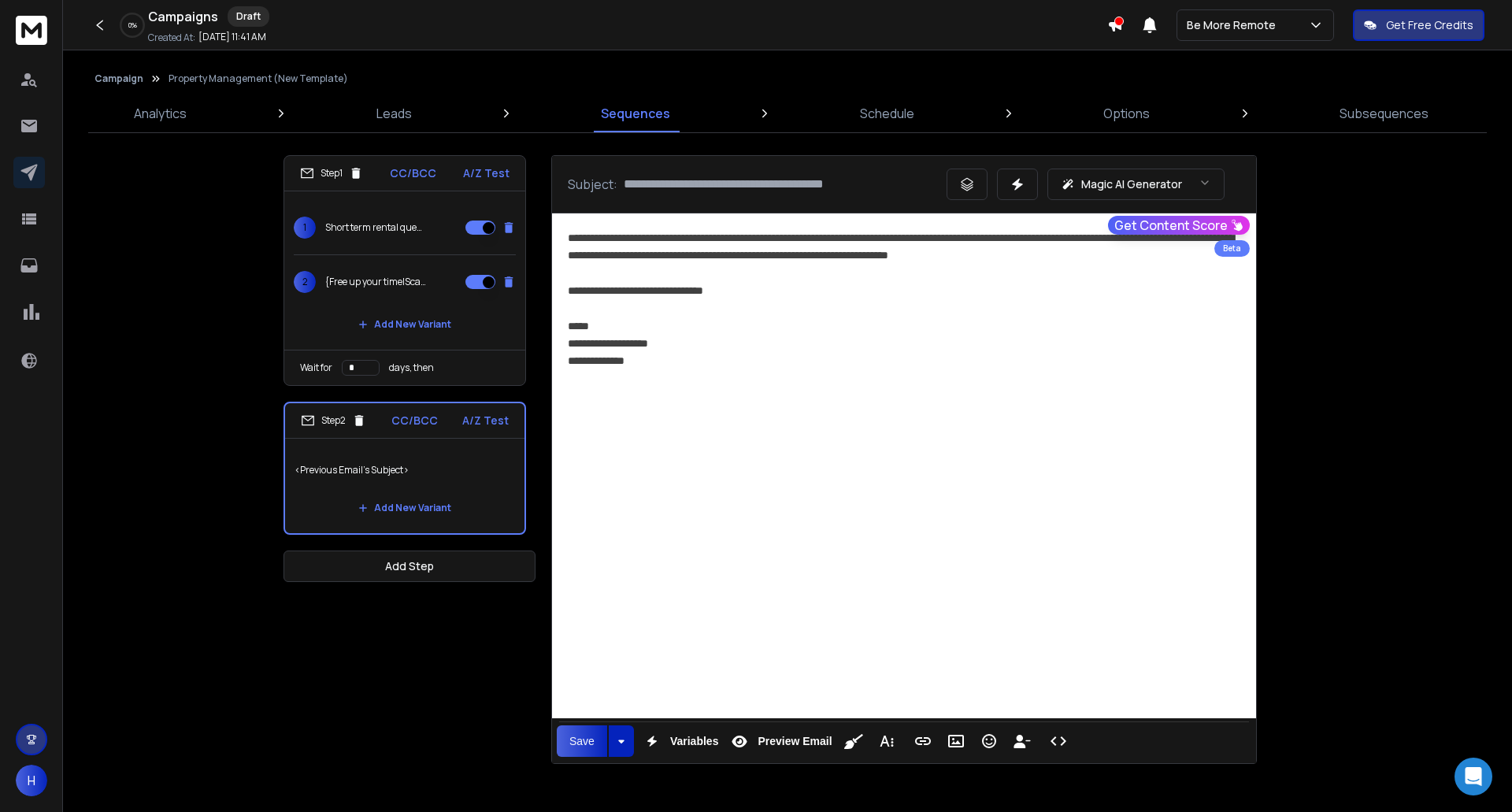
click at [363, 420] on icon at bounding box center [359, 420] width 8 height 11
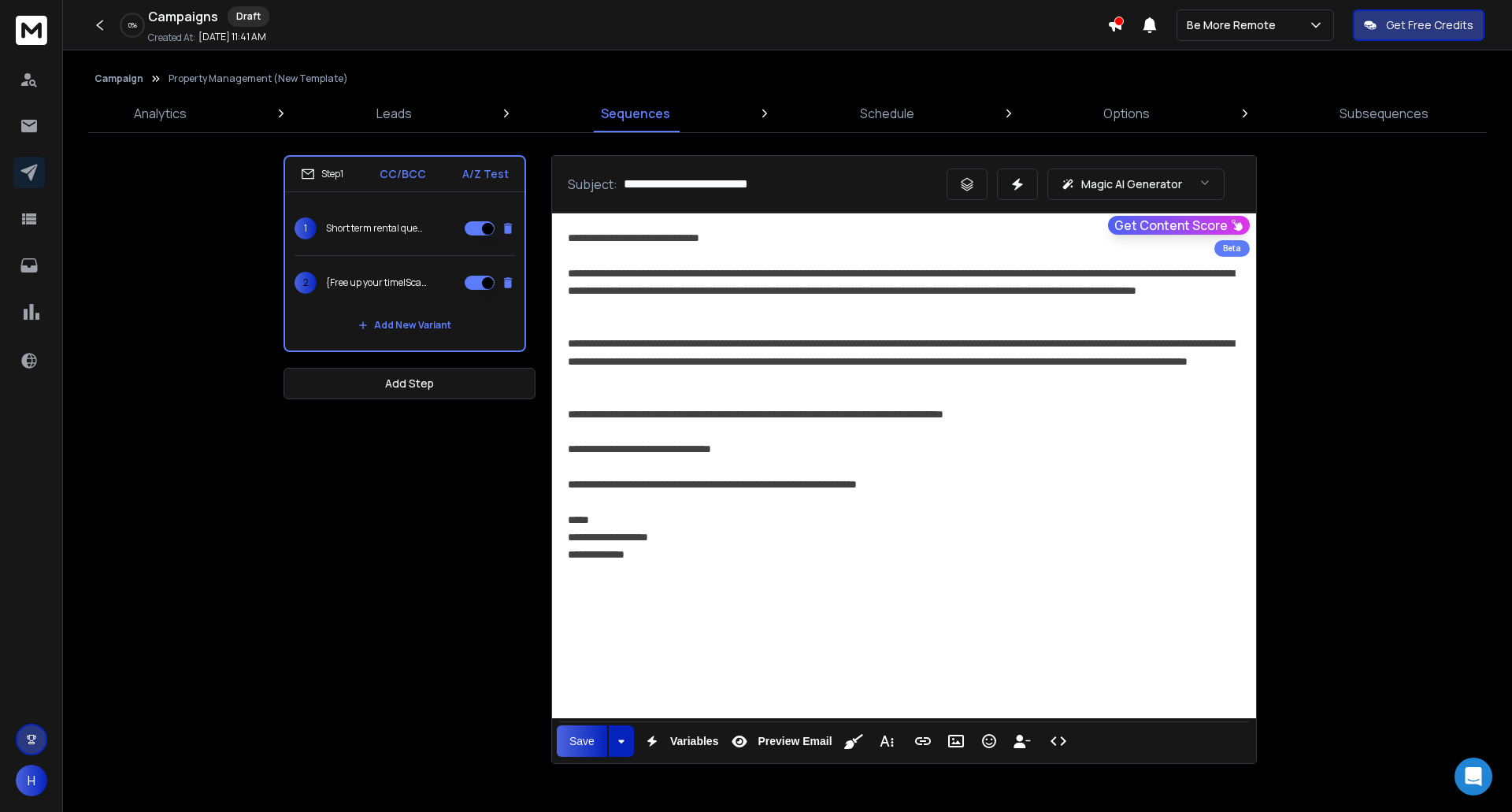
click at [382, 240] on div "1 Short term rental question" at bounding box center [405, 228] width 221 height 54
click at [391, 281] on ul "Step 1 CC/BCC A/Z Test 1 Short term rental question 2 {Free up your time|Scale …" at bounding box center [405, 253] width 242 height 197
click at [392, 286] on p "{Free up your time|Scale without stress|STR operations chat}" at bounding box center [376, 282] width 100 height 12
click at [387, 225] on p "Short term rental question" at bounding box center [376, 228] width 100 height 12
click at [403, 273] on div "2 {Free up your time|Scale without stress|STR operations chat}" at bounding box center [360, 282] width 132 height 22
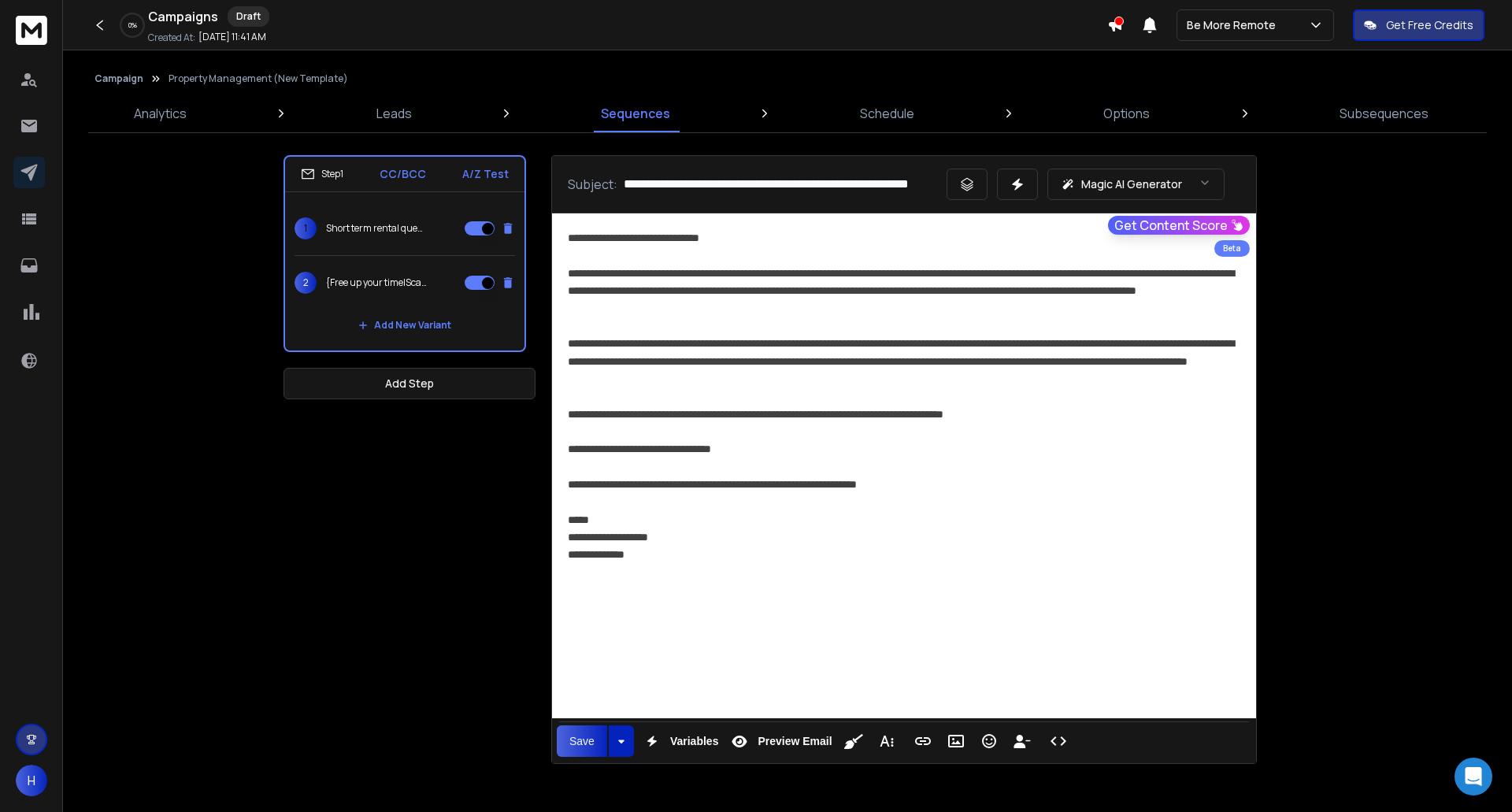
click at [398, 232] on p "Short term rental question" at bounding box center [376, 228] width 100 height 12
type input "**********"
click at [613, 254] on div at bounding box center [904, 255] width 672 height 17
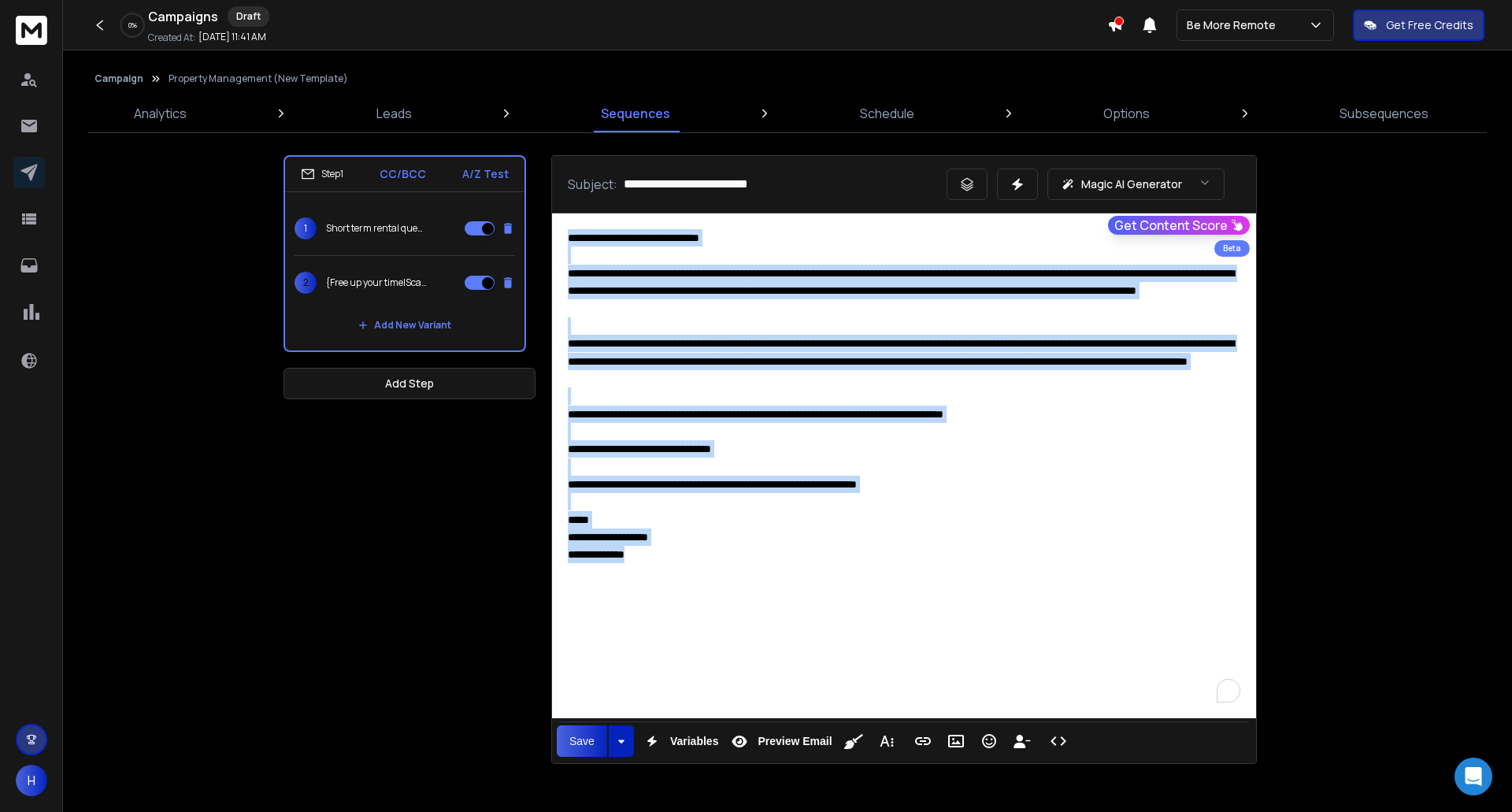
copy div "**********"
click at [389, 240] on div "1 Short term rental question" at bounding box center [405, 228] width 221 height 54
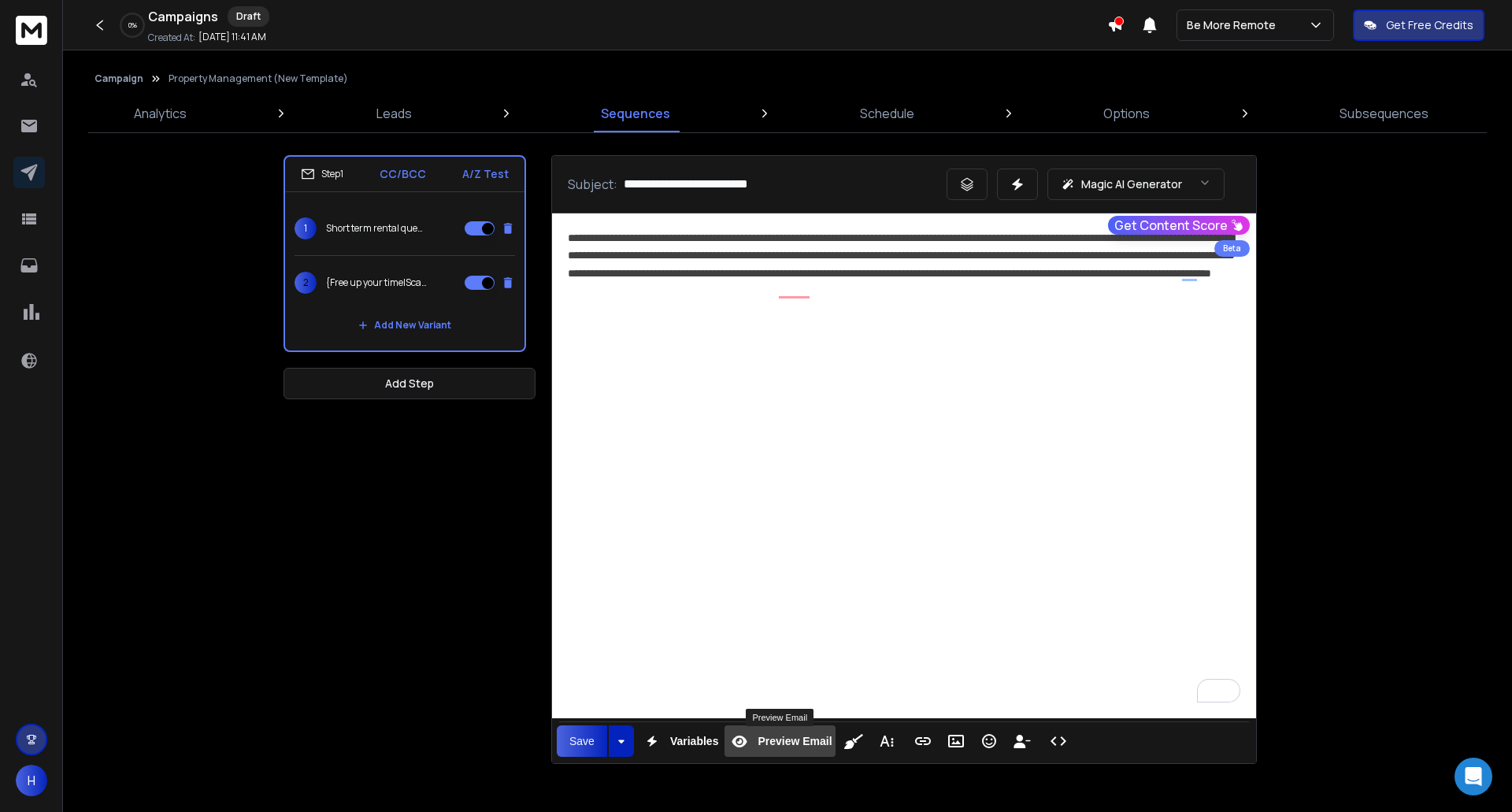
click at [775, 732] on div "Preview Email" at bounding box center [779, 741] width 110 height 26
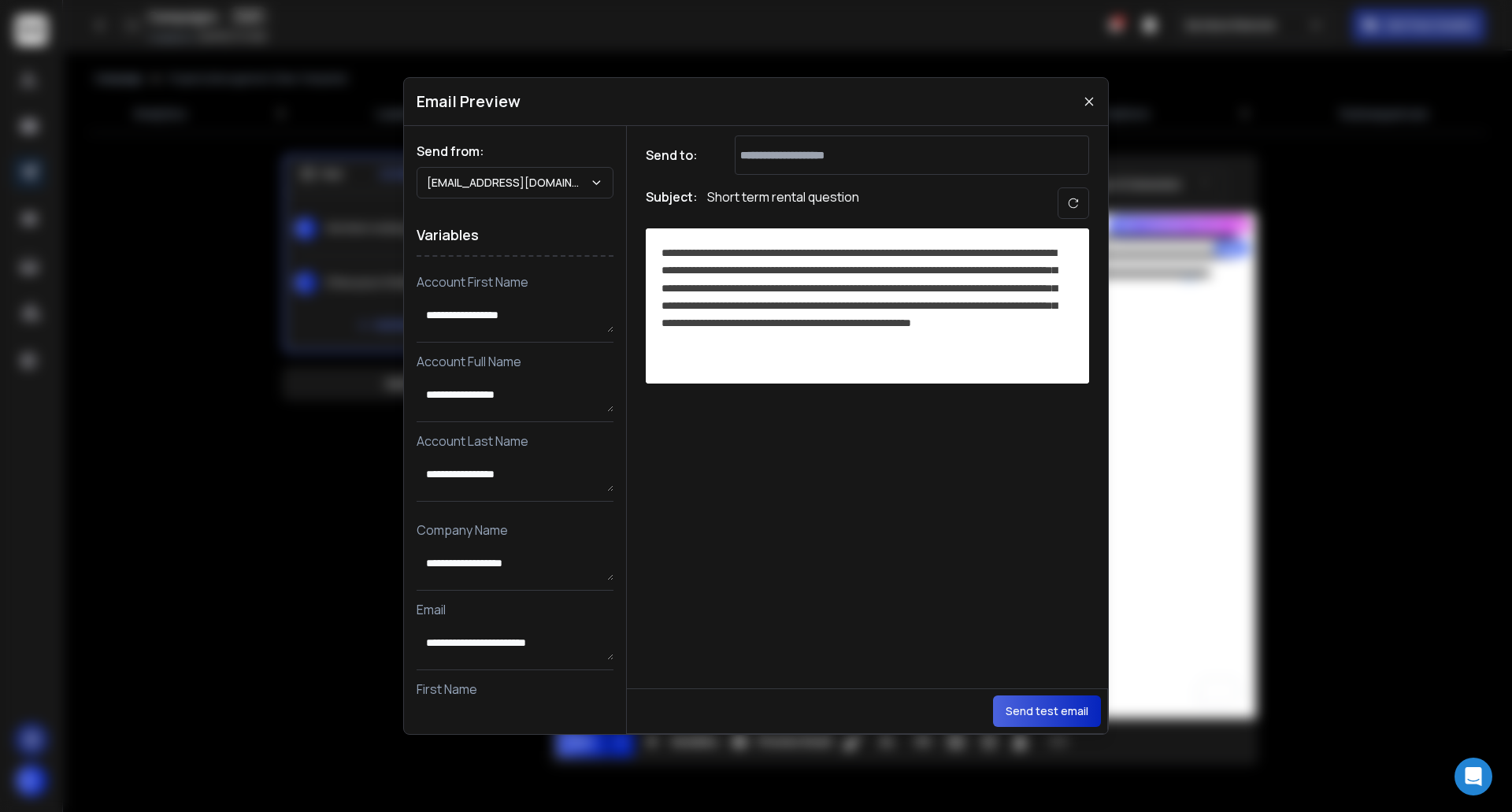
click at [1088, 101] on icon at bounding box center [1089, 101] width 12 height 12
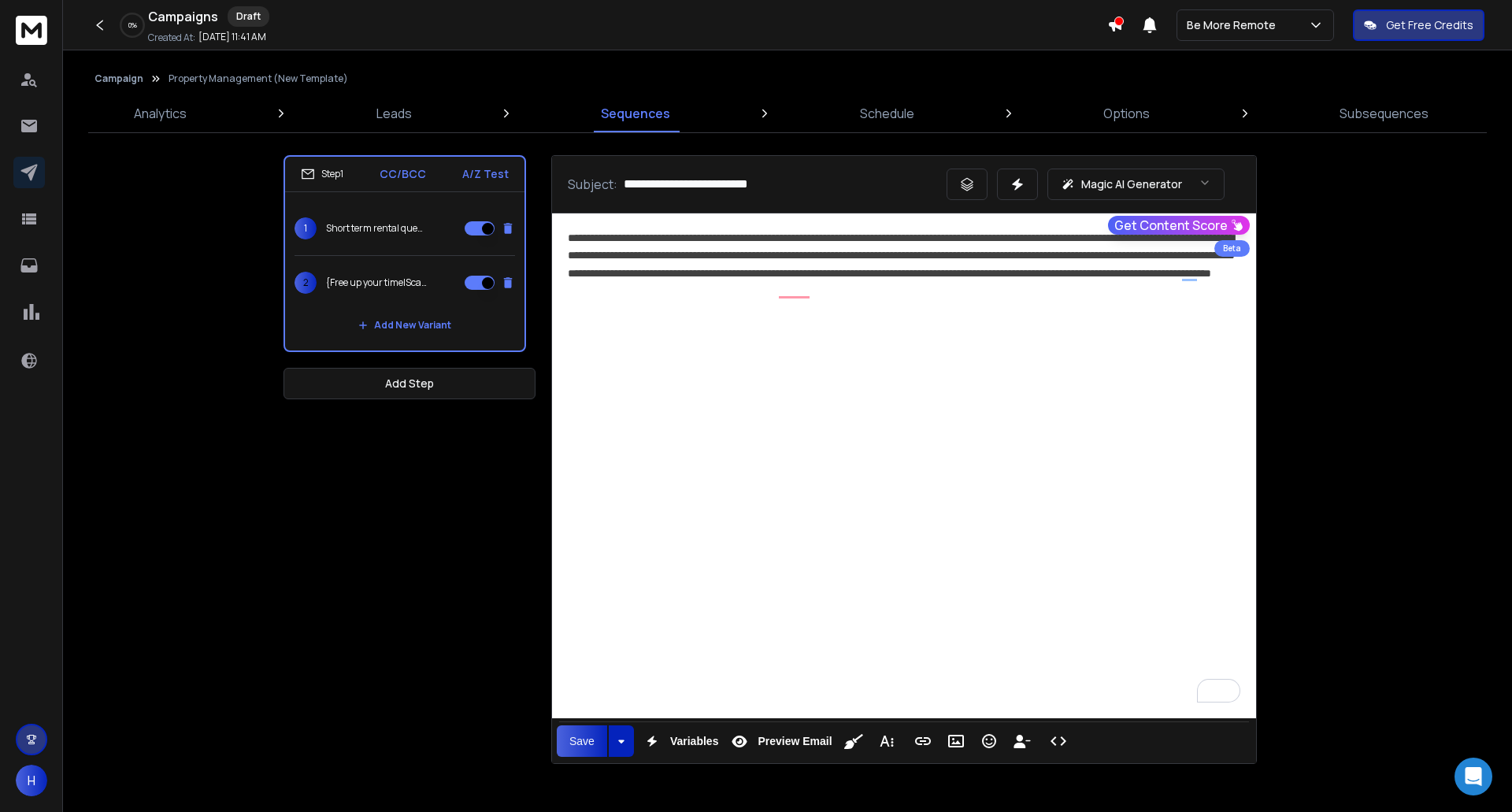
click at [718, 244] on div "**********" at bounding box center [904, 264] width 672 height 71
click at [724, 238] on div "**********" at bounding box center [904, 264] width 672 height 71
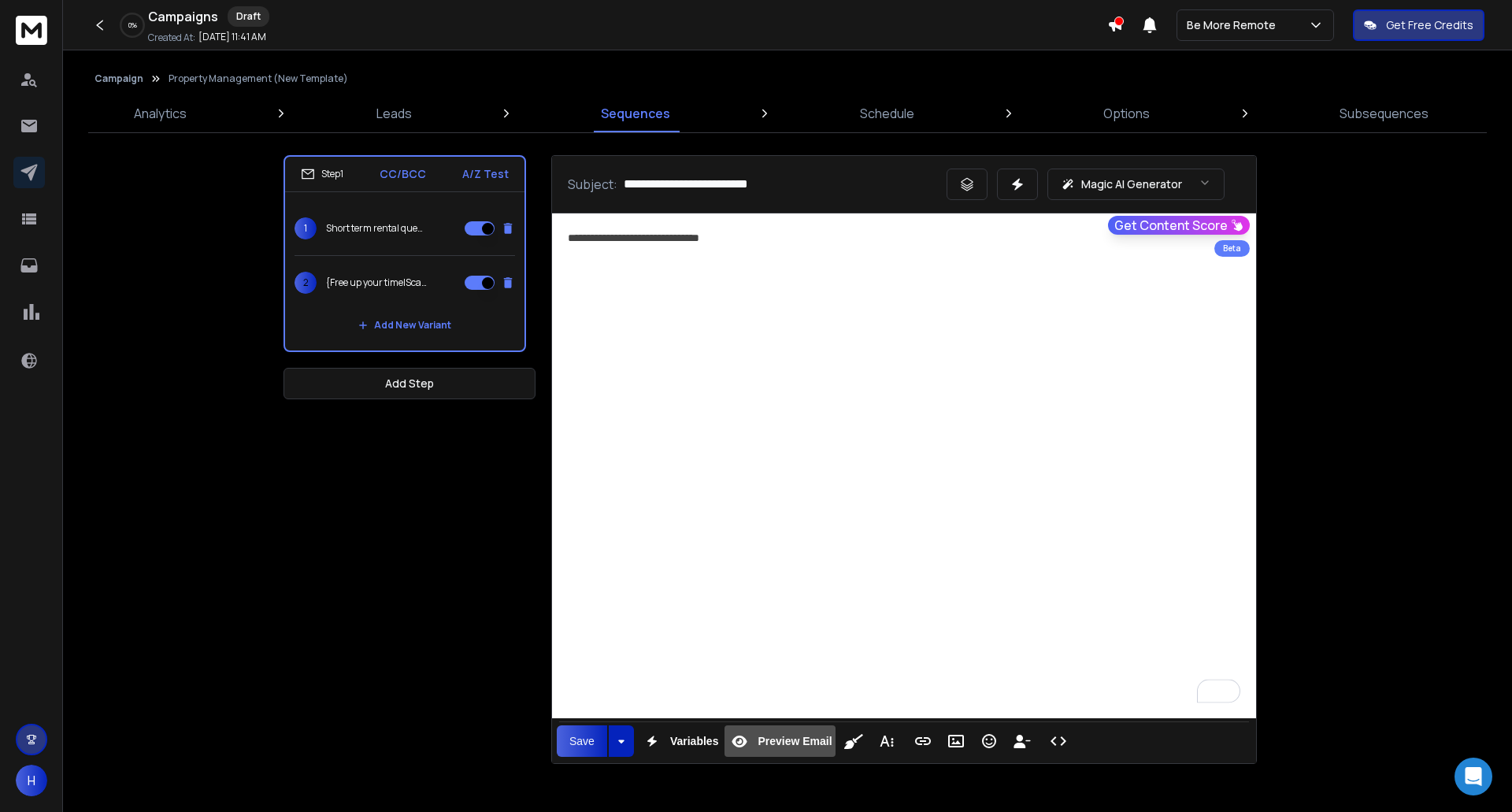
click at [772, 736] on span "Preview Email" at bounding box center [794, 741] width 80 height 13
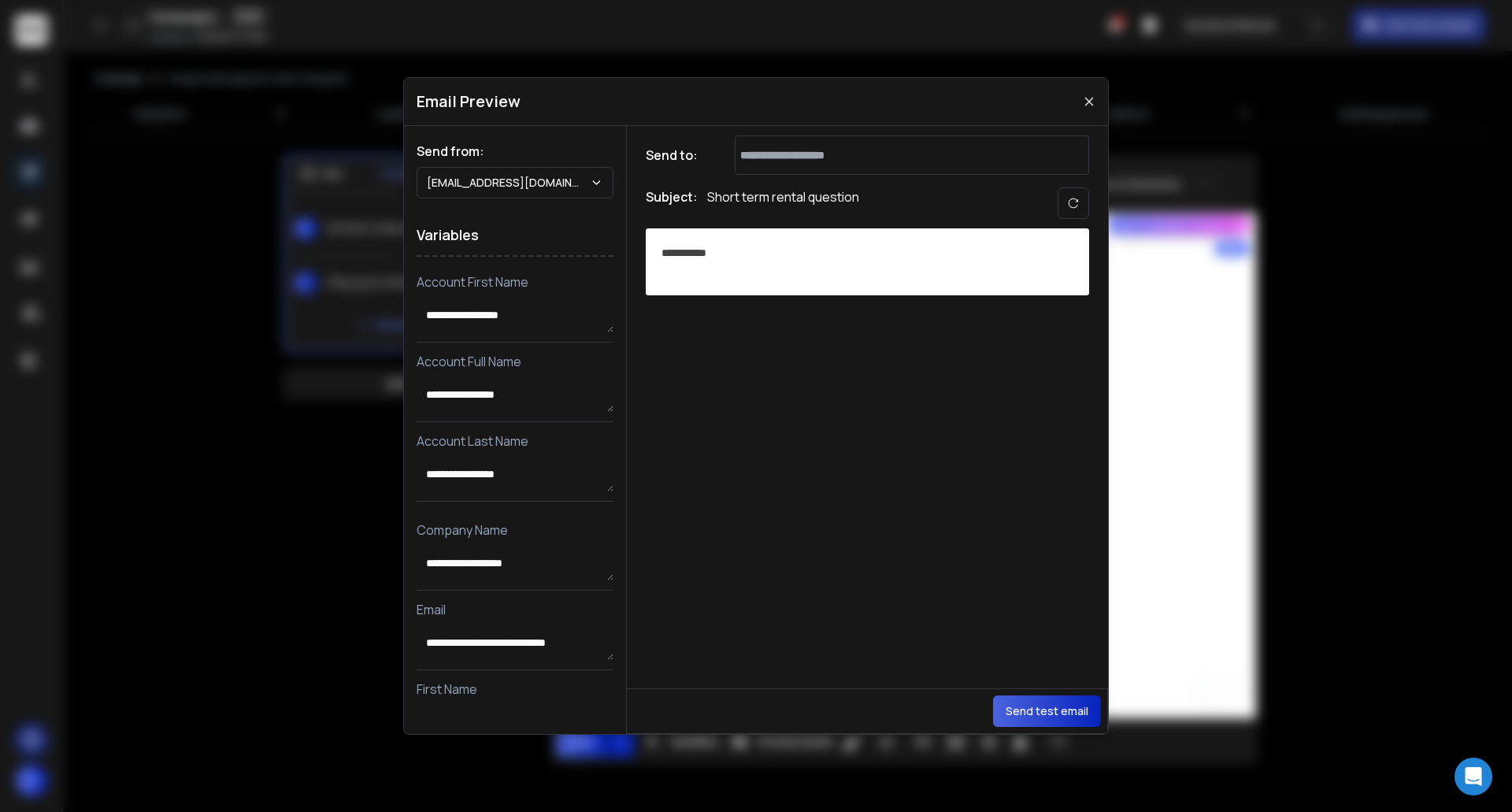
click at [1090, 100] on icon at bounding box center [1089, 101] width 12 height 12
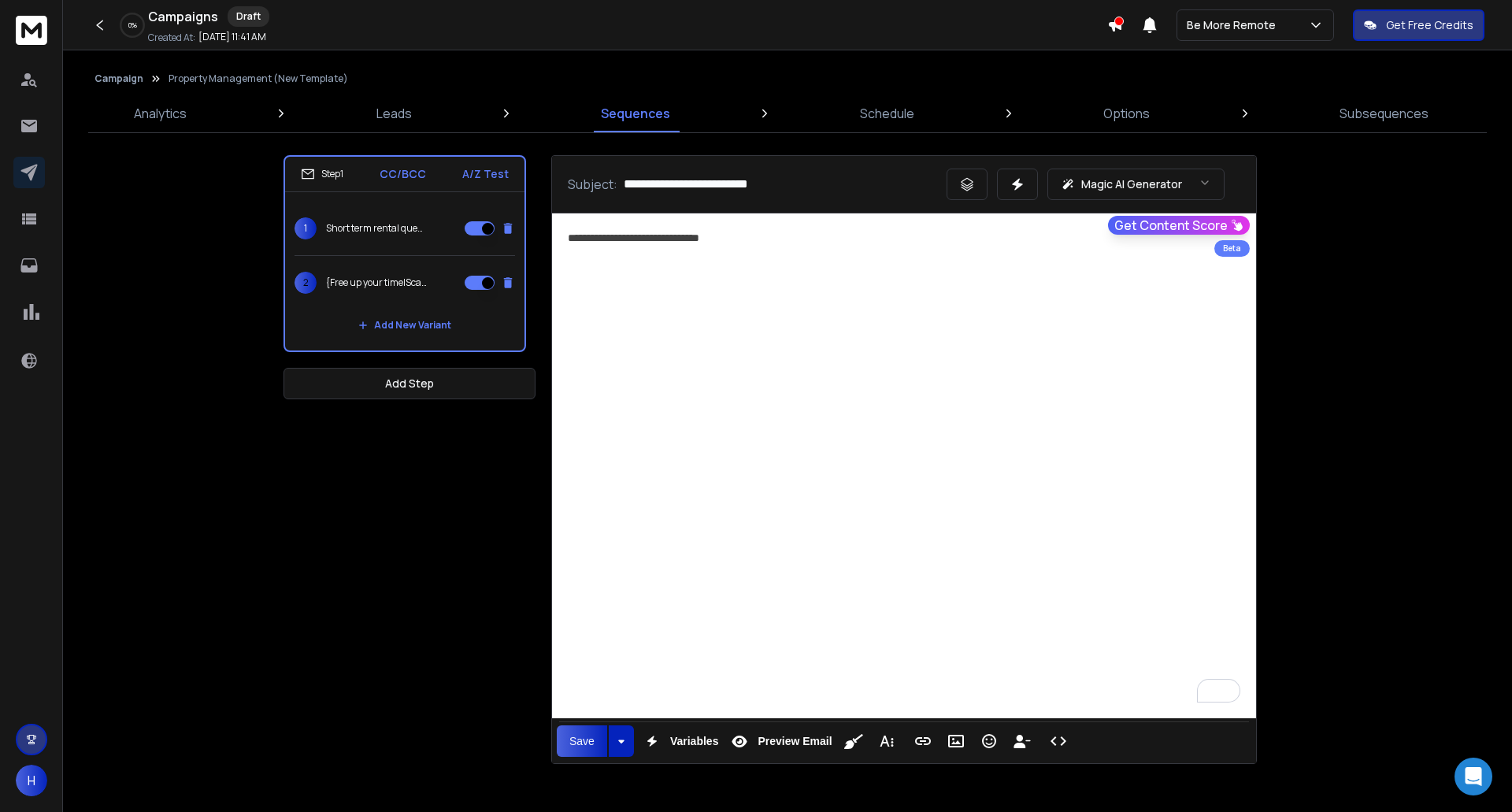
click at [864, 234] on div "**********" at bounding box center [904, 237] width 672 height 17
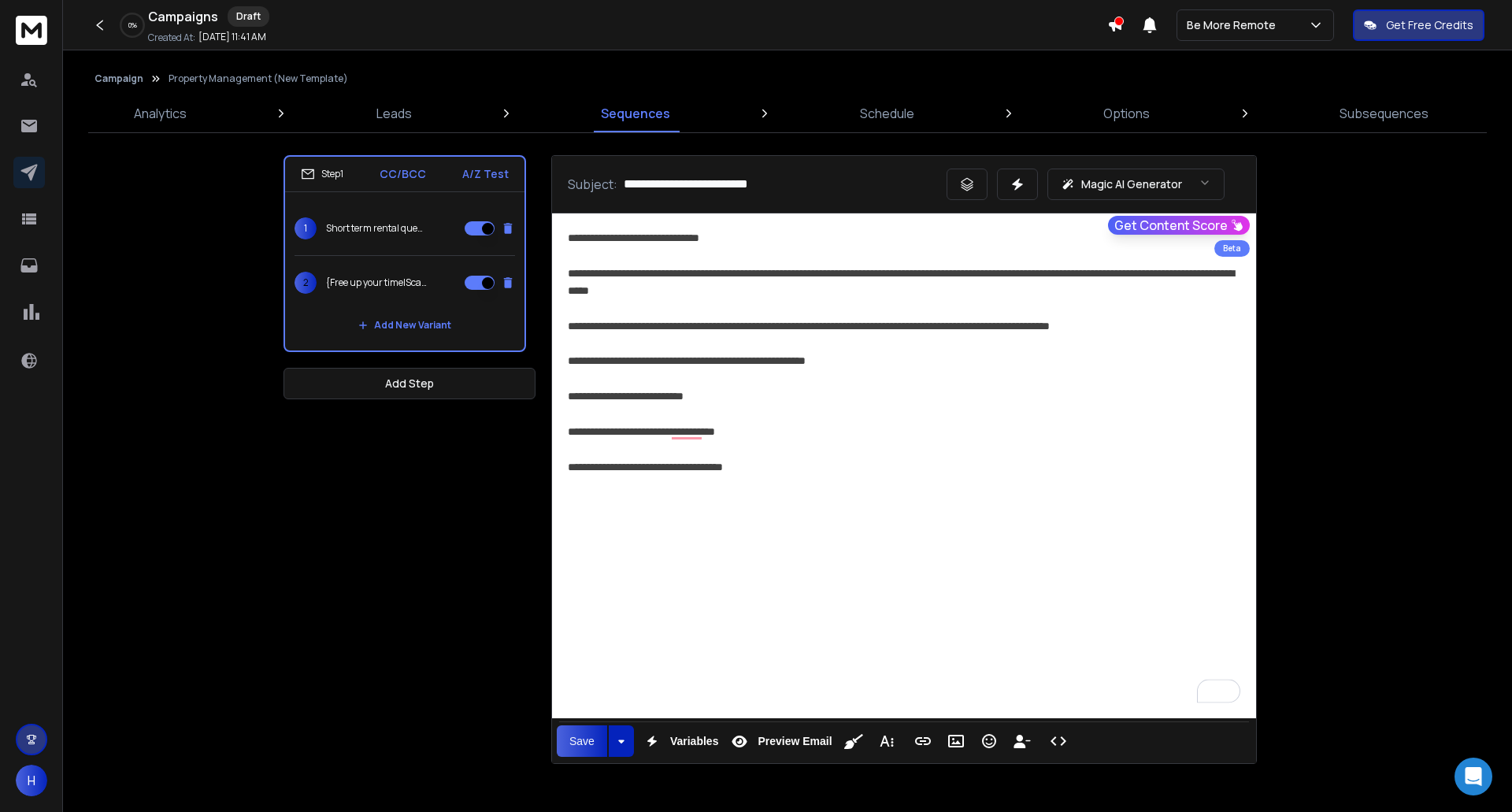
click at [595, 461] on div "**********" at bounding box center [904, 467] width 672 height 17
click at [671, 486] on div "**********" at bounding box center [904, 484] width 672 height 17
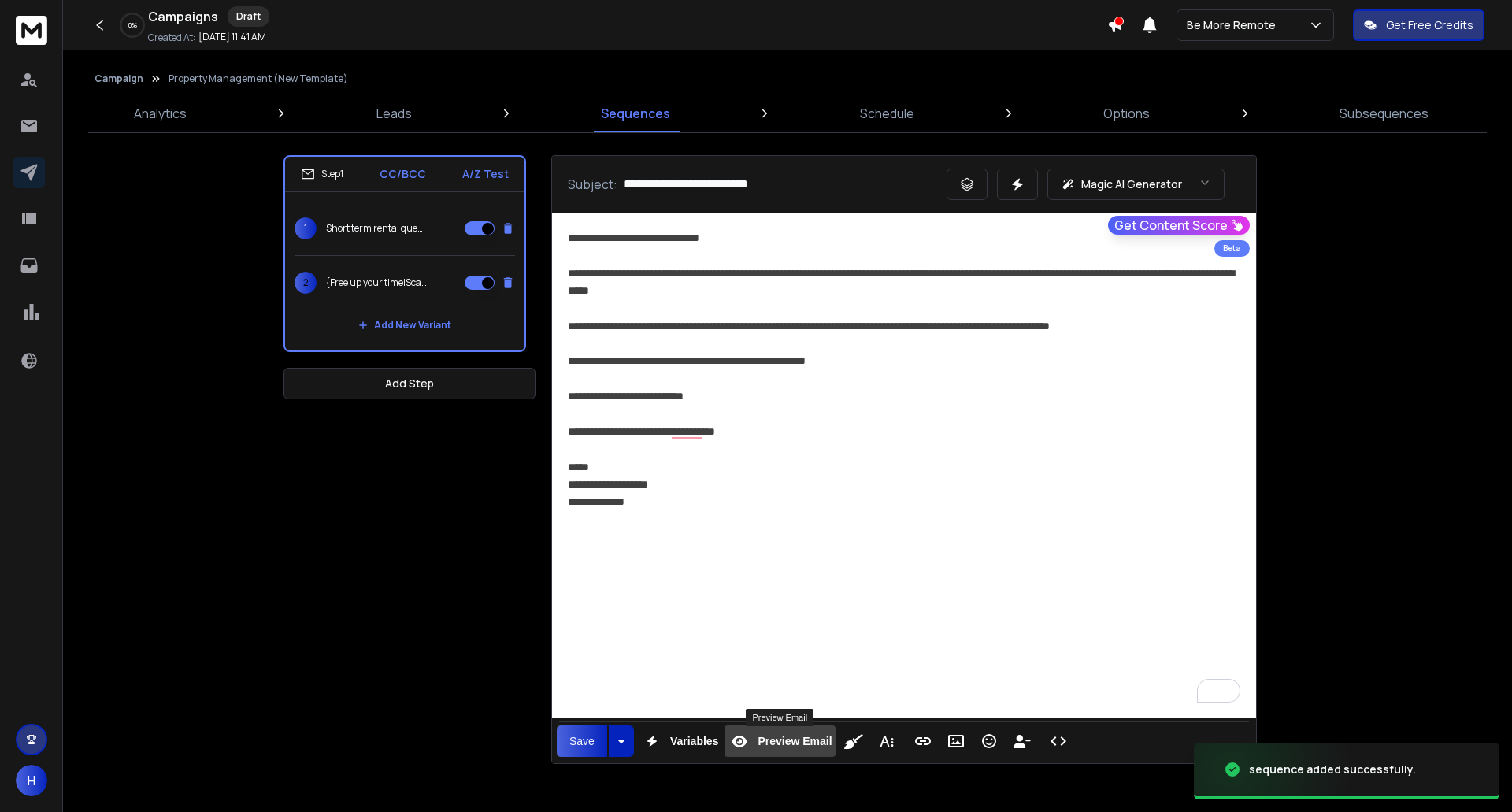
click at [764, 736] on span "Preview Email" at bounding box center [794, 741] width 80 height 13
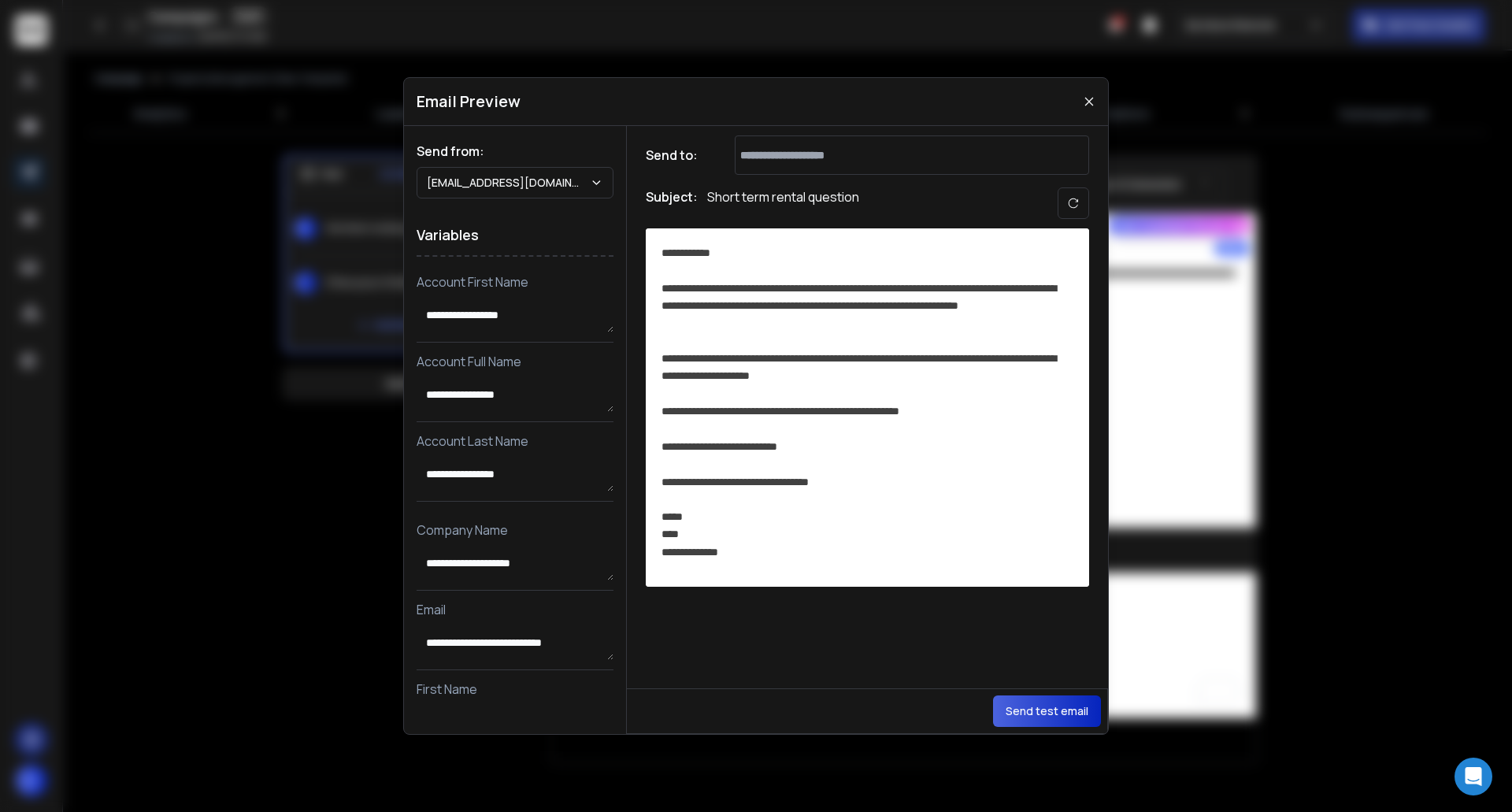
click at [1089, 101] on icon at bounding box center [1090, 101] width 8 height 8
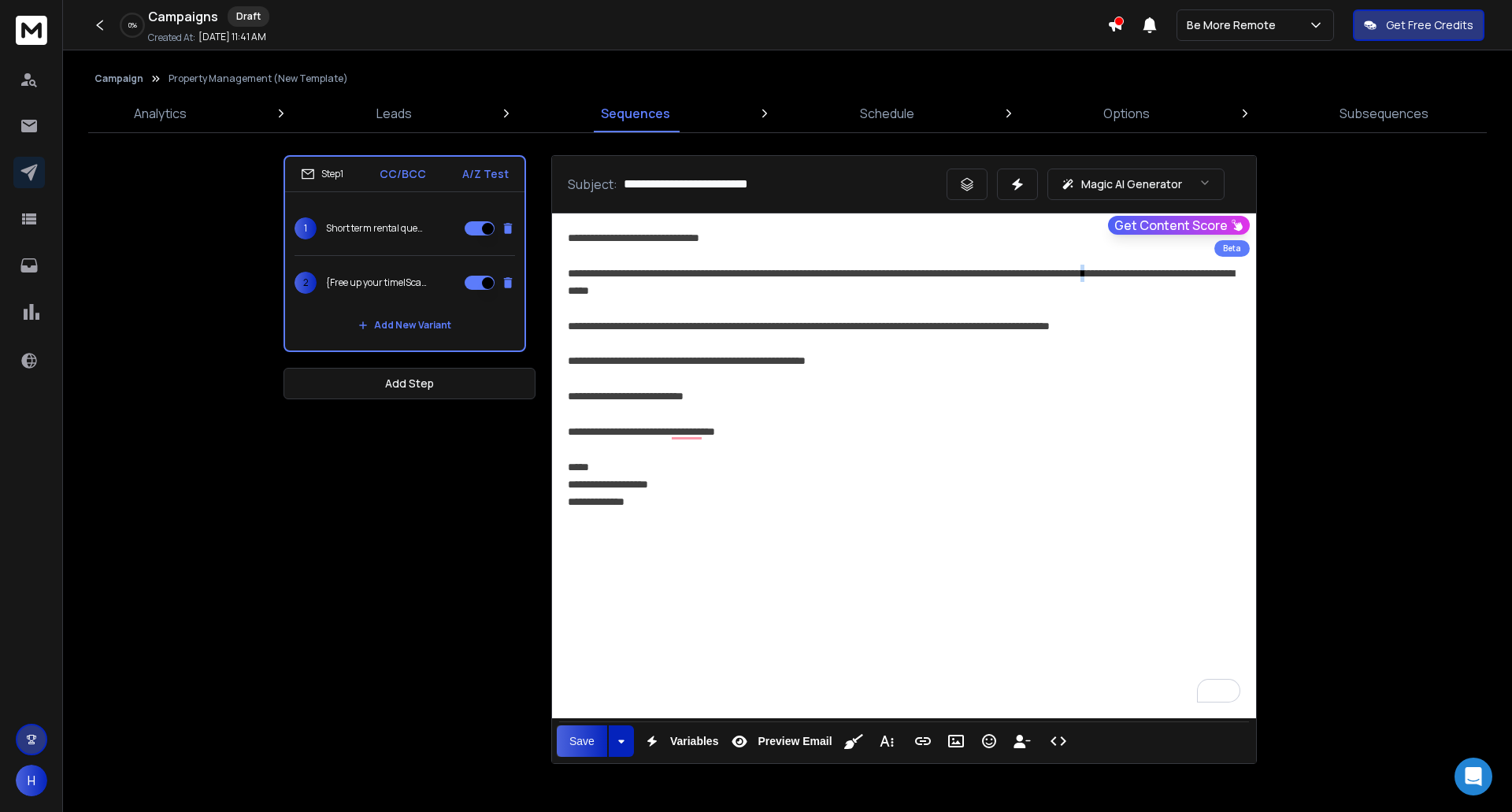
drag, startPoint x: 1200, startPoint y: 272, endPoint x: 1210, endPoint y: 272, distance: 10.0
click at [1210, 272] on div "**********" at bounding box center [904, 282] width 672 height 36
click at [793, 750] on div "Preview Email" at bounding box center [779, 741] width 110 height 26
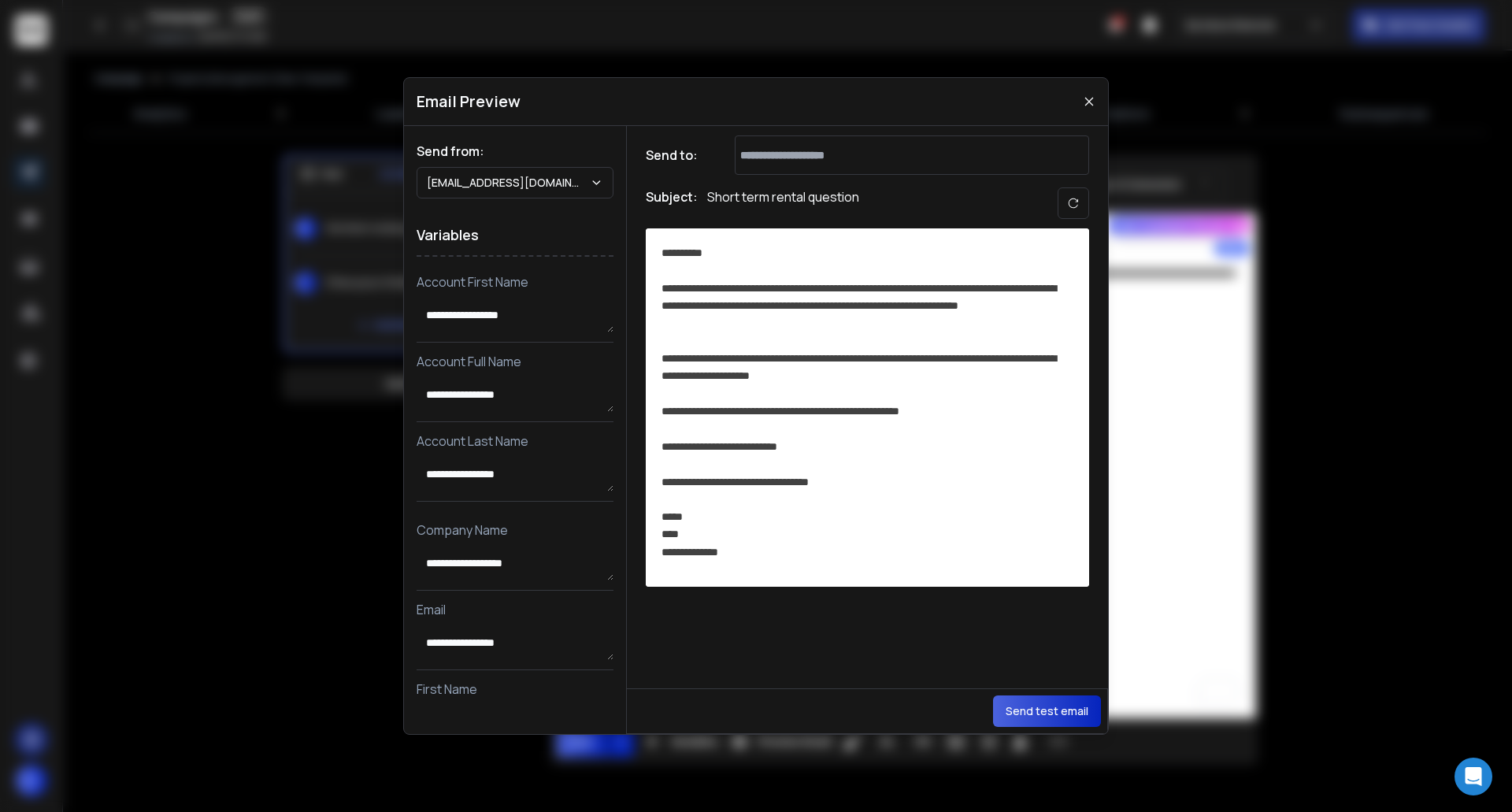
click at [1084, 105] on icon at bounding box center [1089, 101] width 12 height 12
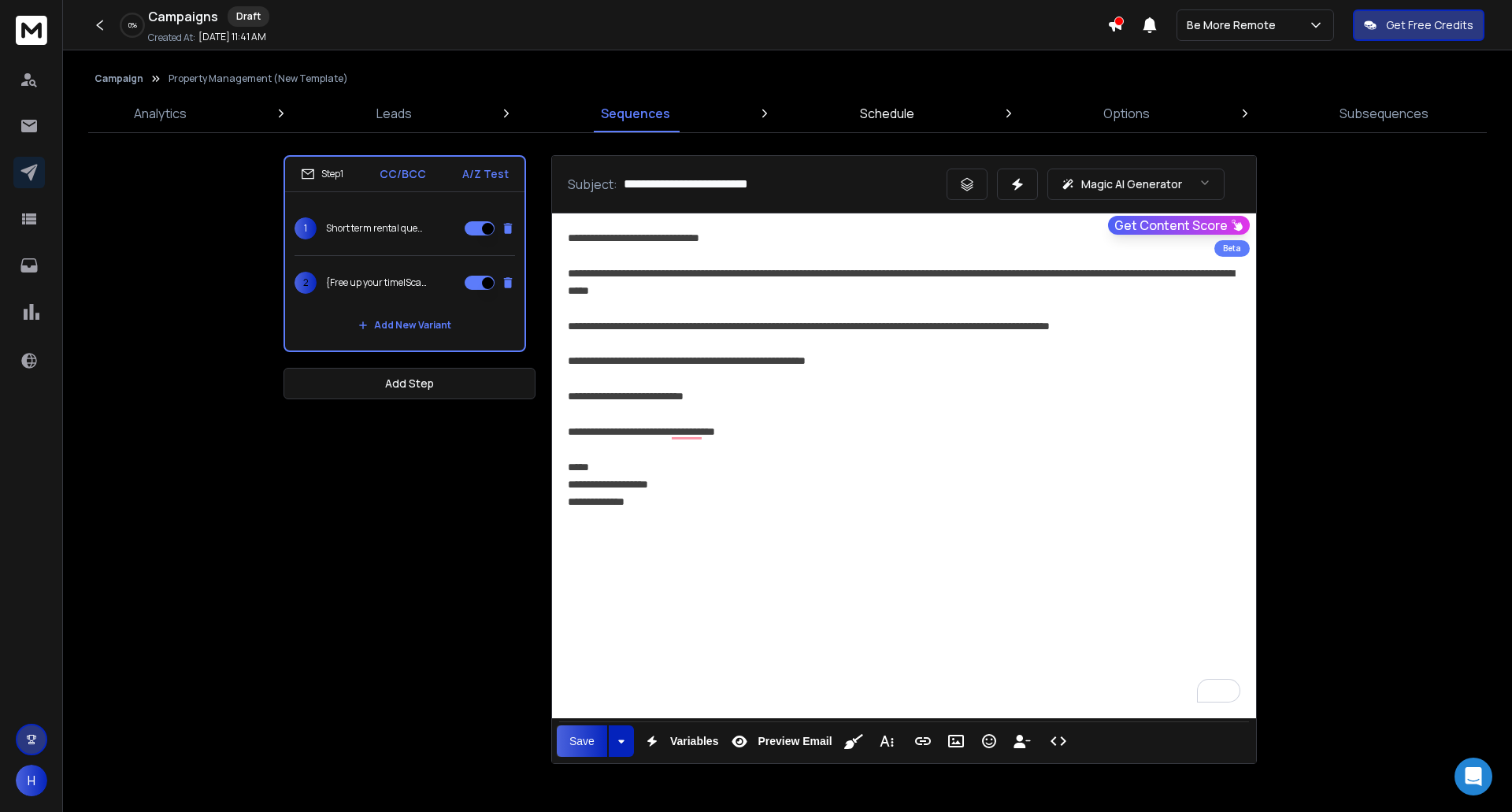
click at [877, 109] on p "Schedule" at bounding box center [886, 113] width 54 height 19
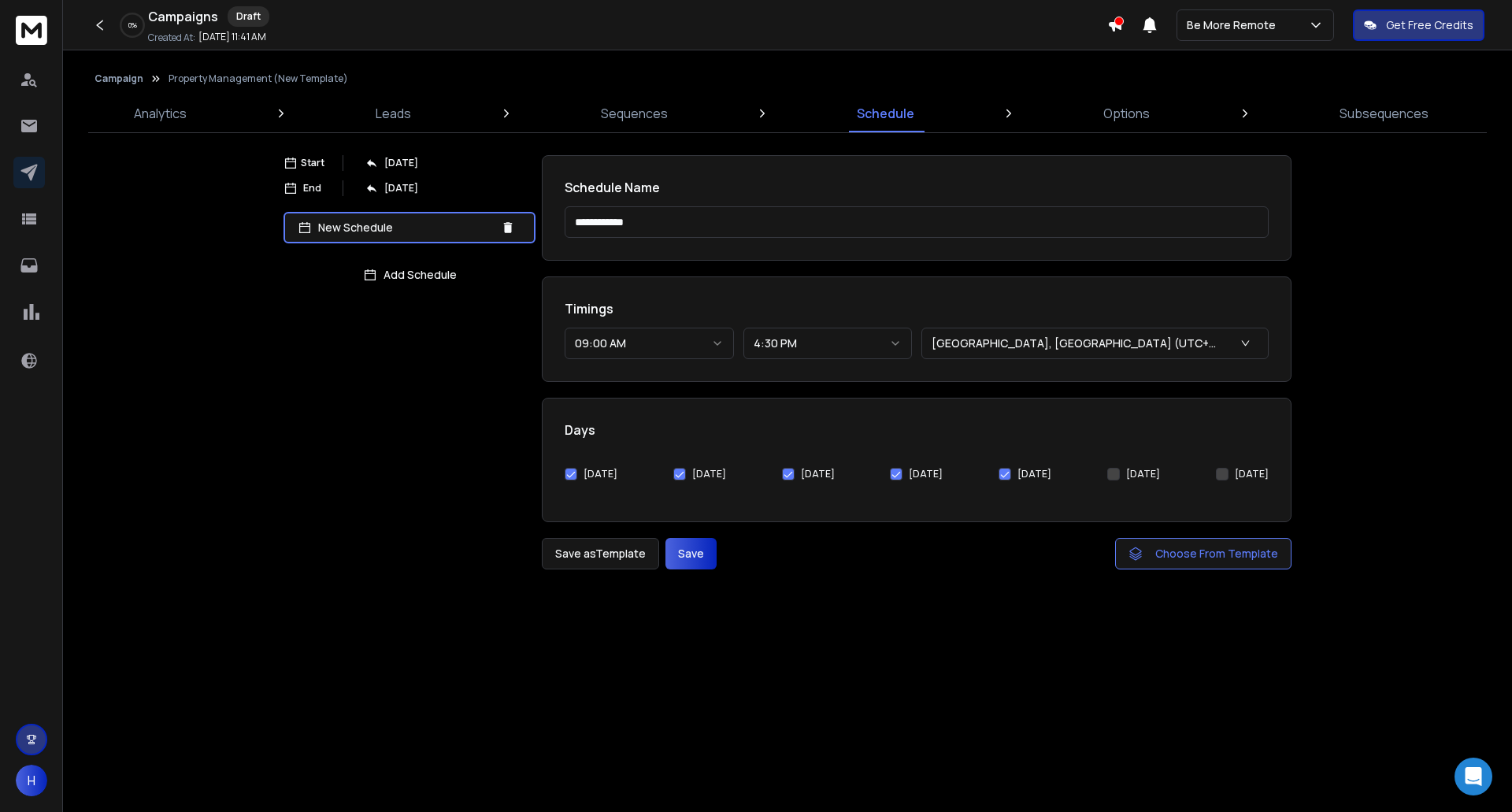
click at [418, 161] on p "Thu Oct 02 2025" at bounding box center [401, 163] width 34 height 12
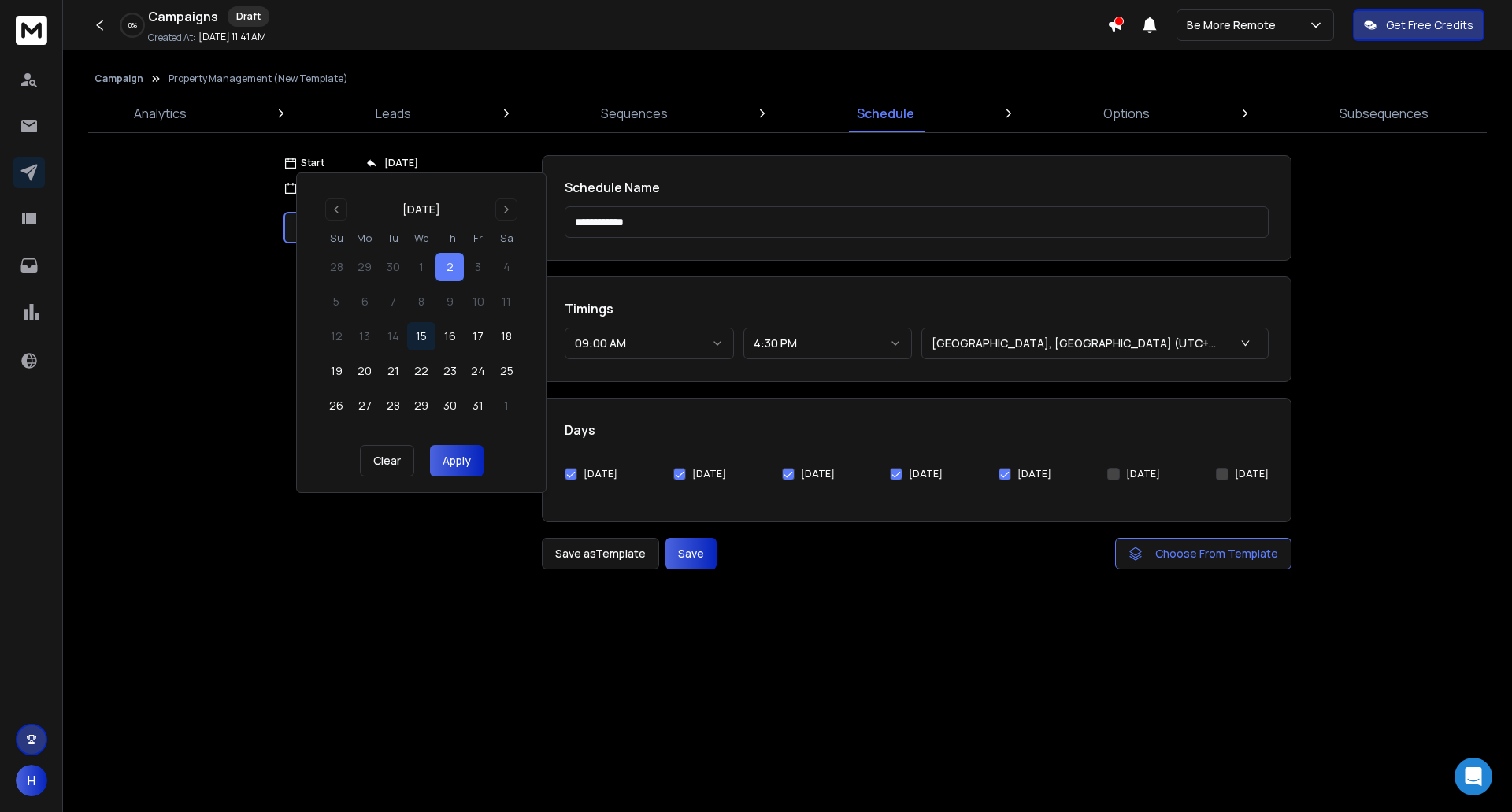
click at [419, 338] on button "15" at bounding box center [422, 336] width 28 height 28
click at [466, 466] on button "Apply" at bounding box center [456, 461] width 54 height 32
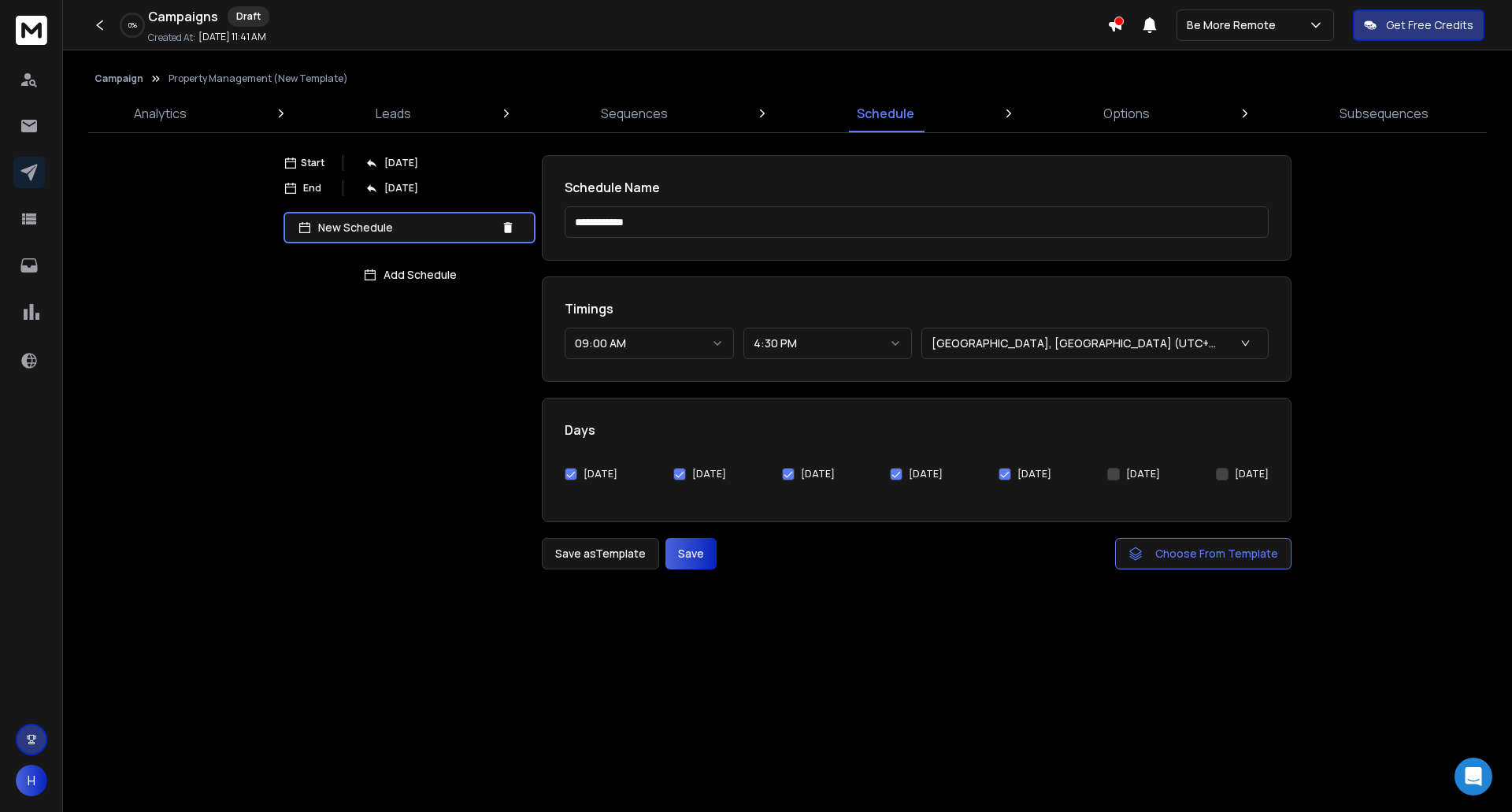
click at [414, 194] on div "End Sun Nov 30 2025" at bounding box center [410, 188] width 252 height 16
click at [413, 183] on p "Sun Nov 30 2025" at bounding box center [401, 188] width 34 height 12
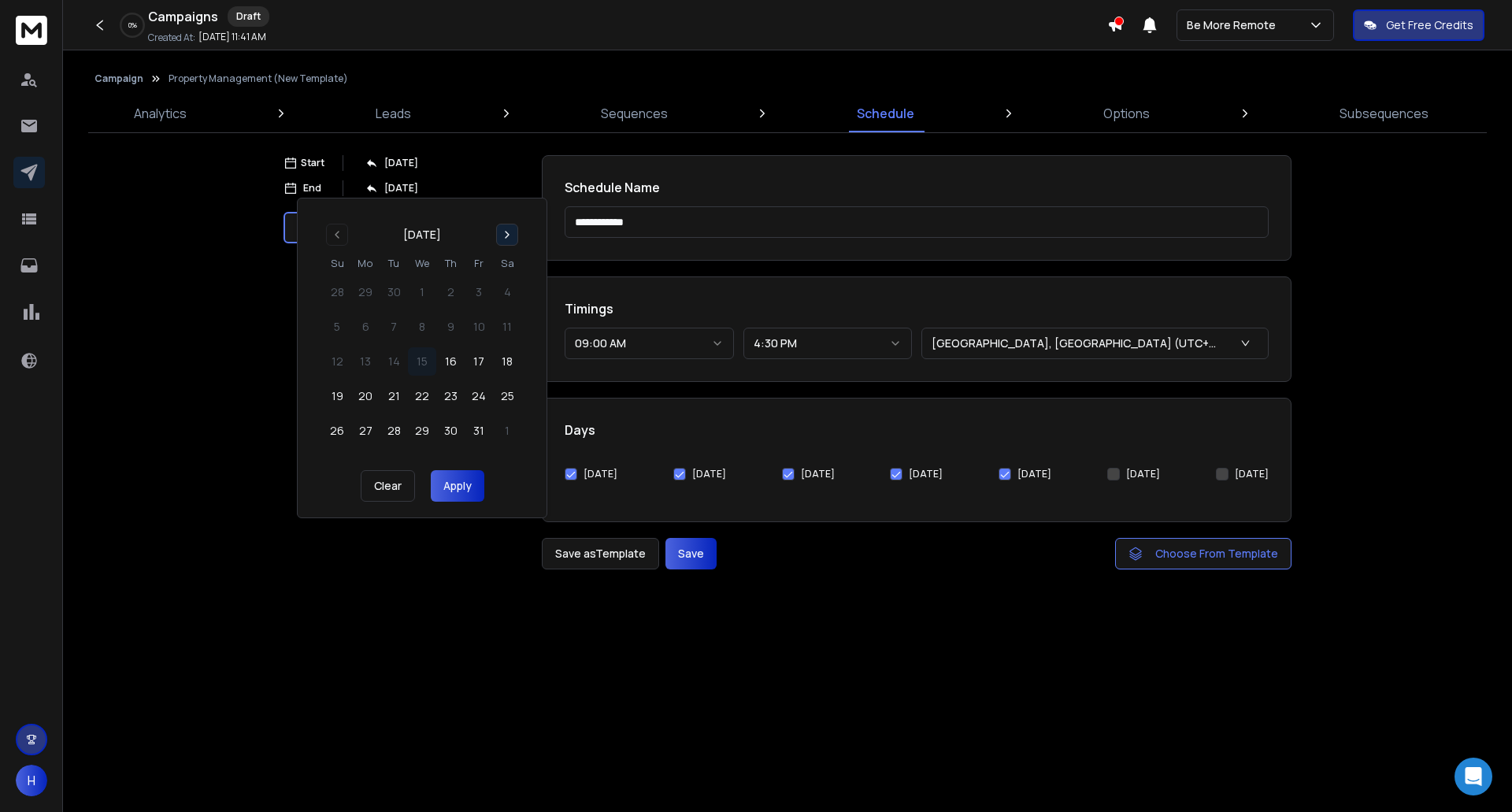
click at [496, 228] on button "Go to next month" at bounding box center [507, 235] width 22 height 22
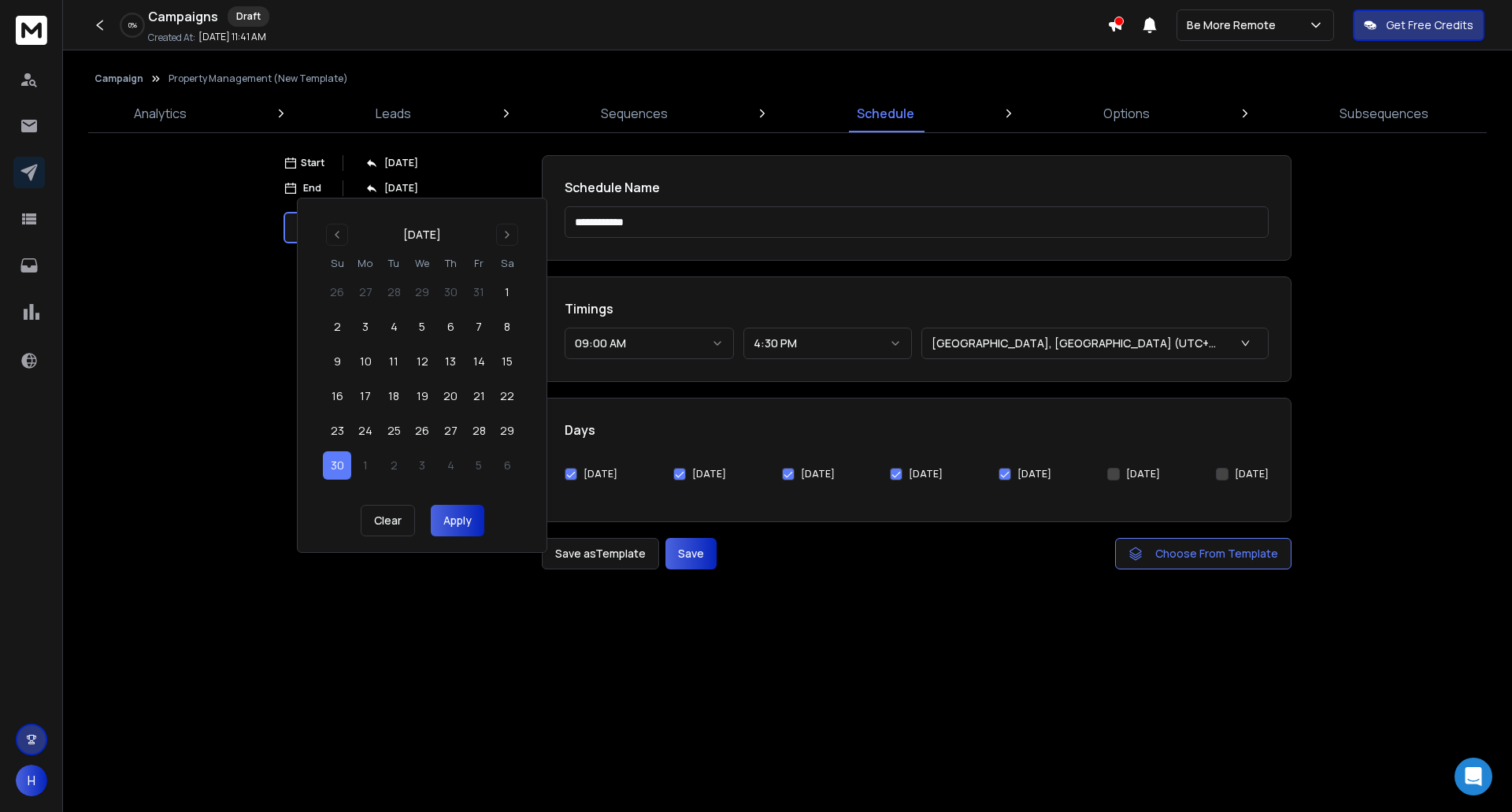
click at [339, 467] on button "30" at bounding box center [337, 466] width 28 height 28
click at [339, 464] on button "30" at bounding box center [337, 466] width 28 height 28
click at [461, 523] on button "Apply" at bounding box center [457, 521] width 54 height 32
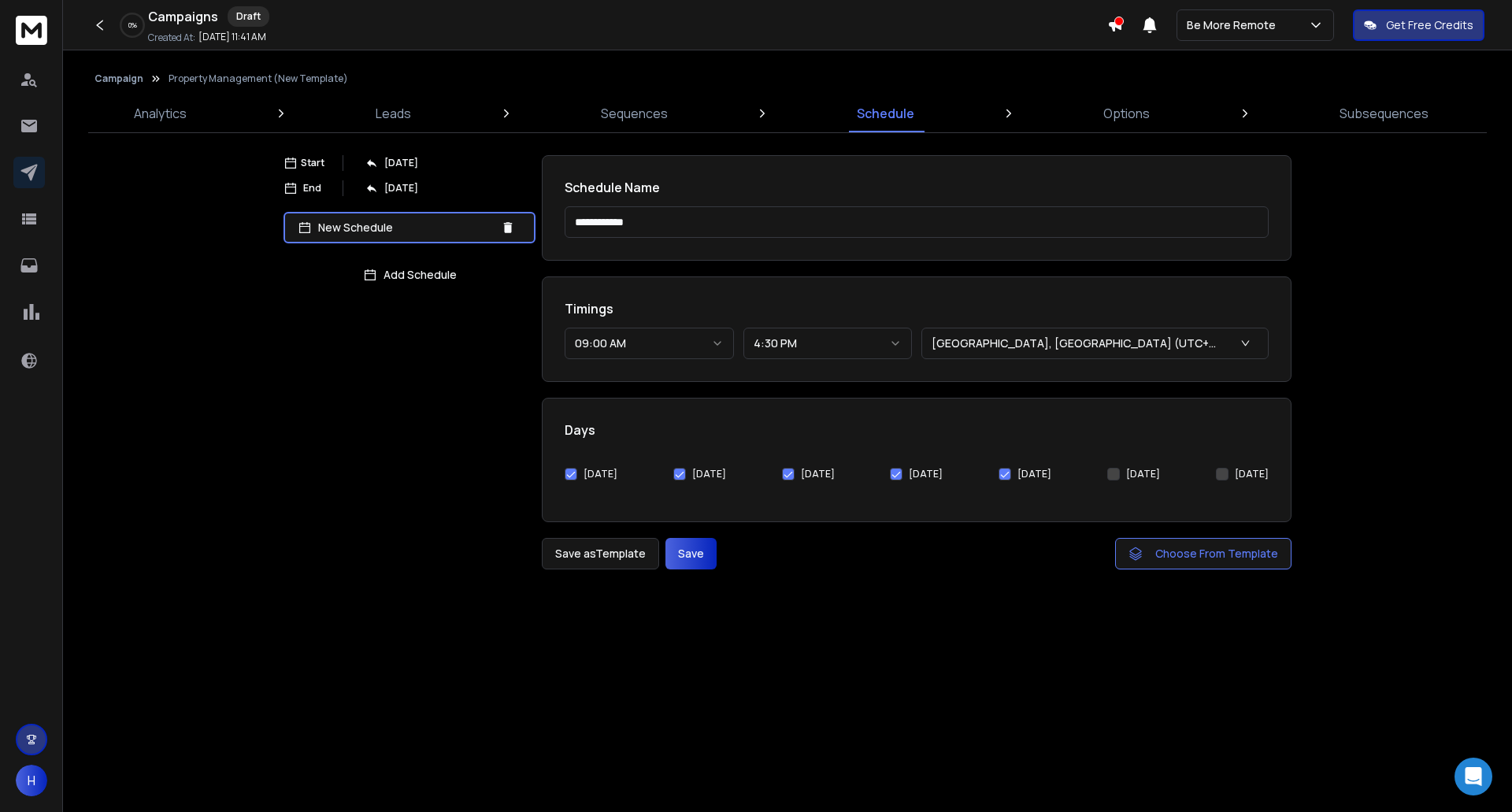
click at [662, 354] on button "09:00 AM" at bounding box center [649, 344] width 169 height 32
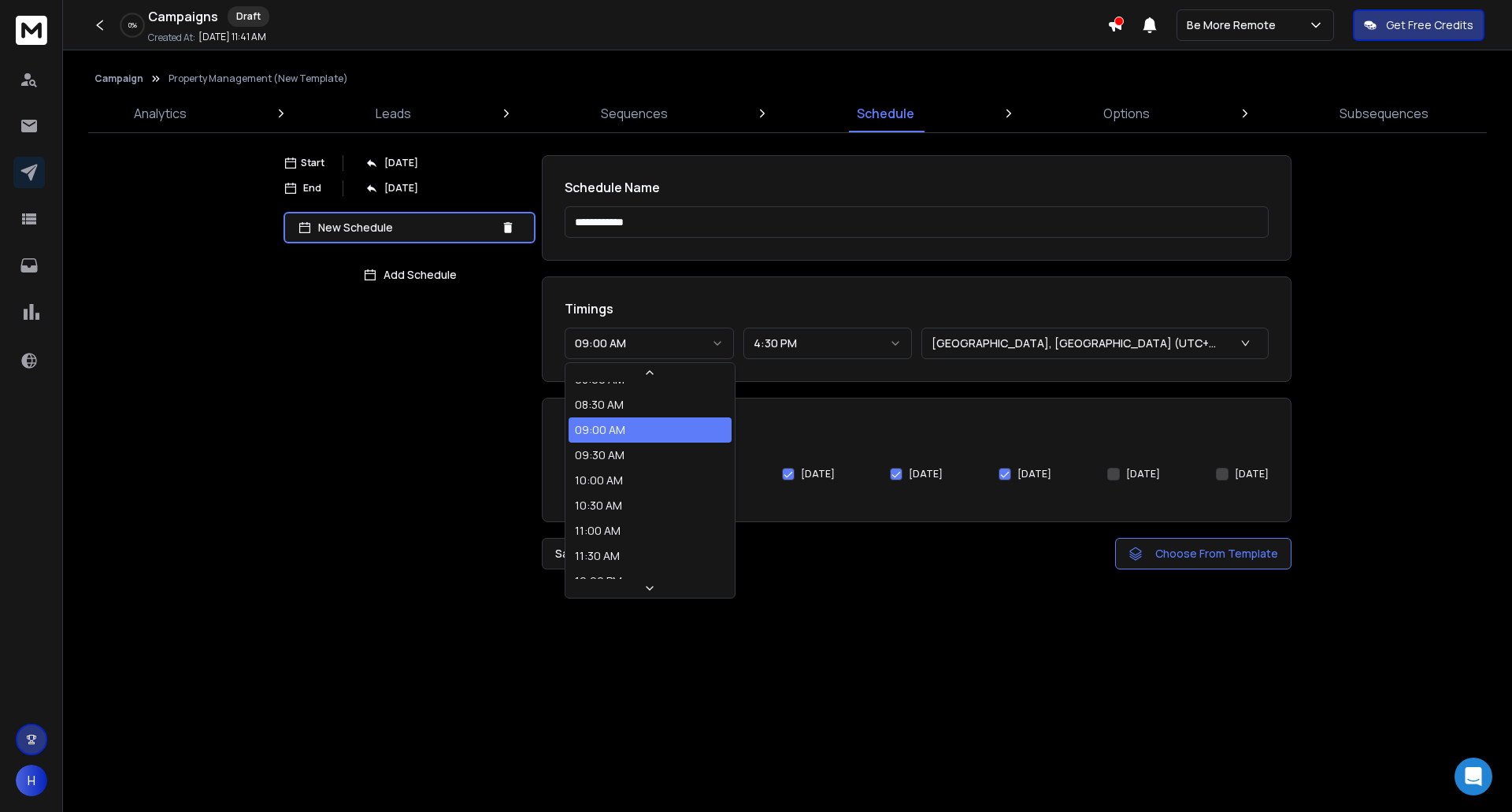
scroll to position [421, 0]
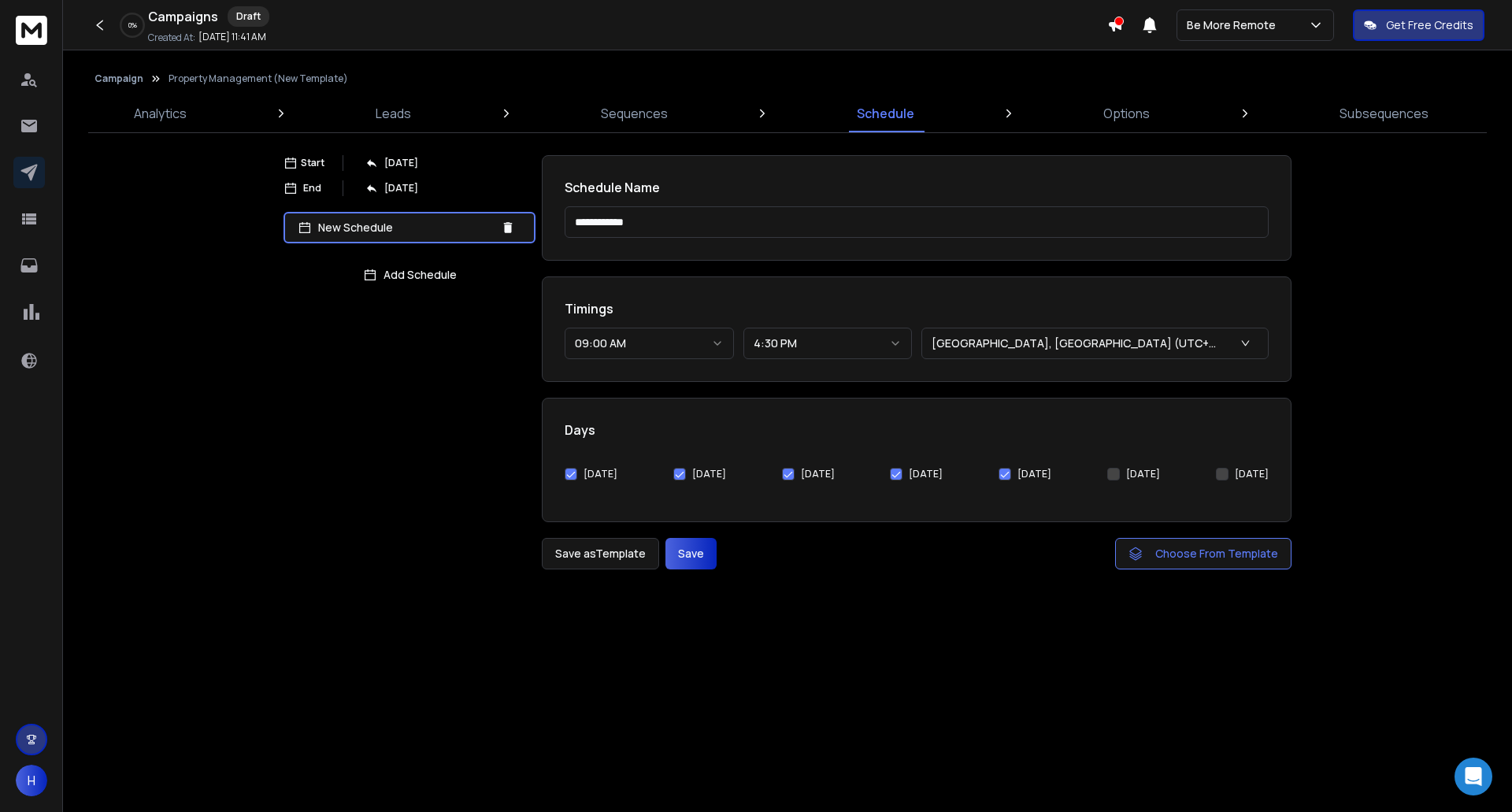
click at [690, 557] on button "Save" at bounding box center [691, 554] width 51 height 32
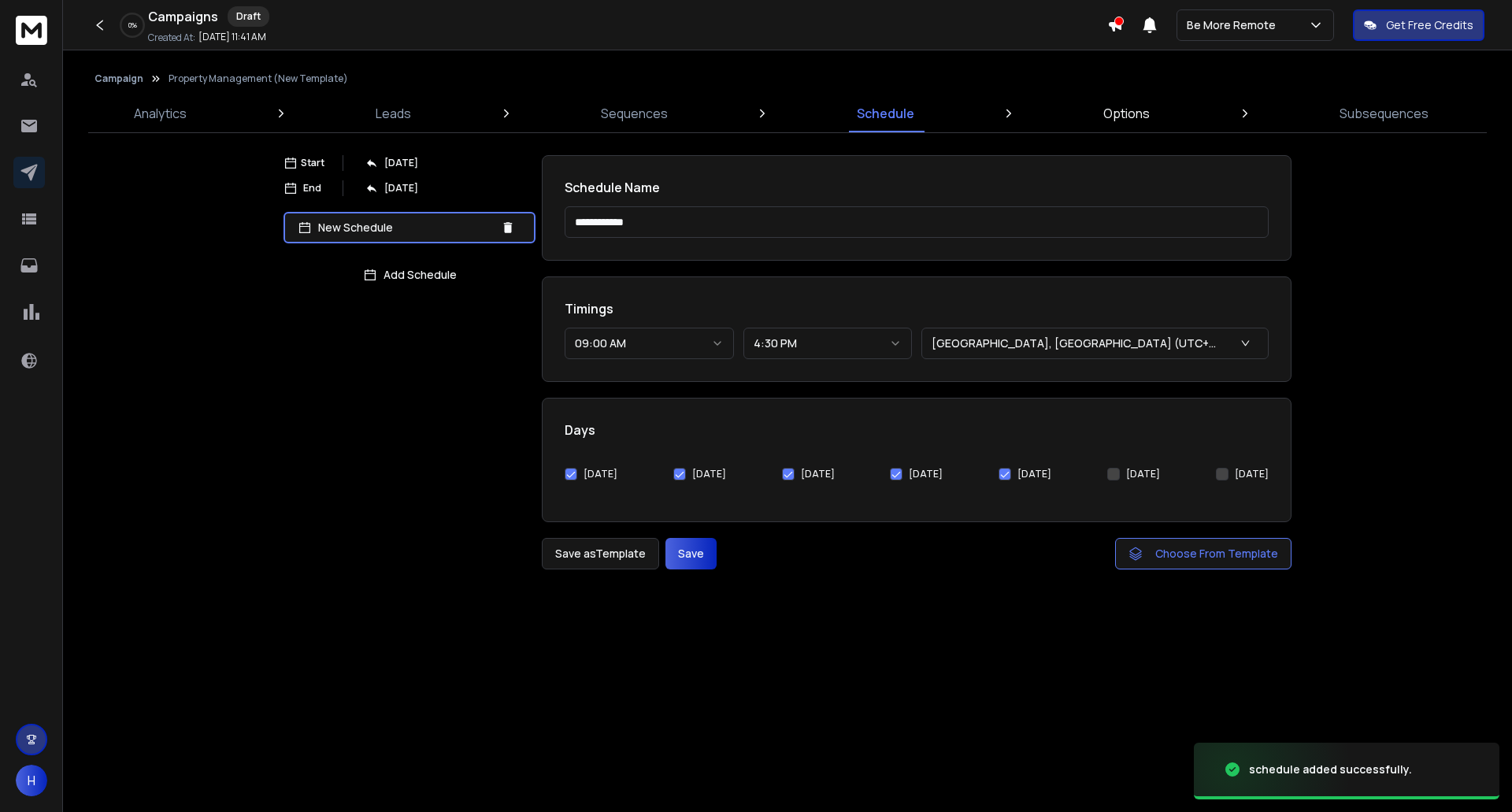
click at [1128, 109] on p "Options" at bounding box center [1127, 113] width 46 height 19
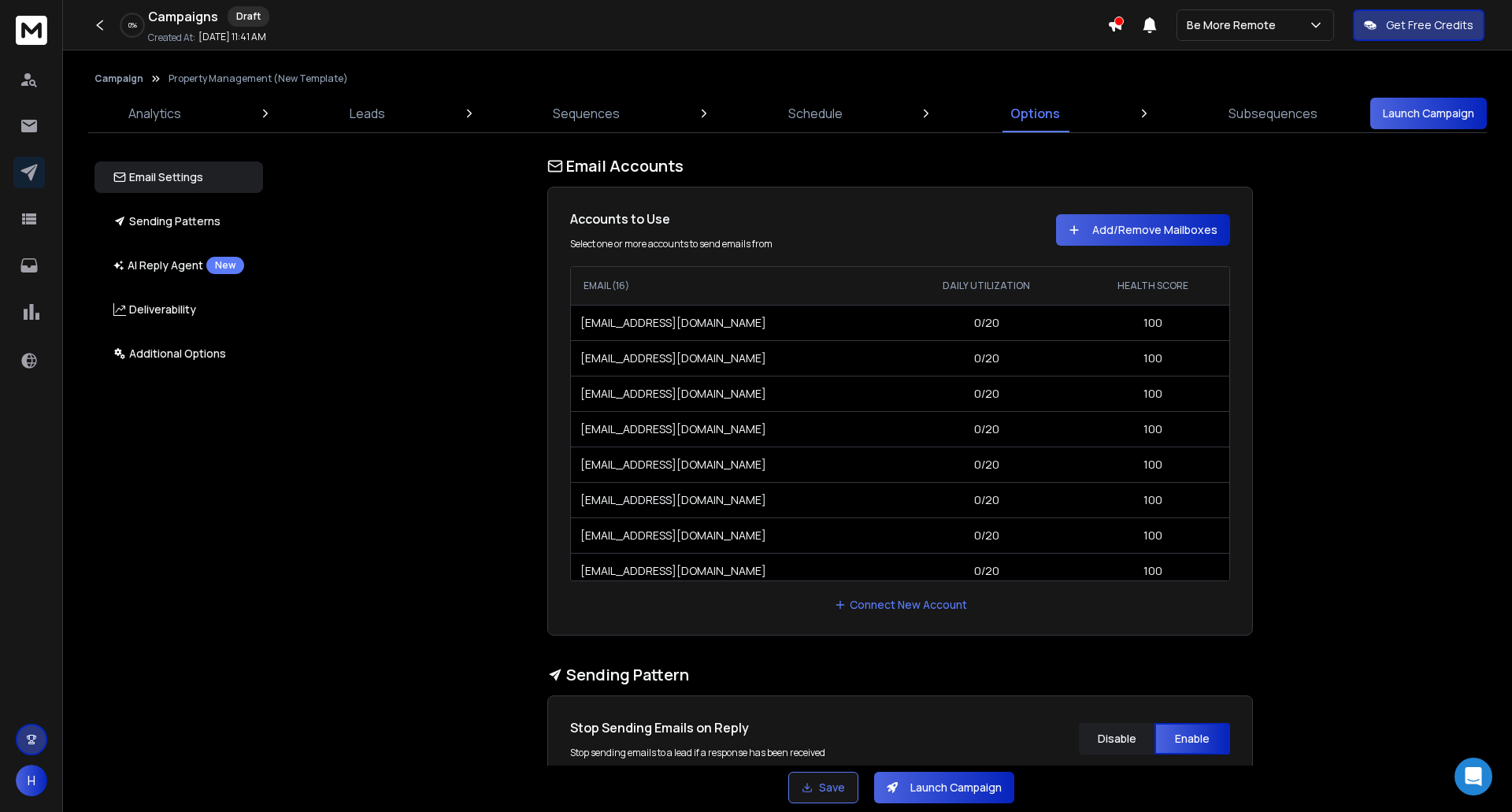
click at [1143, 217] on button "Add/Remove Mailboxes" at bounding box center [1144, 230] width 174 height 32
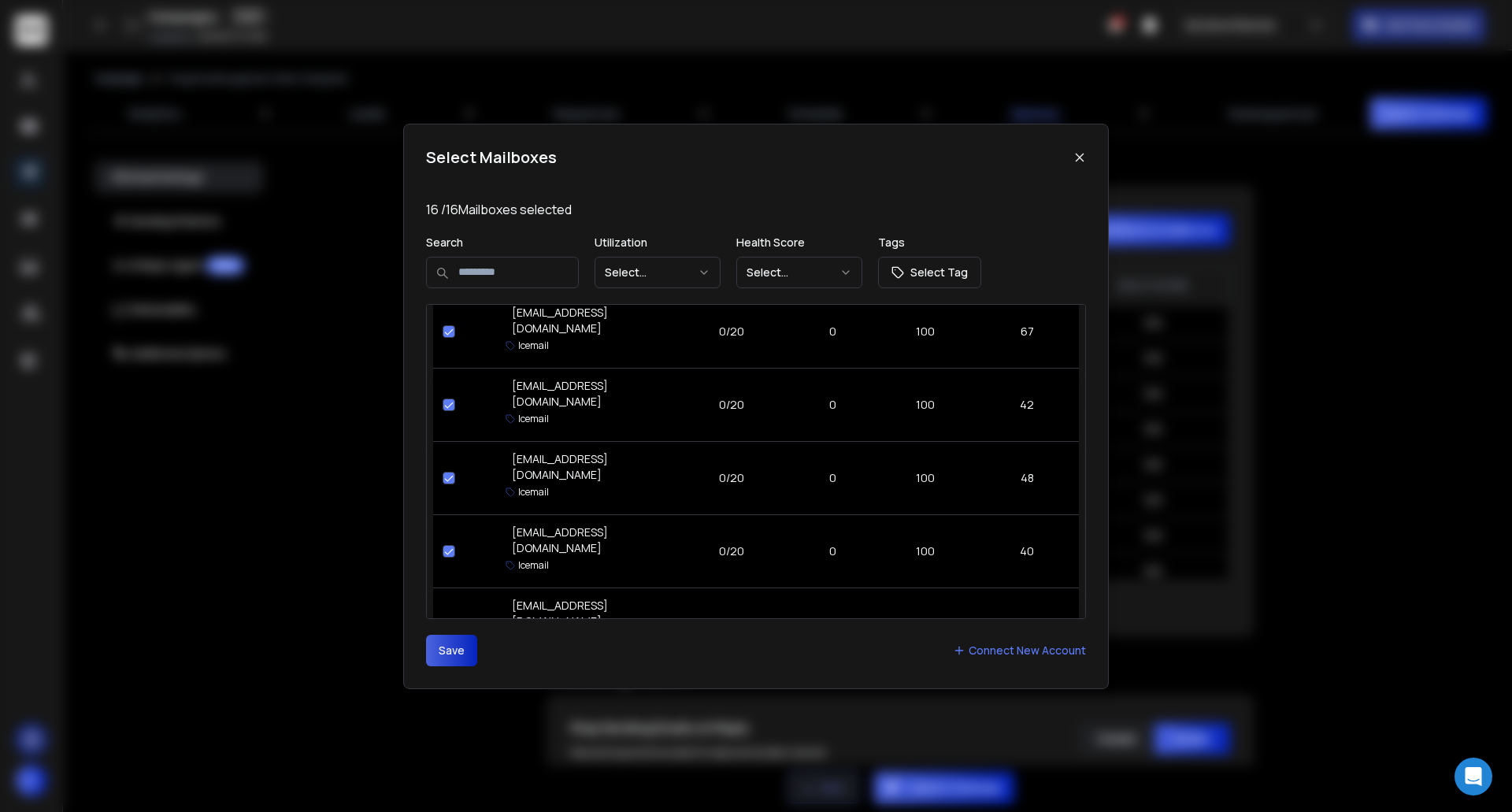
scroll to position [657, 0]
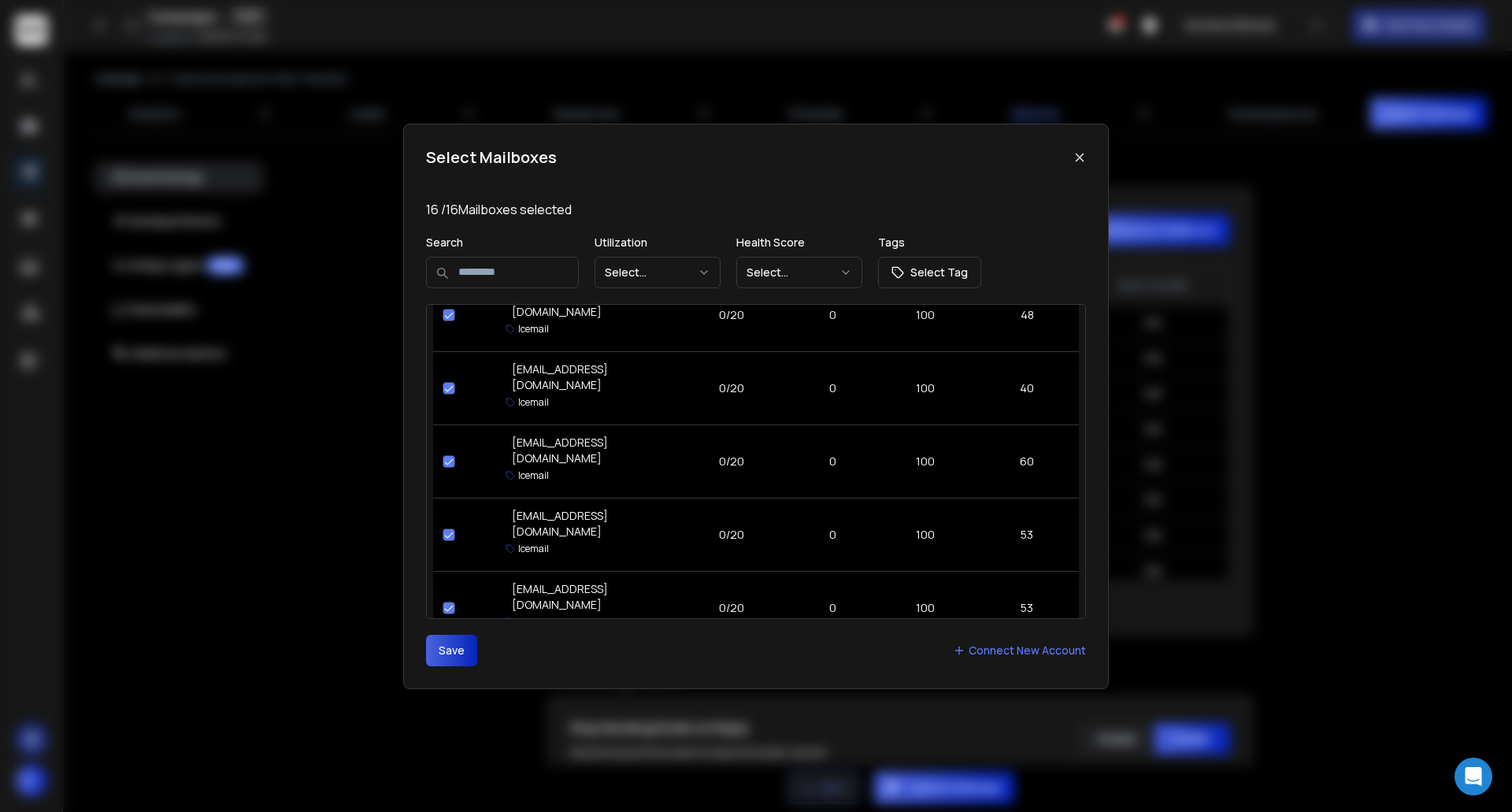
click at [1090, 147] on div "Select Mailboxes 16 / 16 Mailboxes selected Search Utilization Select... Health…" at bounding box center [756, 406] width 705 height 565
click at [1077, 159] on icon at bounding box center [1080, 157] width 12 height 12
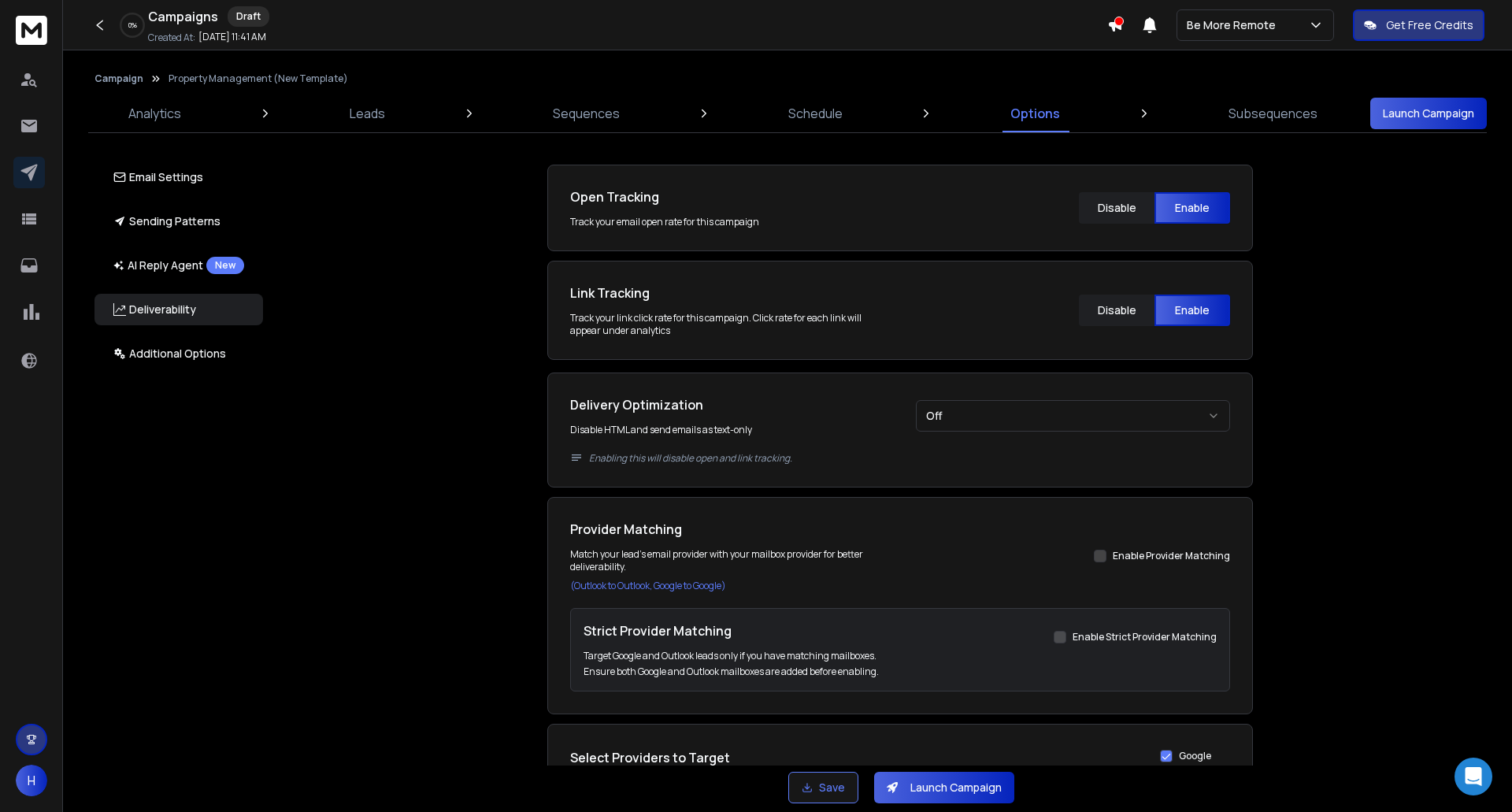
scroll to position [1779, 0]
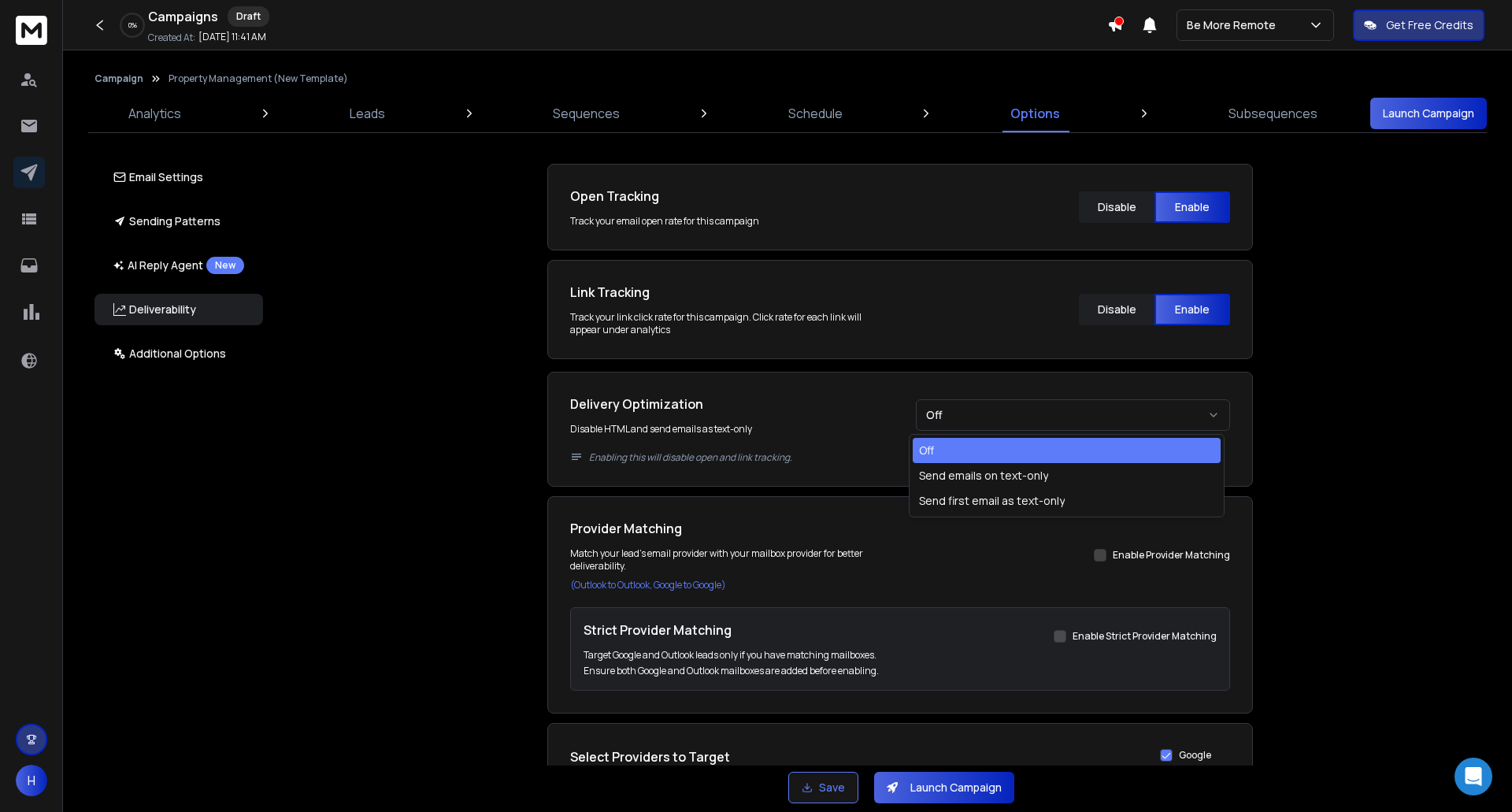
click at [998, 409] on button "Off" at bounding box center [1073, 415] width 315 height 32
click at [837, 360] on div "Email Accounts Accounts to Use Select one or more accounts to send emails from …" at bounding box center [900, 129] width 705 height 3505
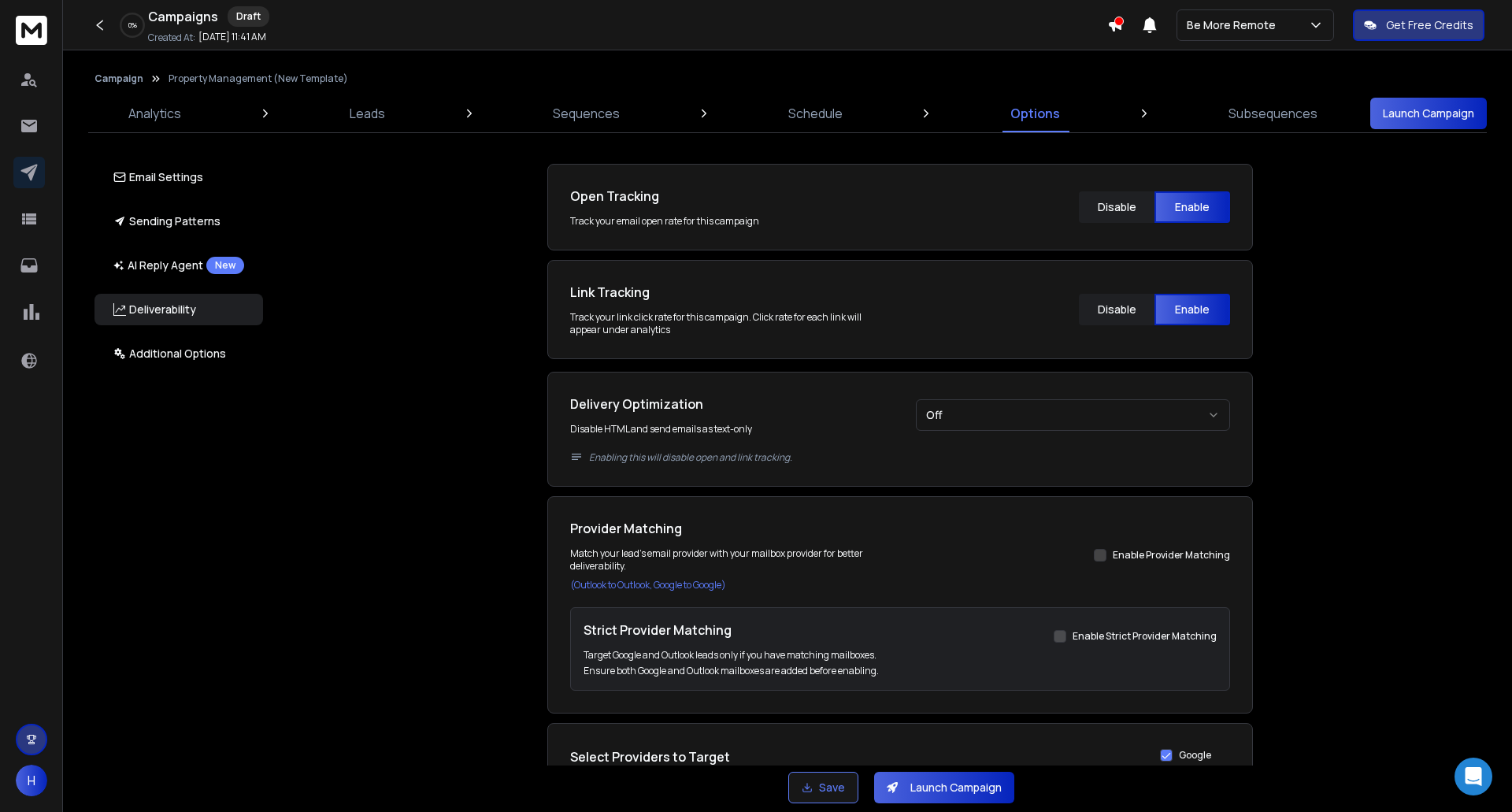
click at [973, 421] on button "Off" at bounding box center [1073, 415] width 315 height 32
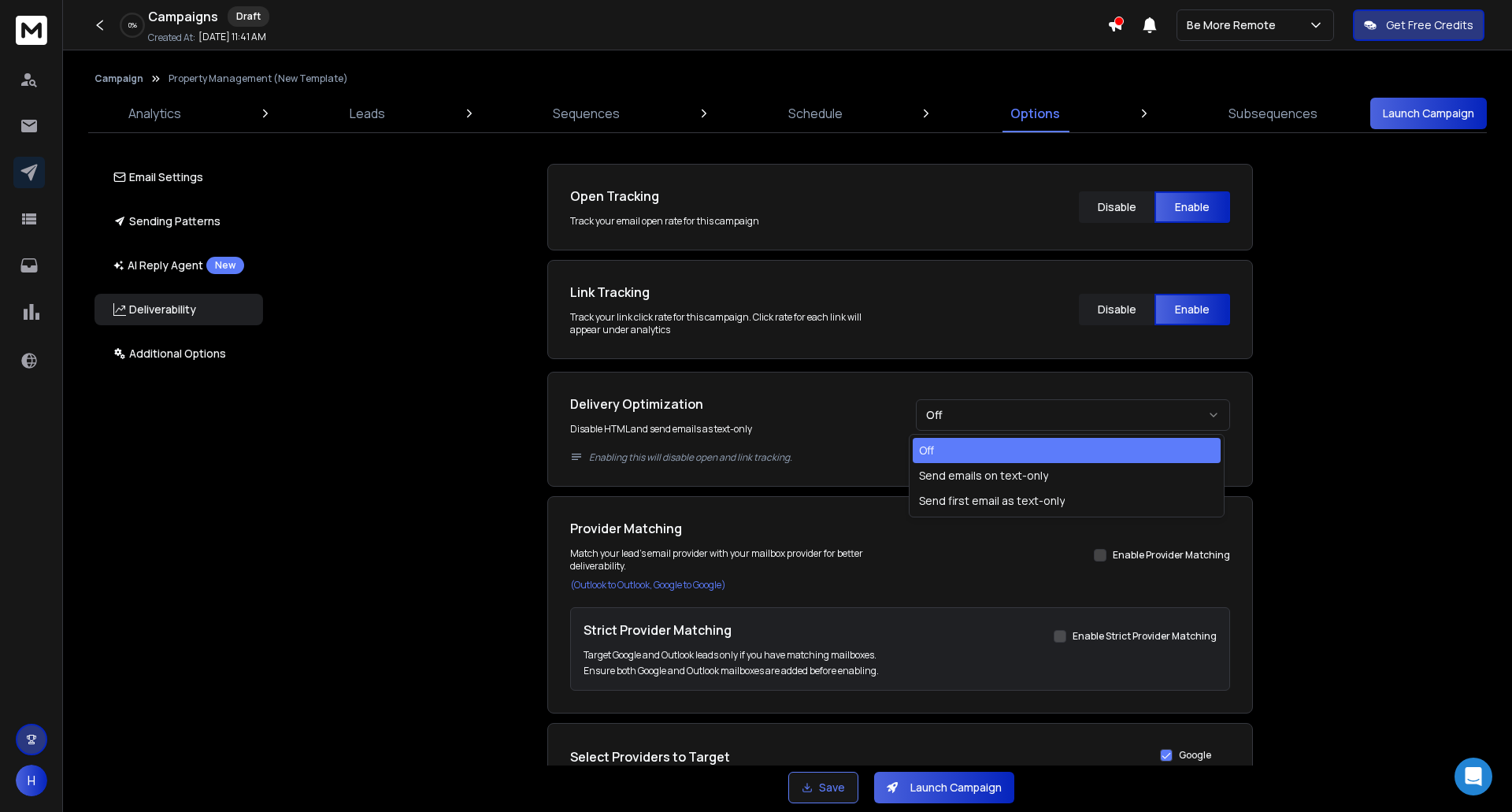
click at [929, 363] on div "Email Accounts Accounts to Use Select one or more accounts to send emails from …" at bounding box center [900, 129] width 705 height 3505
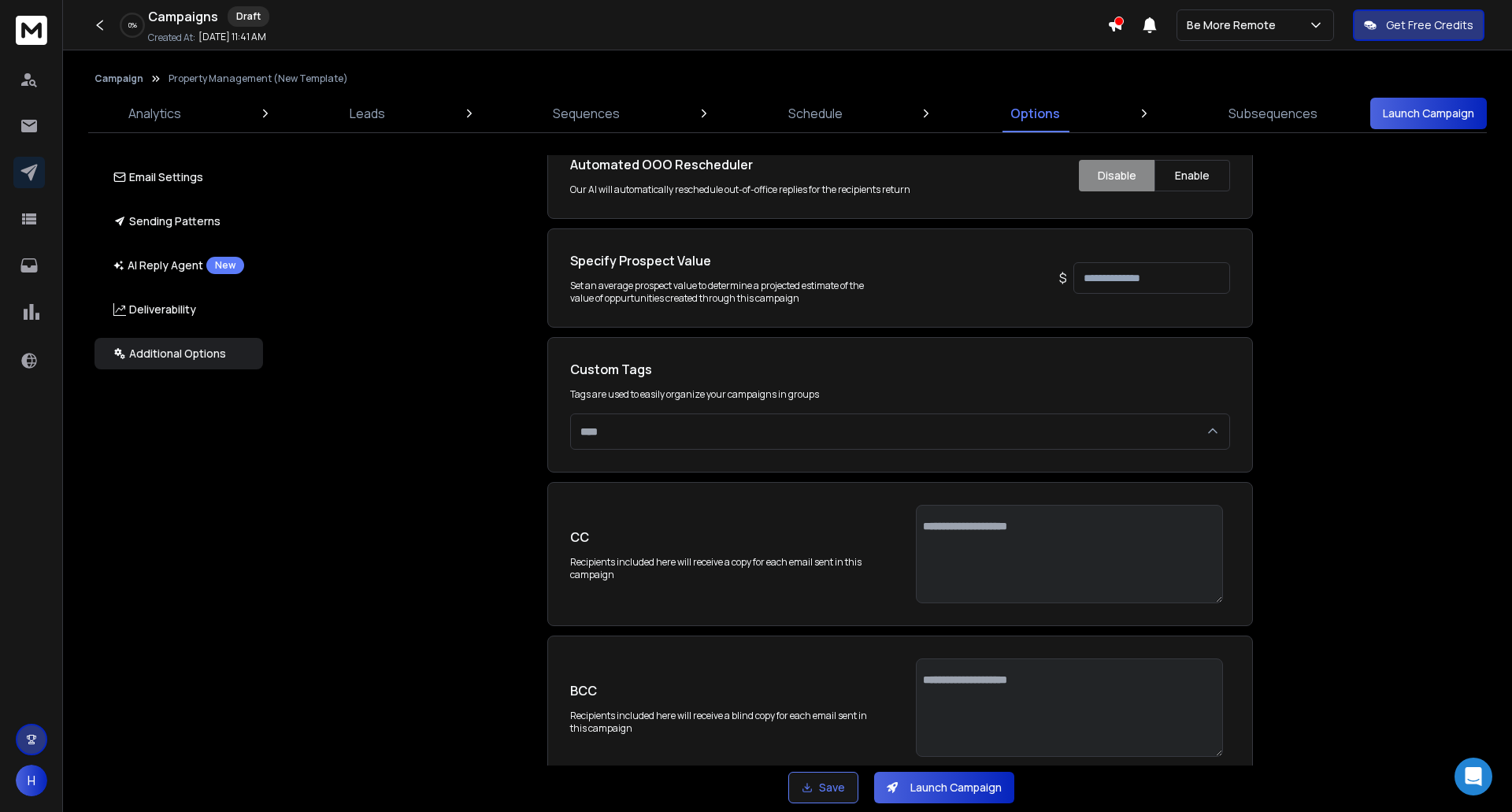
scroll to position [2895, 0]
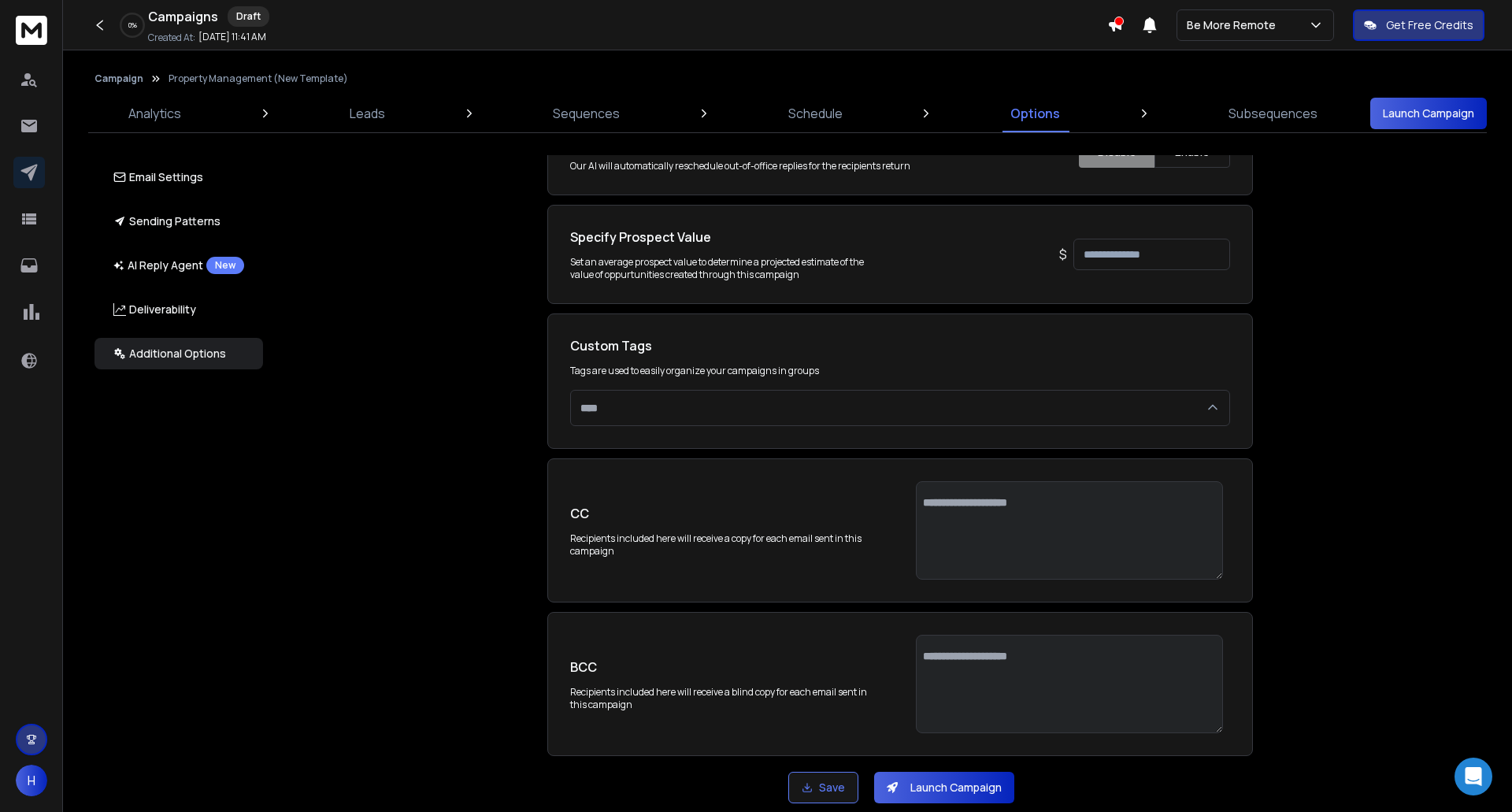
click at [916, 786] on button "Launch Campaign" at bounding box center [944, 788] width 140 height 32
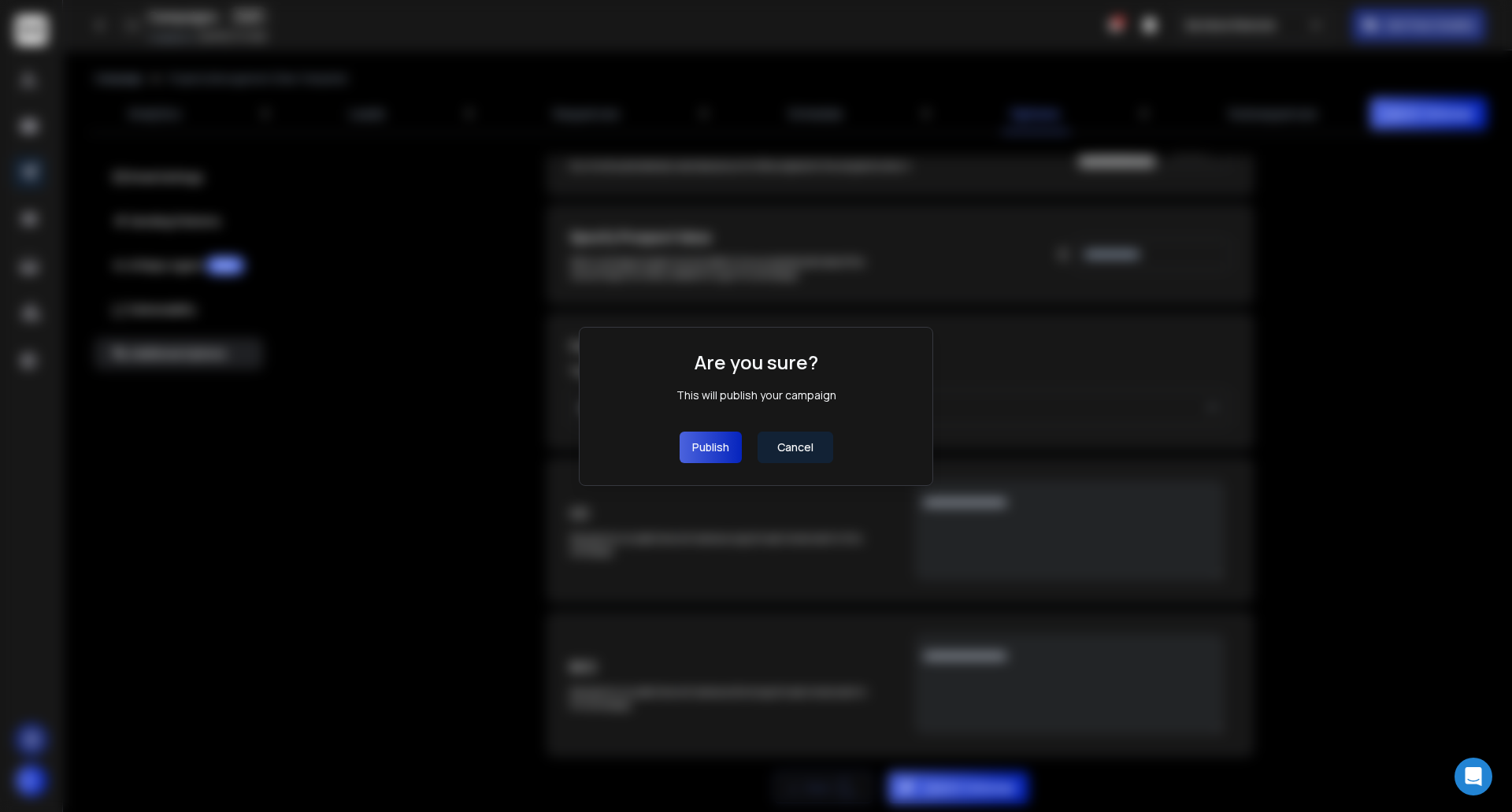
click at [704, 448] on button "Publish" at bounding box center [710, 448] width 62 height 32
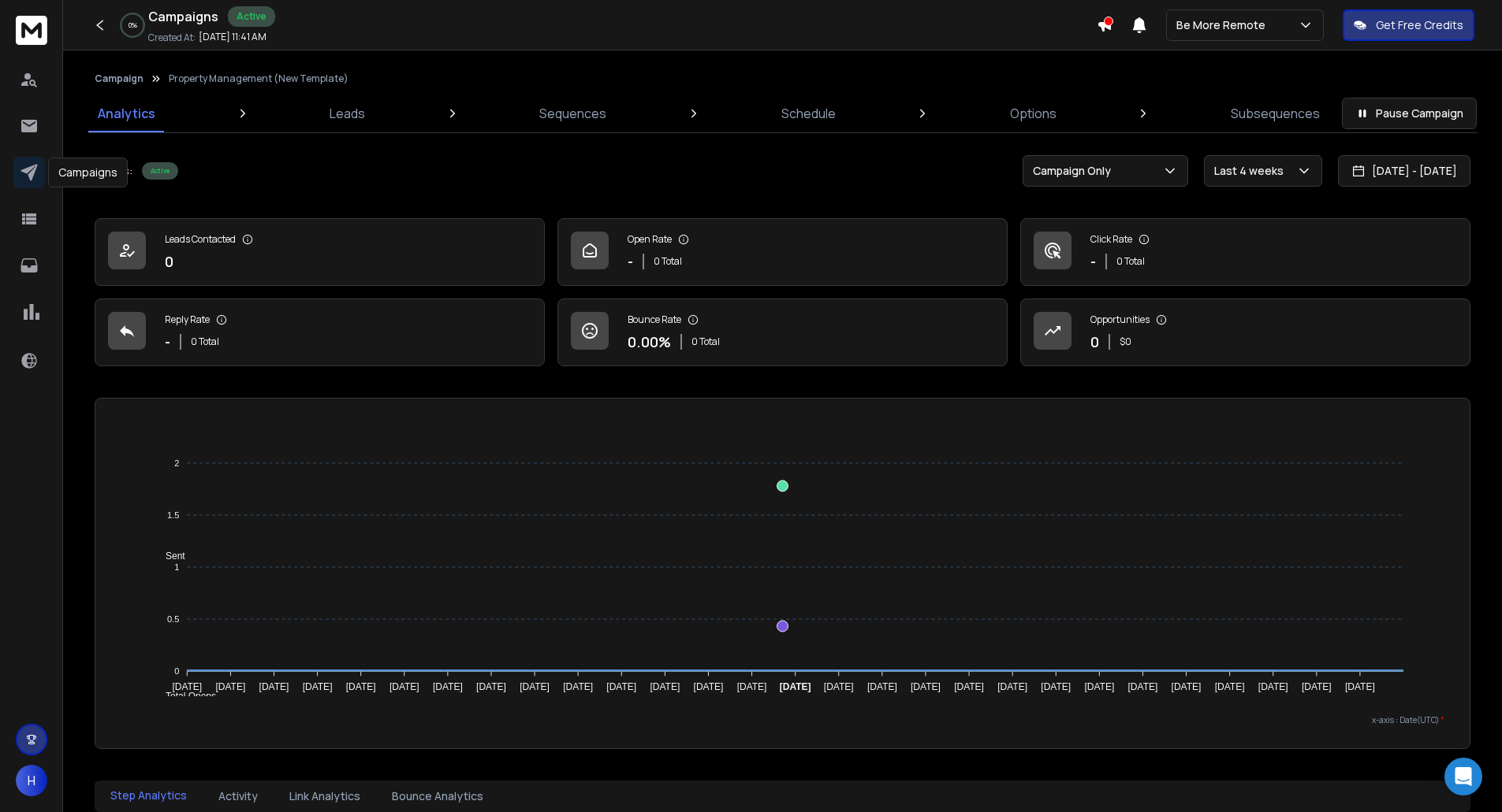
click at [39, 179] on link at bounding box center [29, 173] width 32 height 32
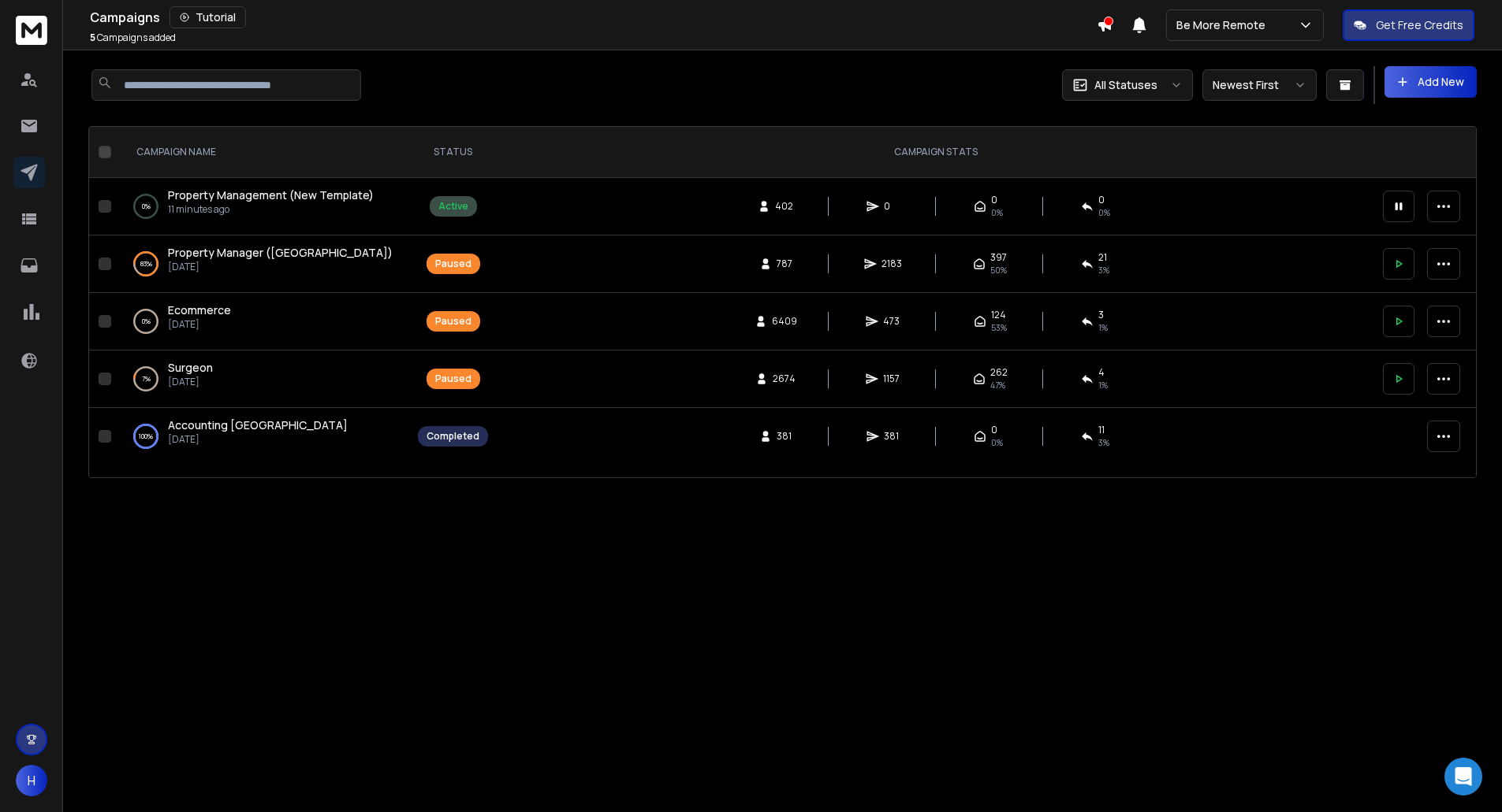
click at [238, 196] on span "Property Management (New Template)" at bounding box center [271, 195] width 206 height 15
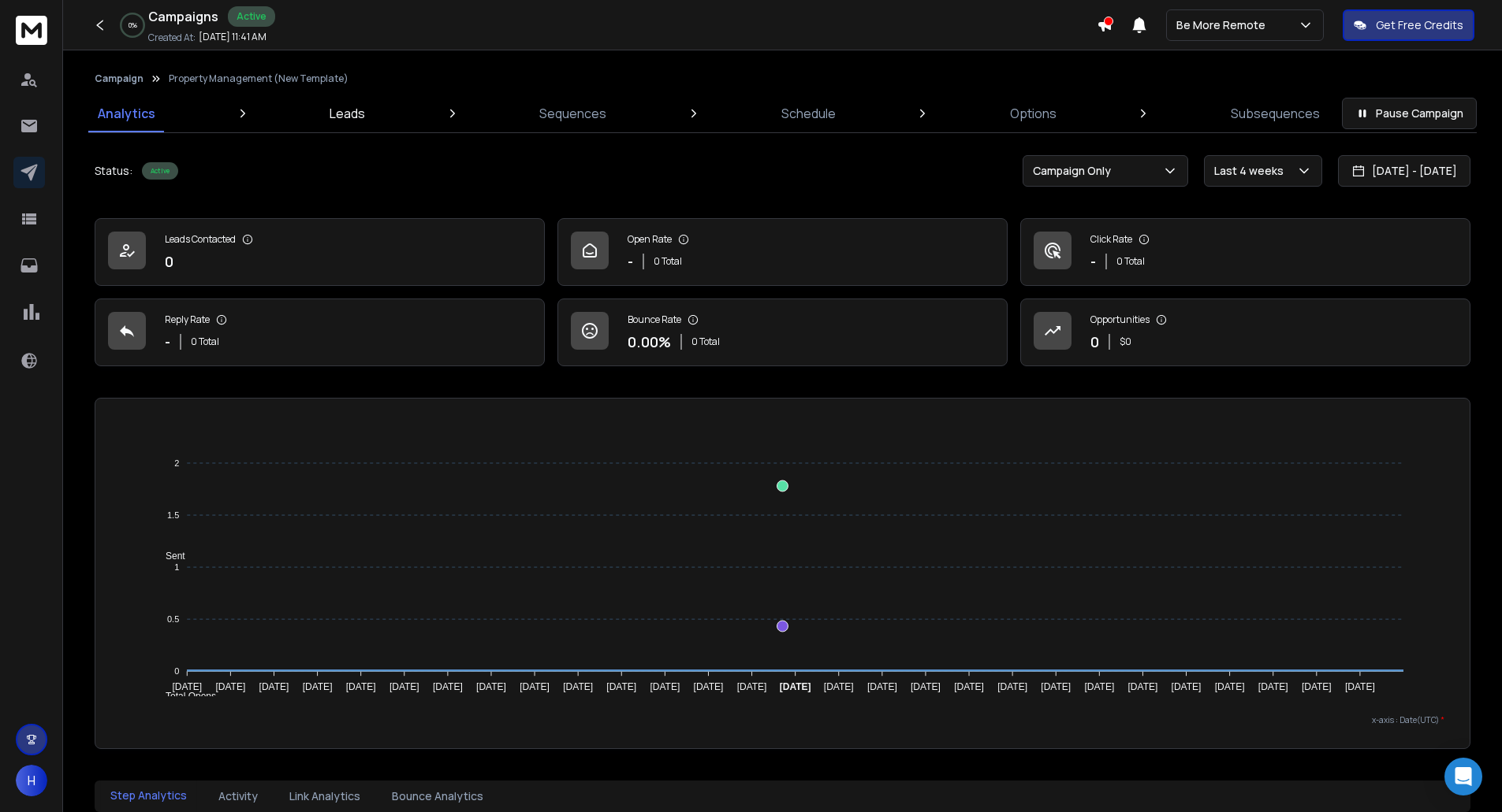
click at [344, 116] on p "Leads" at bounding box center [347, 113] width 36 height 19
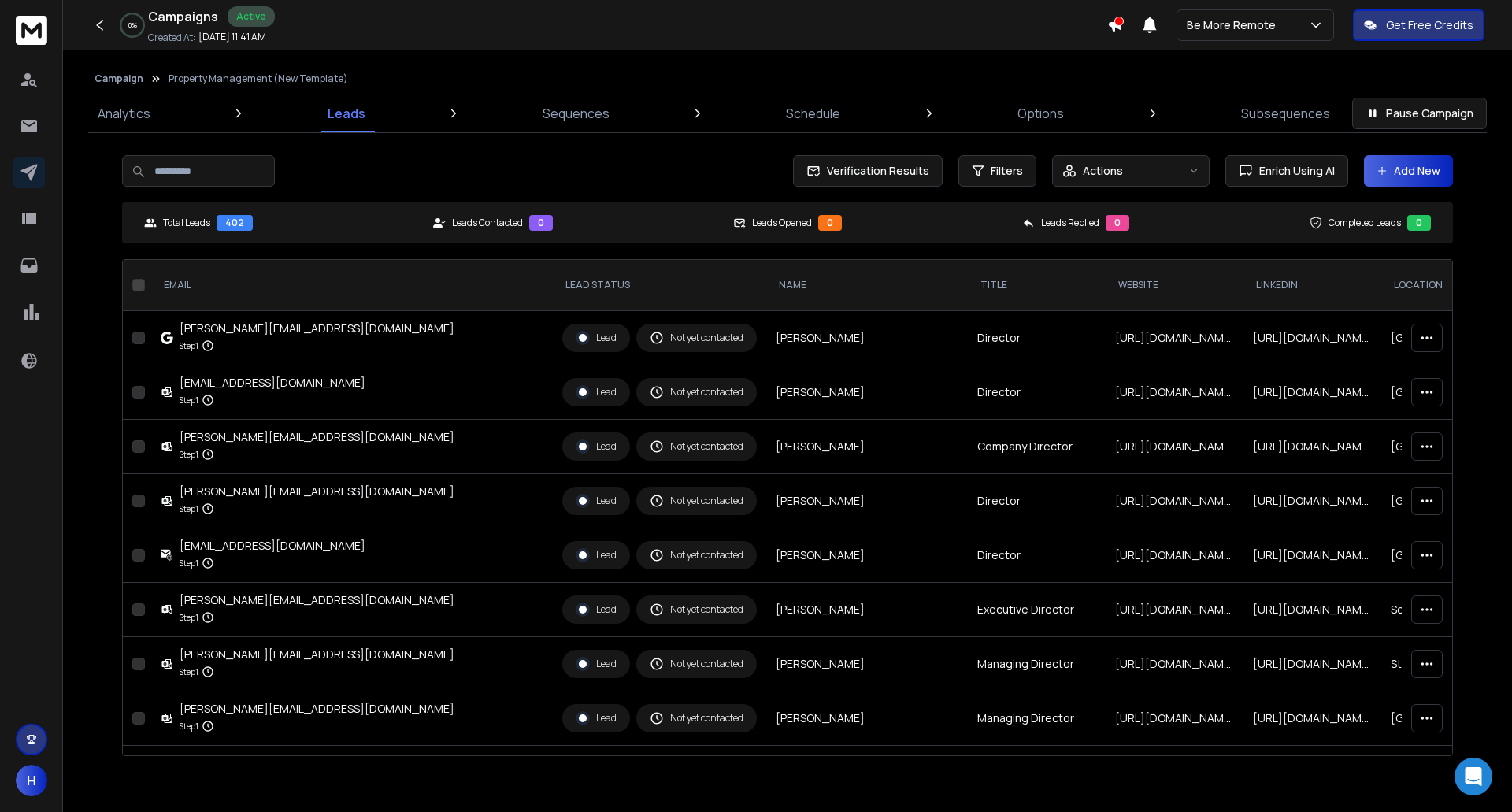
click at [1407, 178] on button "Add New" at bounding box center [1408, 171] width 89 height 32
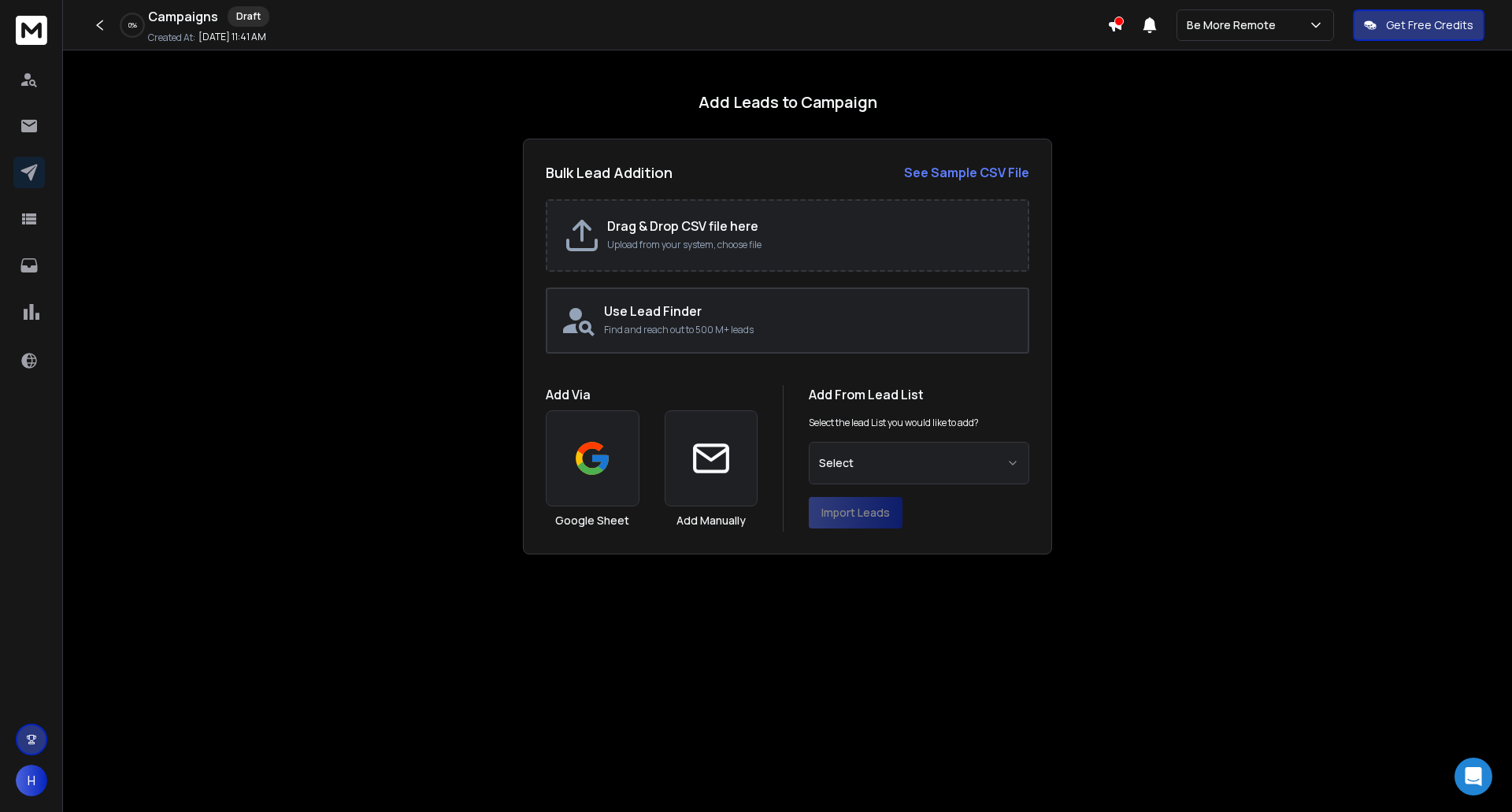
click at [771, 227] on h2 "Drag & Drop CSV file here" at bounding box center [810, 226] width 405 height 19
click at [271, 335] on div "Add Leads to Campaign Bulk Lead Addition See Sample CSV File Drag & Drop CSV fi…" at bounding box center [756, 277] width 1512 height 555
click at [33, 164] on icon at bounding box center [29, 172] width 19 height 19
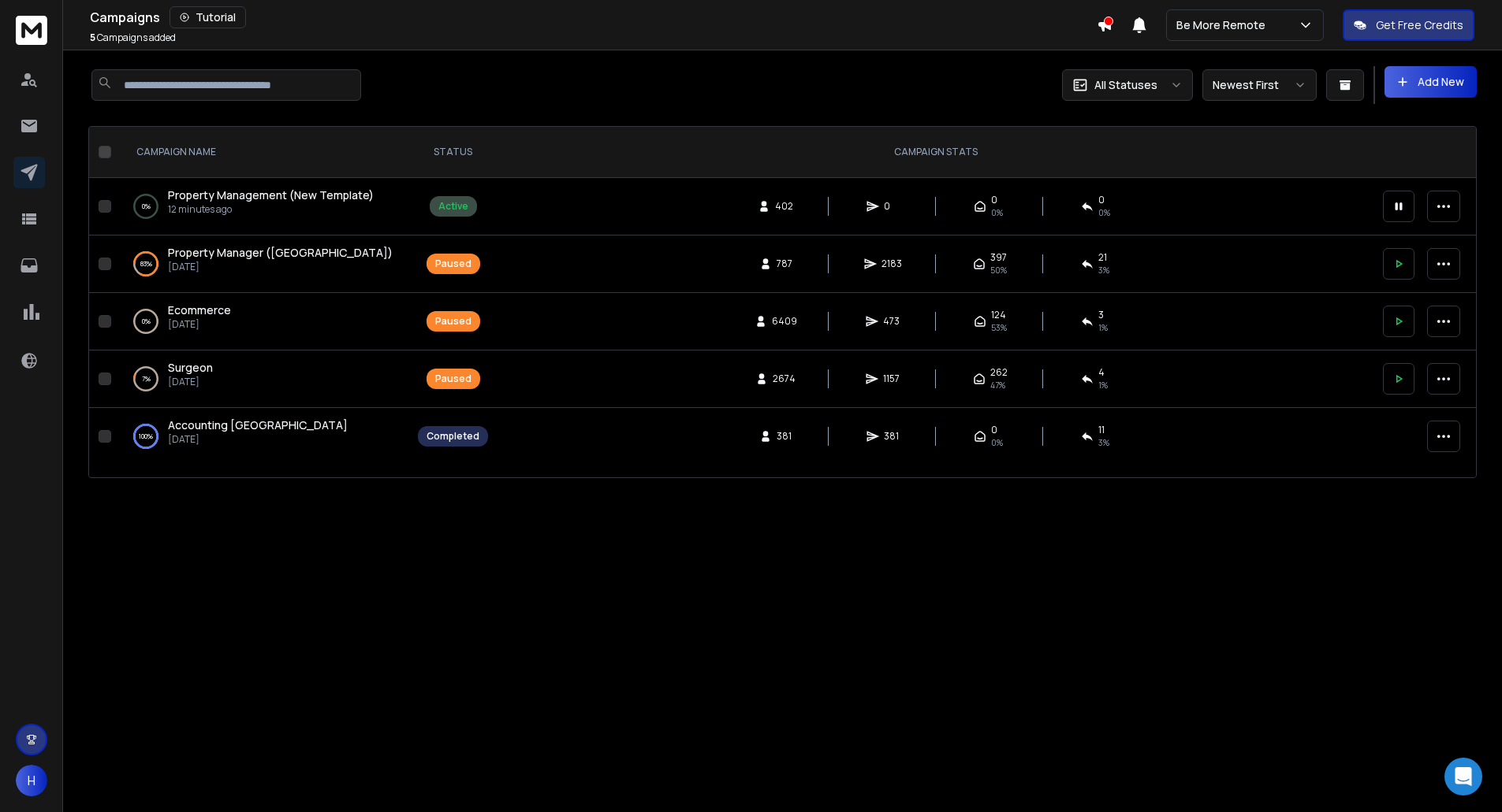
click at [192, 201] on span "Property Management (New Template)" at bounding box center [271, 195] width 206 height 15
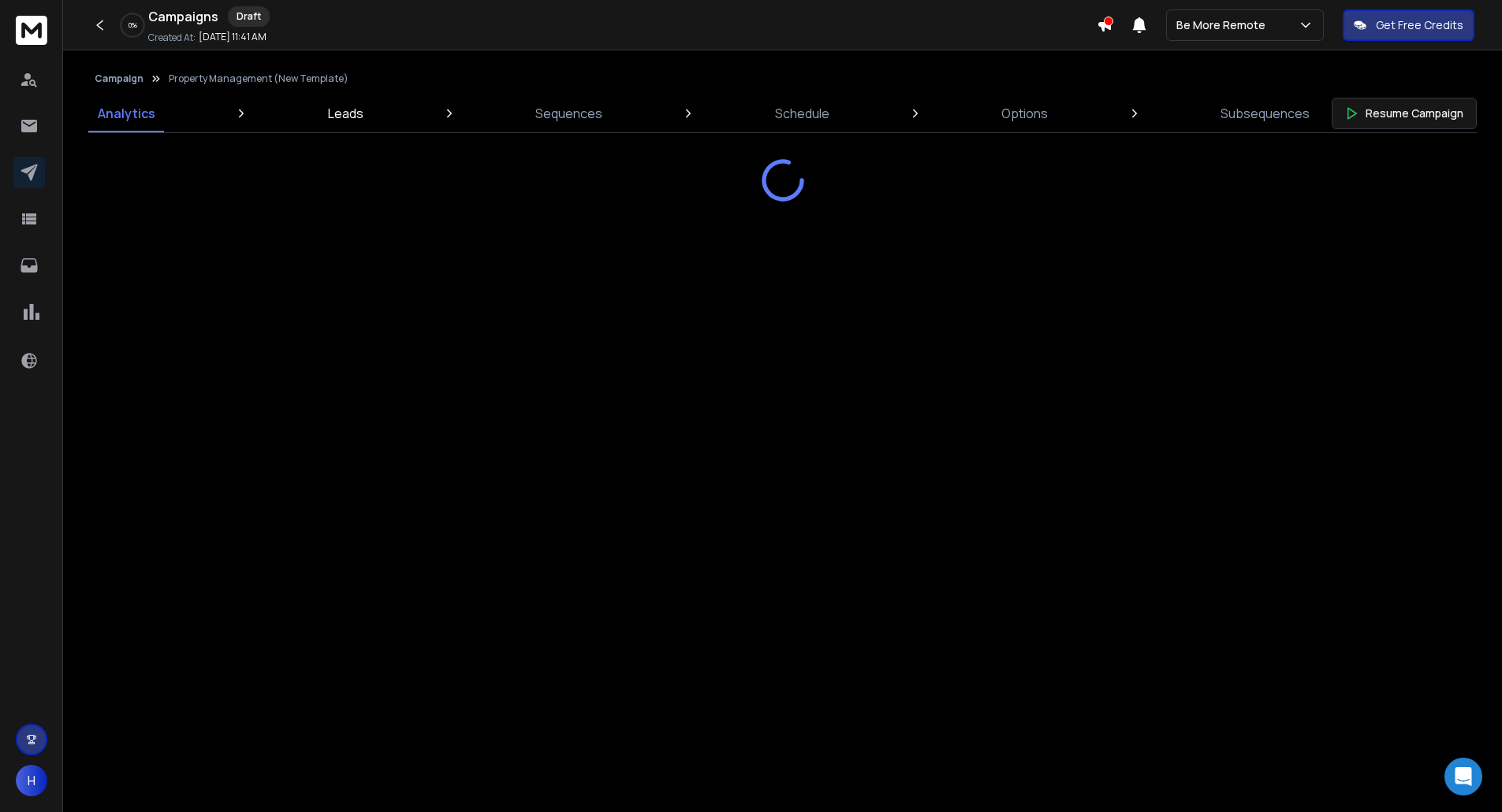
click at [337, 121] on p "Leads" at bounding box center [346, 113] width 36 height 19
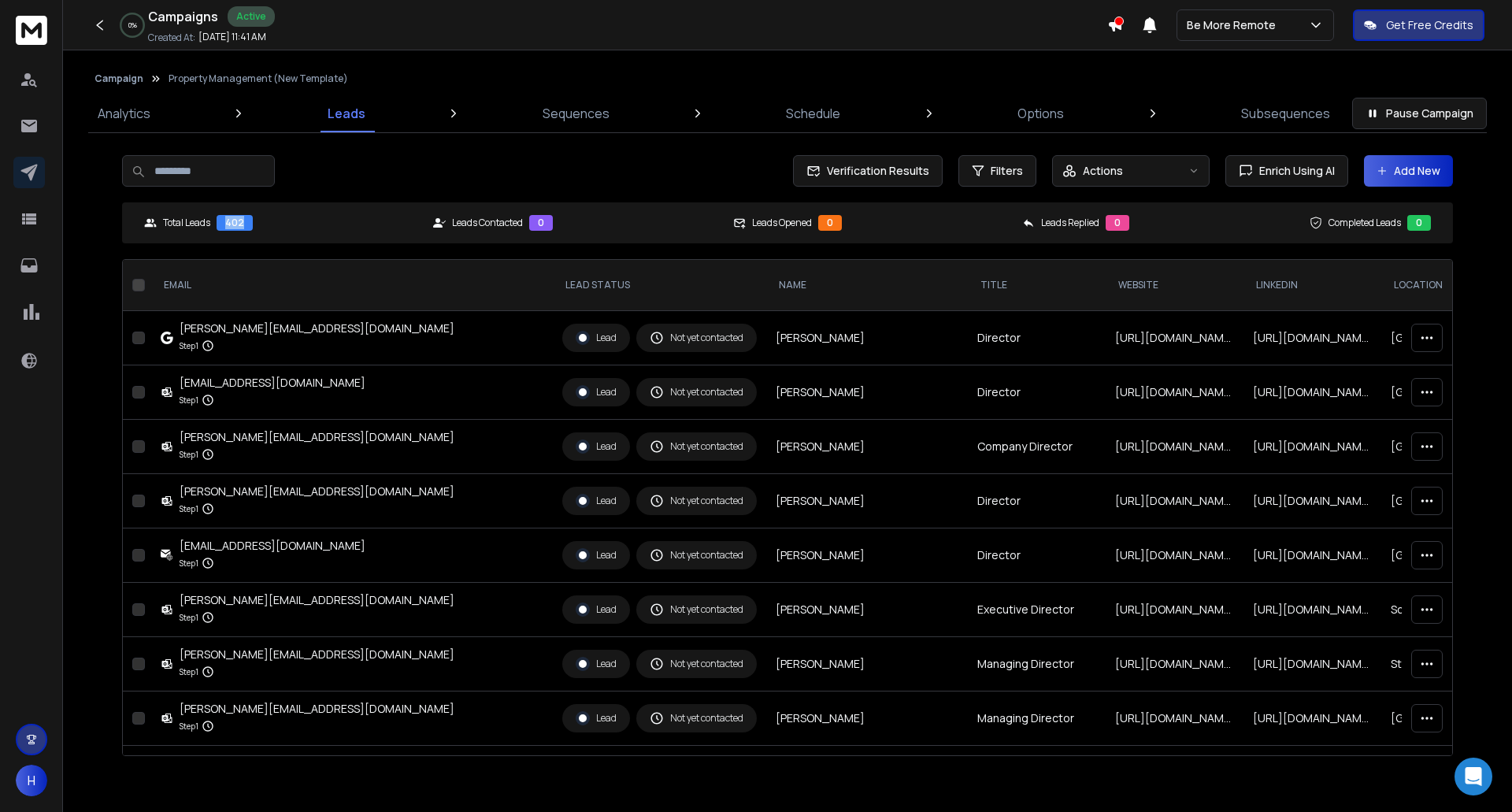
drag, startPoint x: 225, startPoint y: 224, endPoint x: 247, endPoint y: 220, distance: 22.4
click at [249, 221] on div "402" at bounding box center [235, 223] width 37 height 16
click at [27, 119] on icon at bounding box center [29, 125] width 19 height 19
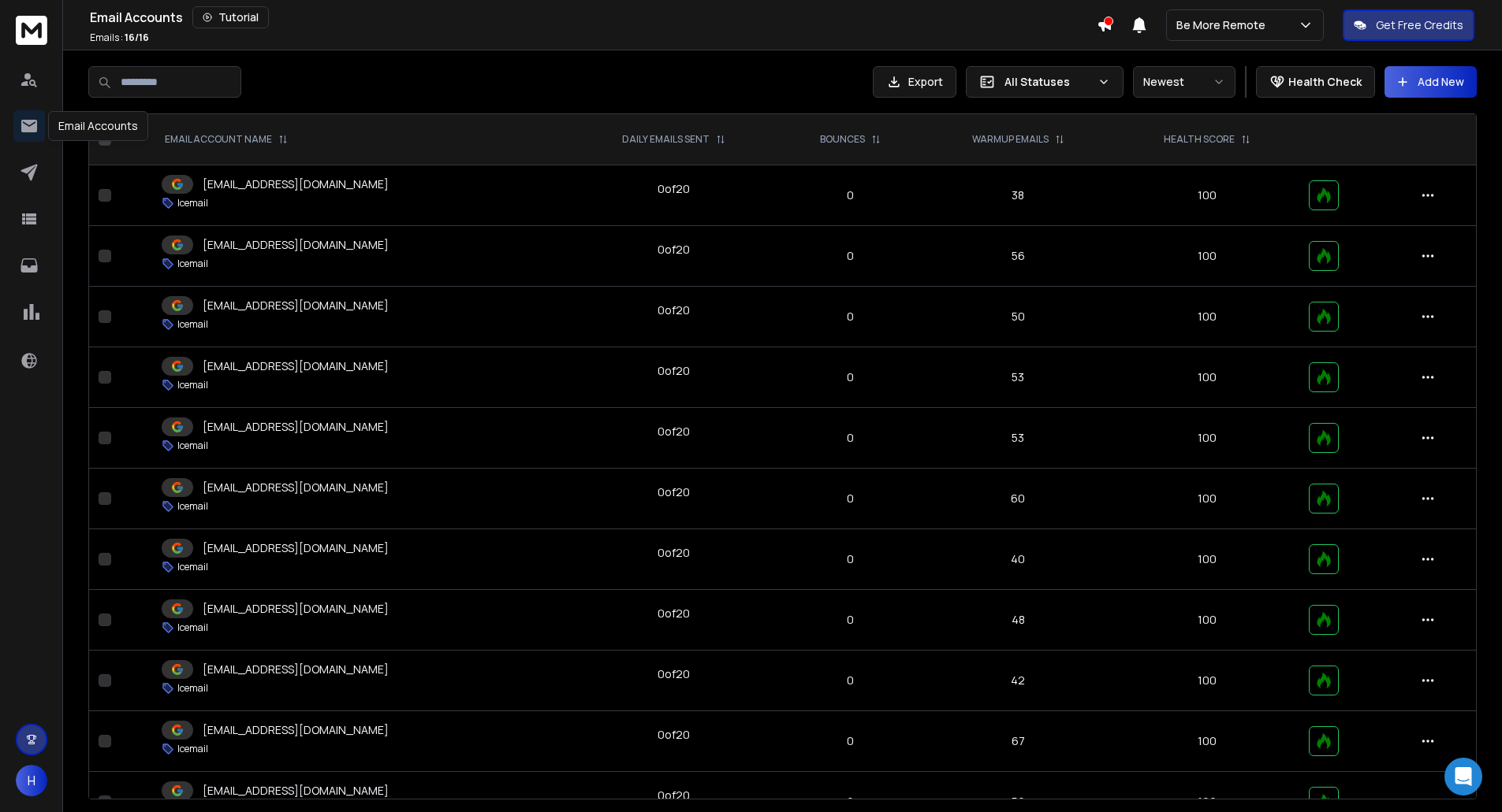
click at [567, 122] on th "EMAIL ACCOUNT NAME" at bounding box center [360, 140] width 415 height 51
click at [26, 167] on icon at bounding box center [29, 172] width 19 height 19
